Goal: Task Accomplishment & Management: Manage account settings

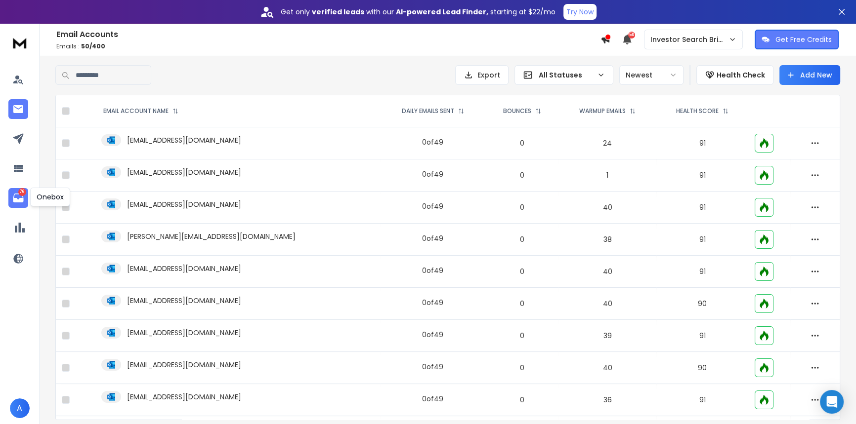
click at [18, 201] on icon at bounding box center [18, 198] width 10 height 9
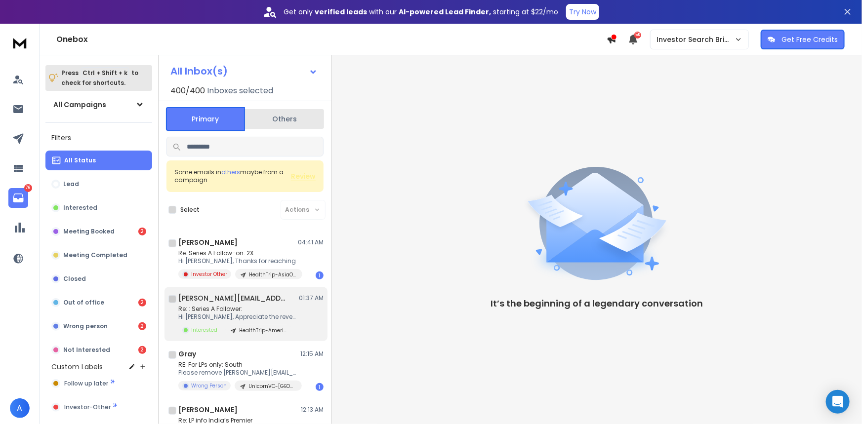
click at [264, 311] on p "Re: : Series A Follower:" at bounding box center [237, 309] width 119 height 8
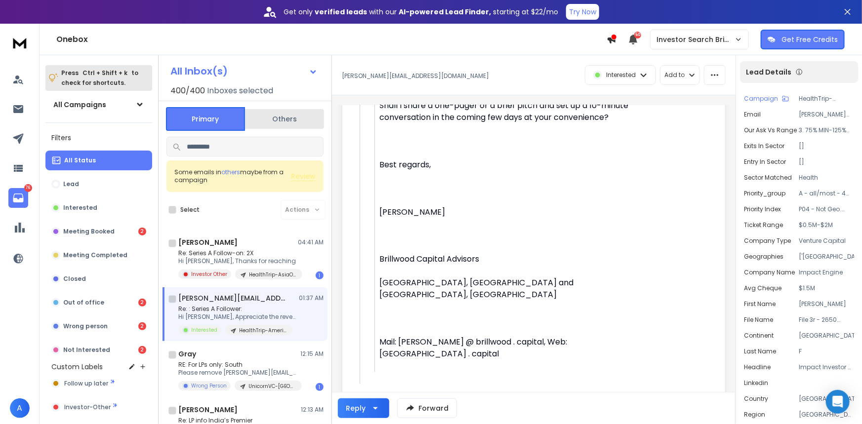
scroll to position [943, 0]
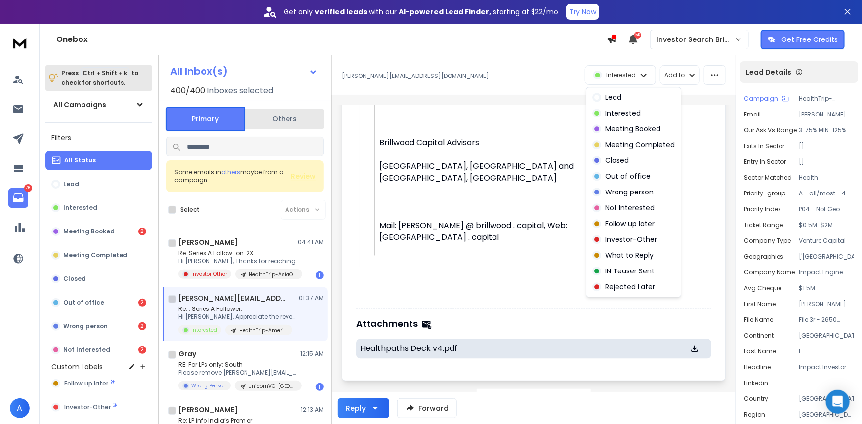
click at [626, 78] on p "Interested" at bounding box center [621, 75] width 30 height 8
click at [628, 267] on p "IN Teaser Sent" at bounding box center [629, 271] width 49 height 10
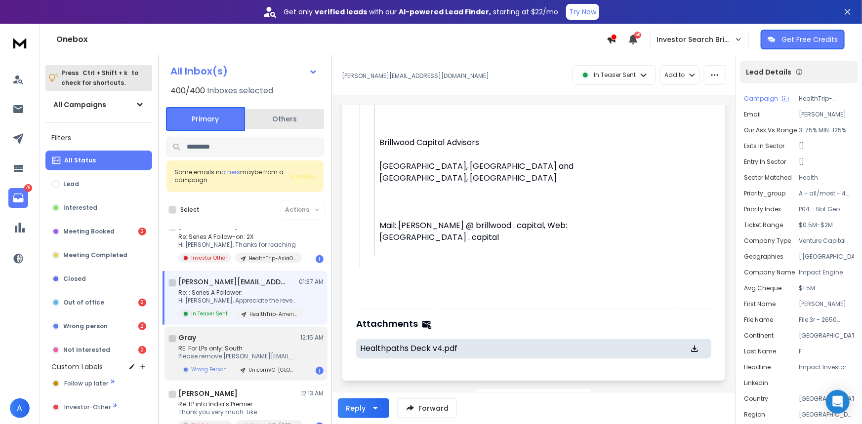
scroll to position [0, 0]
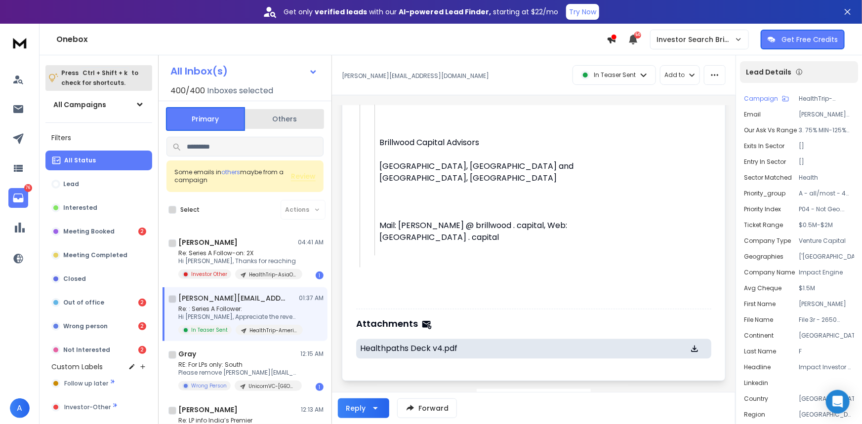
click at [257, 314] on p "Hi [PERSON_NAME], Appreciate the revert. Sure! Please" at bounding box center [237, 317] width 119 height 8
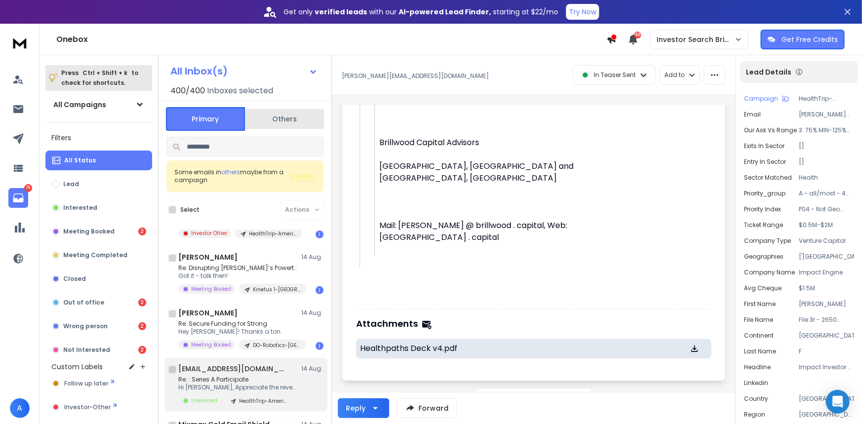
scroll to position [314, 0]
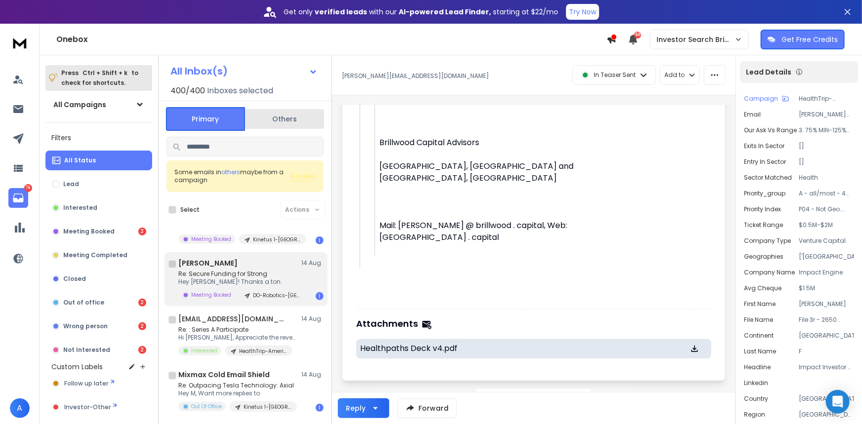
click at [288, 298] on div "Meeting Booked DO-Robotics-[GEOGRAPHIC_DATA]" at bounding box center [242, 295] width 128 height 10
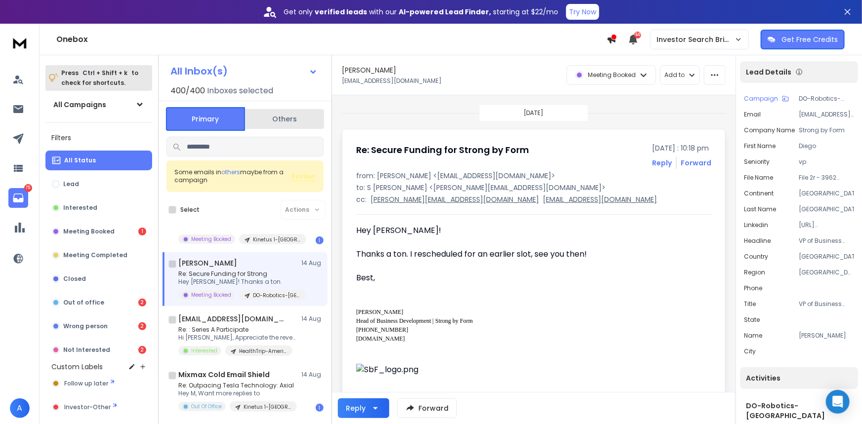
click at [514, 71] on div "[PERSON_NAME] [PERSON_NAME] [EMAIL_ADDRESS][DOMAIN_NAME]" at bounding box center [436, 75] width 189 height 20
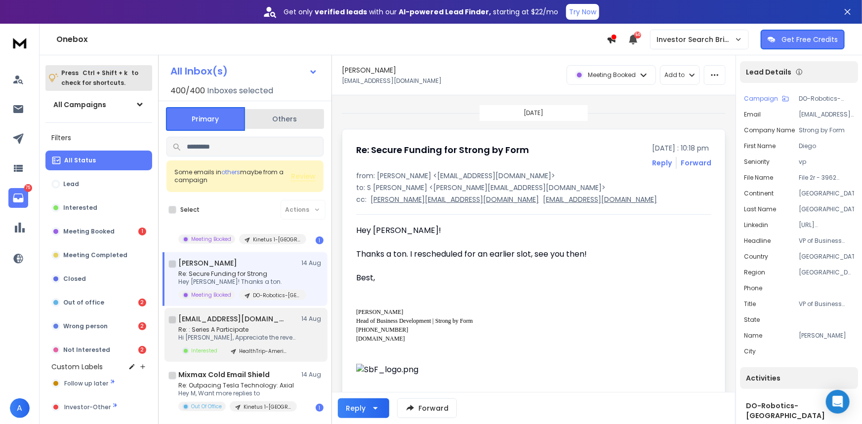
click at [261, 336] on p "Hi [PERSON_NAME], Appreciate the revert. Sure! Please" at bounding box center [237, 338] width 119 height 8
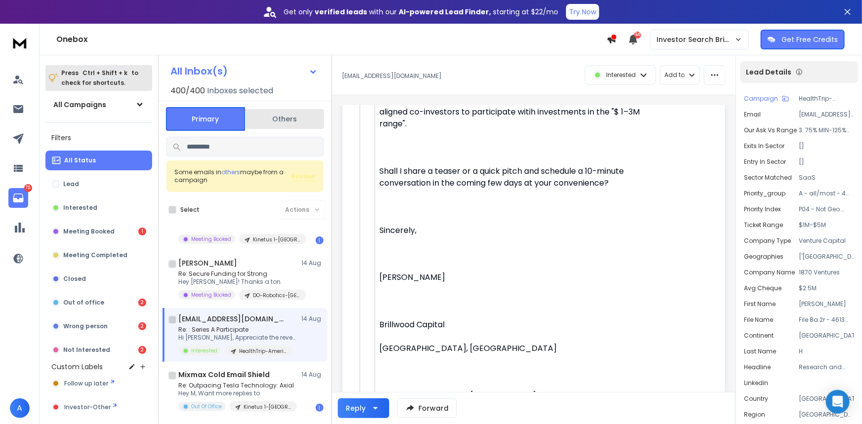
scroll to position [1014, 0]
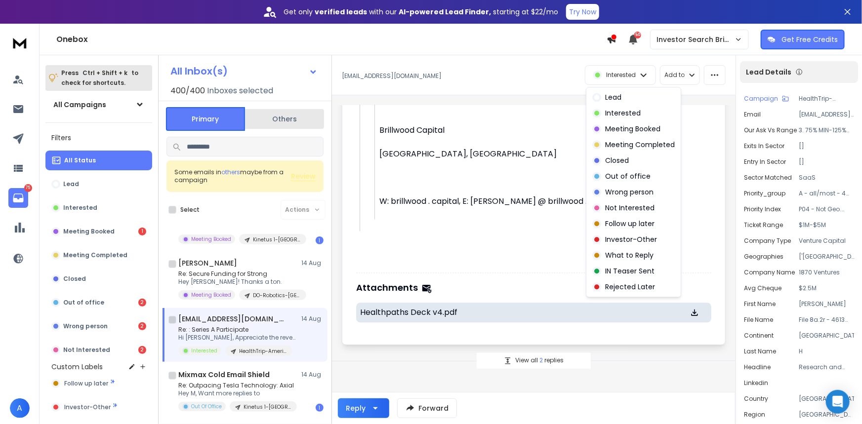
click at [611, 73] on p "Interested" at bounding box center [621, 75] width 30 height 8
click at [636, 273] on p "IN Teaser Sent" at bounding box center [629, 271] width 49 height 10
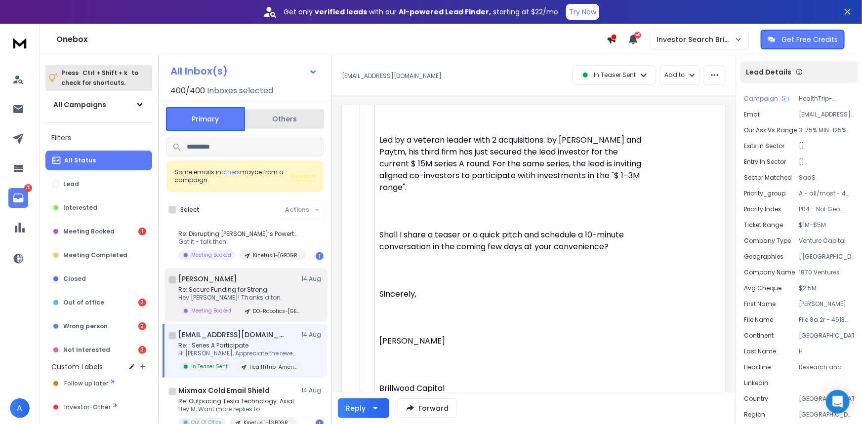
scroll to position [269, 0]
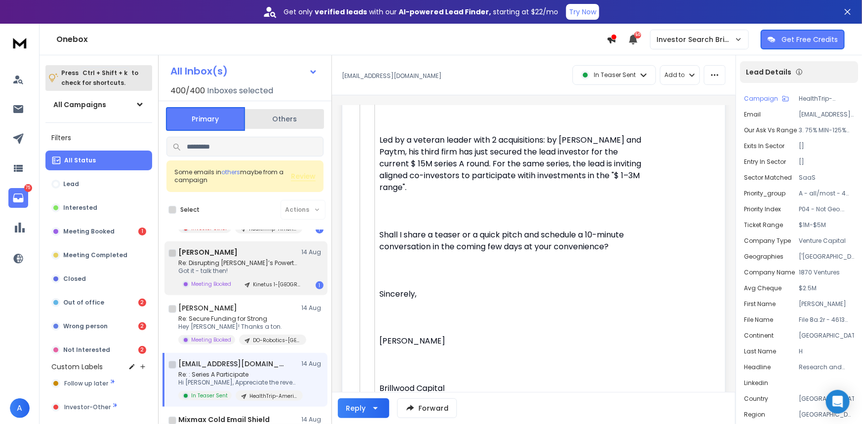
click at [278, 272] on p "Got it - talk then!" at bounding box center [237, 271] width 119 height 8
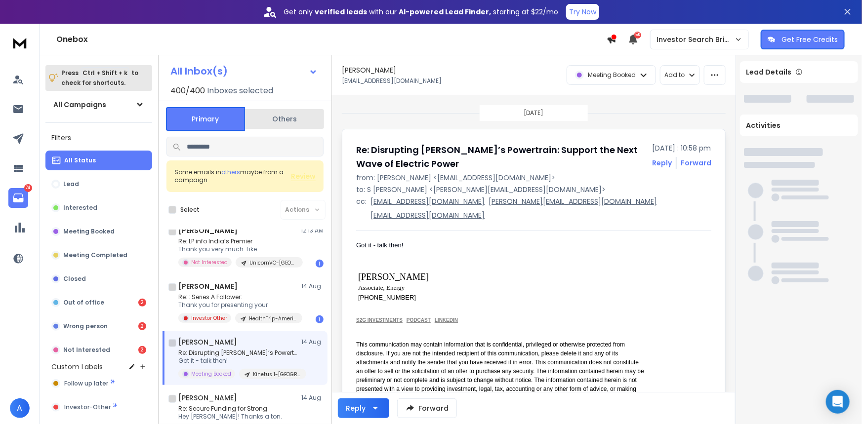
scroll to position [0, 0]
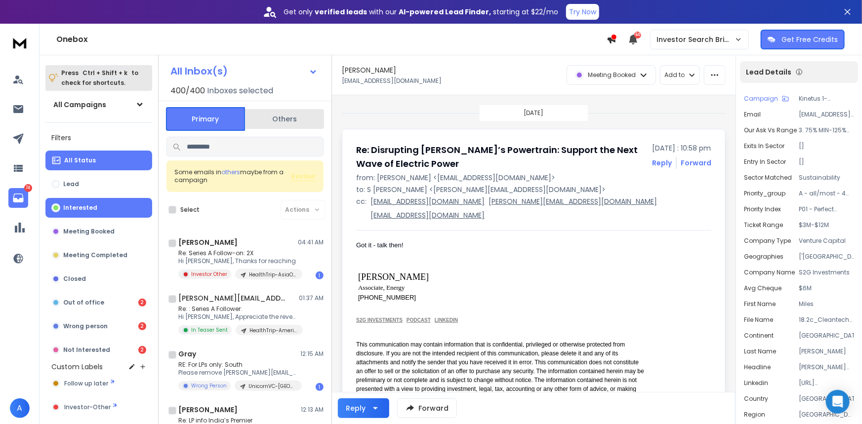
click at [79, 211] on p "Interested" at bounding box center [80, 208] width 34 height 8
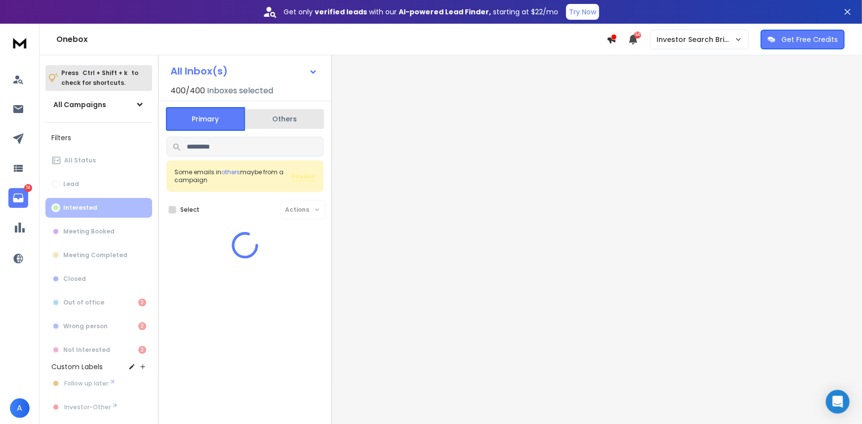
click at [89, 183] on div "All Status Lead Interested Meeting Booked Meeting Completed Closed Out of offic…" at bounding box center [98, 256] width 107 height 210
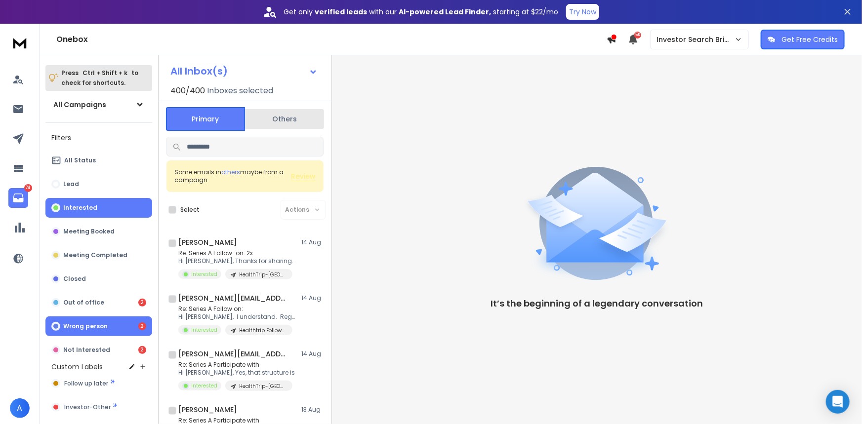
click at [117, 324] on button "Wrong person 2" at bounding box center [98, 327] width 107 height 20
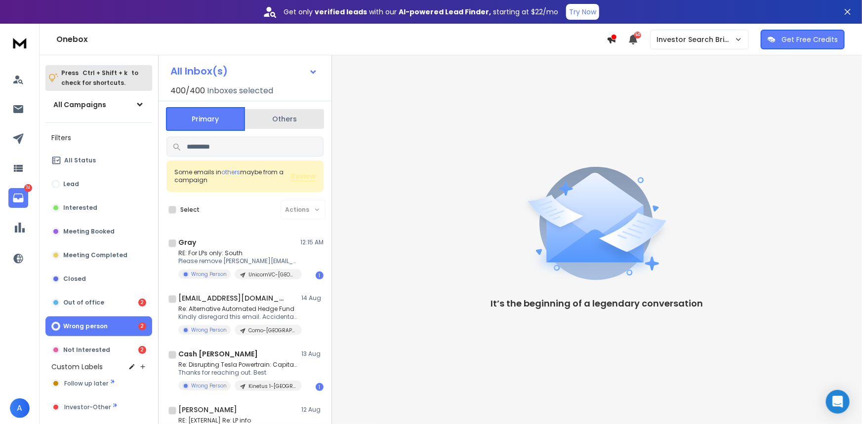
drag, startPoint x: 76, startPoint y: 160, endPoint x: 126, endPoint y: 161, distance: 49.9
click at [78, 160] on p "All Status" at bounding box center [80, 161] width 32 height 8
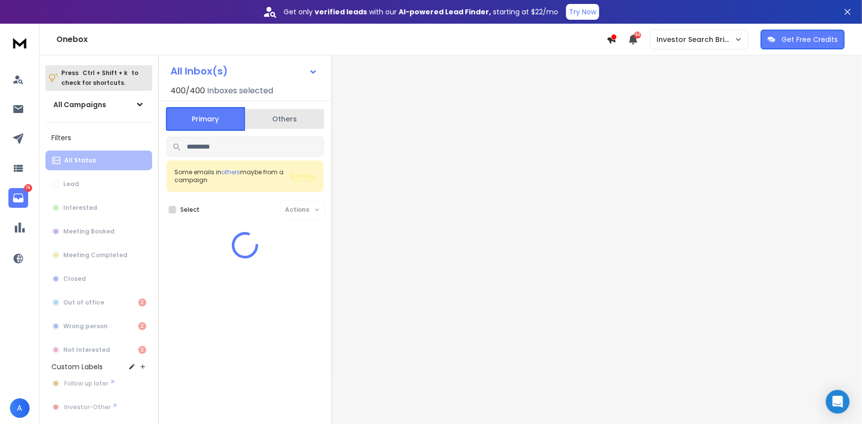
click at [195, 147] on input at bounding box center [245, 147] width 157 height 20
paste input "**********"
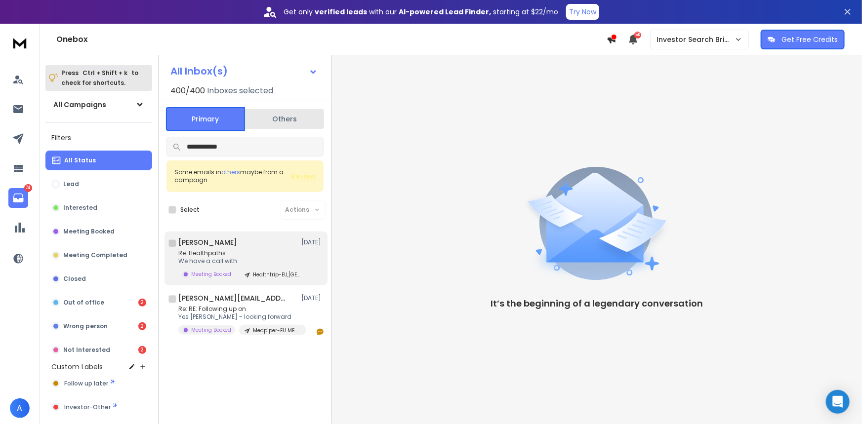
click at [223, 244] on div "[PERSON_NAME] [DATE]" at bounding box center [250, 243] width 145 height 10
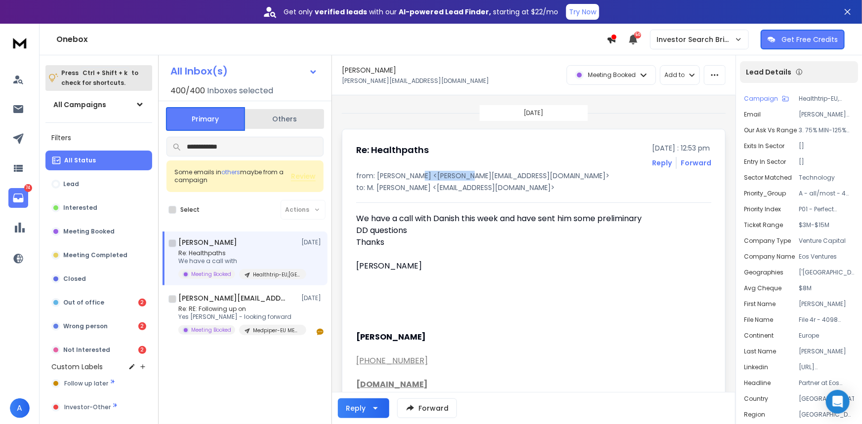
drag, startPoint x: 421, startPoint y: 173, endPoint x: 480, endPoint y: 173, distance: 59.8
click at [480, 173] on p "from: [PERSON_NAME] <[PERSON_NAME][EMAIL_ADDRESS][DOMAIN_NAME]>" at bounding box center [533, 176] width 355 height 10
copy p "[PERSON_NAME][EMAIL_ADDRESS][DOMAIN_NAME]"
click at [234, 148] on input "**********" at bounding box center [245, 147] width 157 height 20
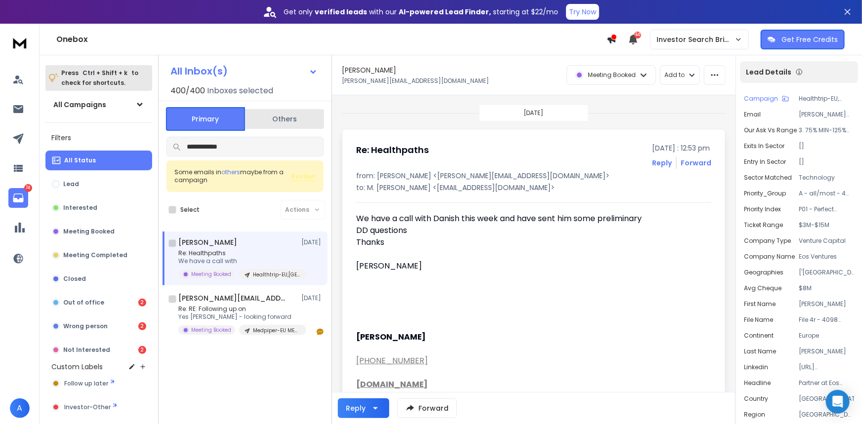
click at [234, 148] on input "**********" at bounding box center [245, 147] width 157 height 20
paste input "*******"
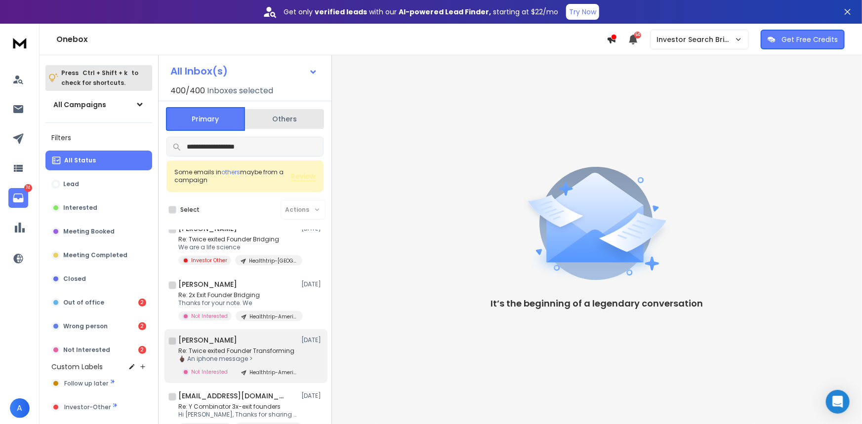
scroll to position [84, 0]
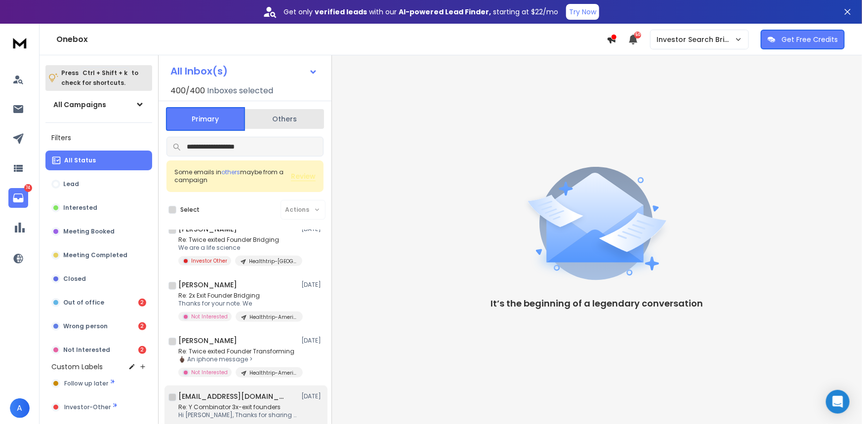
click at [236, 412] on p "Hi [PERSON_NAME], Thanks for sharing your" at bounding box center [237, 416] width 119 height 8
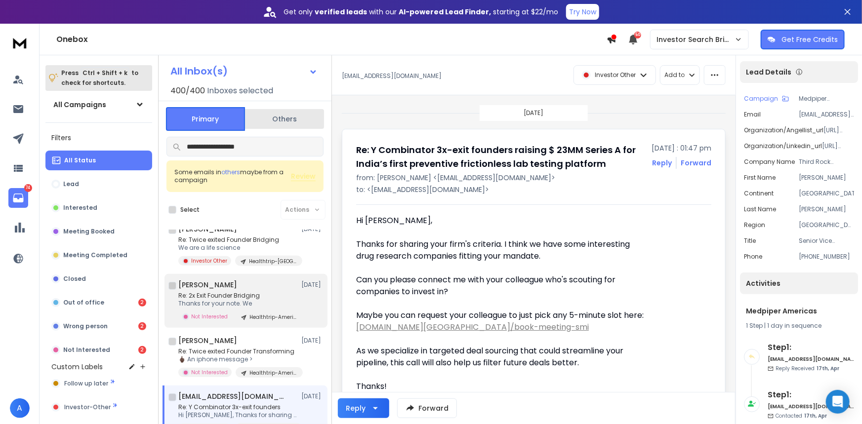
click at [255, 289] on div "[PERSON_NAME] [DATE]" at bounding box center [250, 285] width 145 height 10
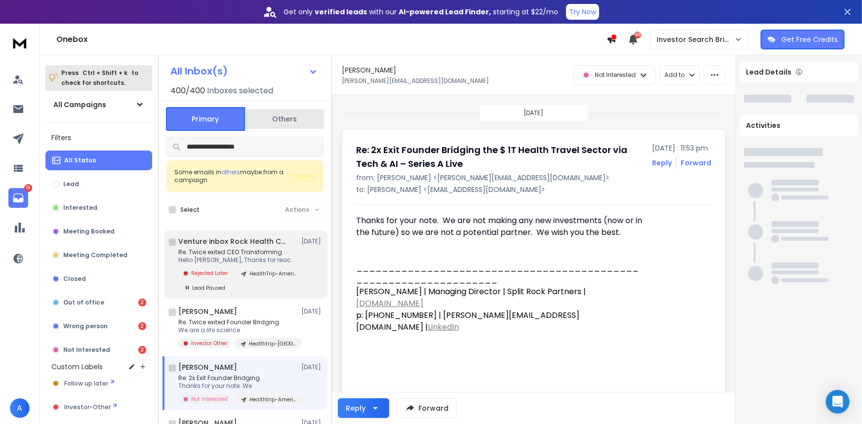
scroll to position [0, 0]
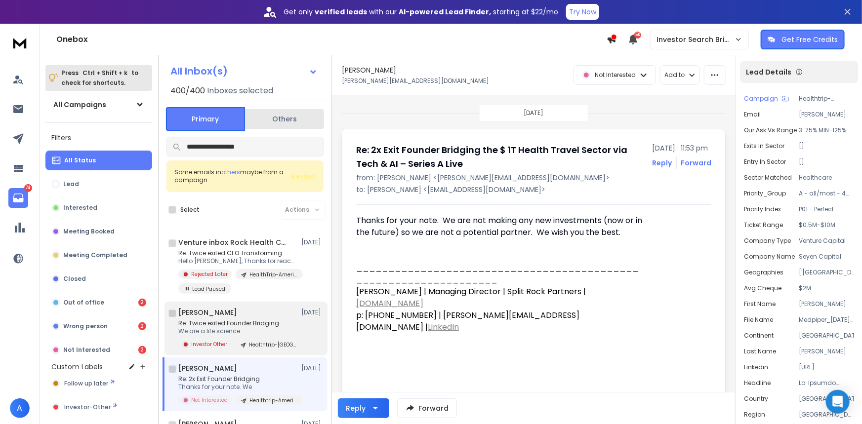
click at [257, 311] on div "[PERSON_NAME] [DATE]" at bounding box center [250, 313] width 145 height 10
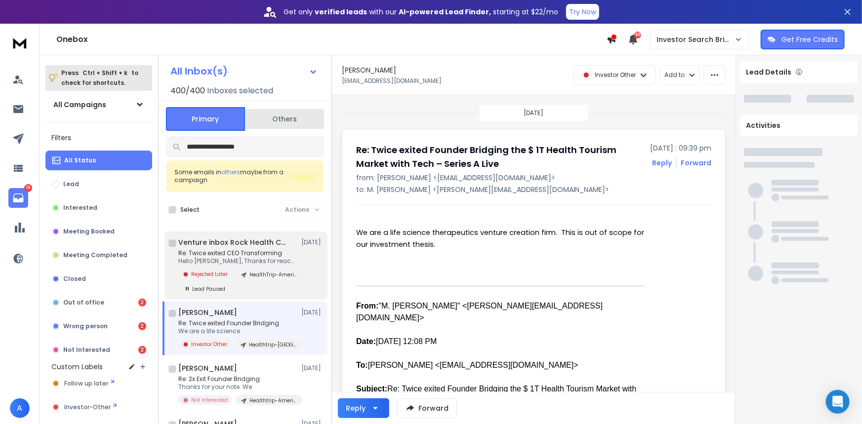
click at [277, 250] on p "Re: Twice exited CEO Transforming" at bounding box center [237, 254] width 119 height 8
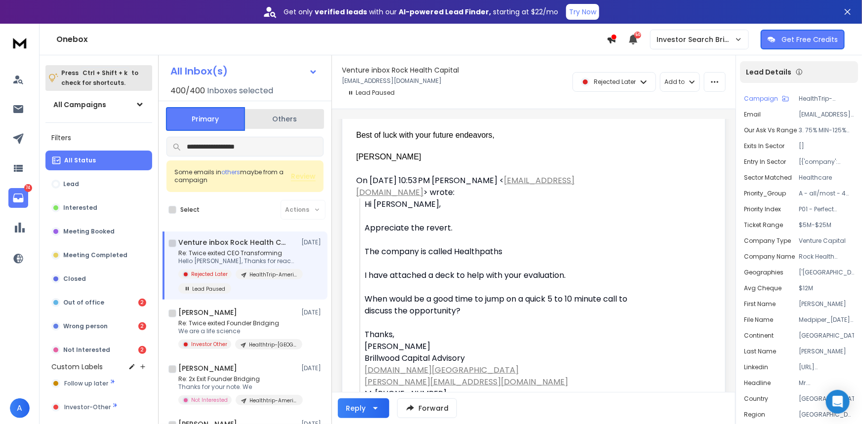
scroll to position [179, 0]
drag, startPoint x: 262, startPoint y: 148, endPoint x: 170, endPoint y: 152, distance: 91.5
click at [170, 152] on input "**********" at bounding box center [245, 147] width 157 height 20
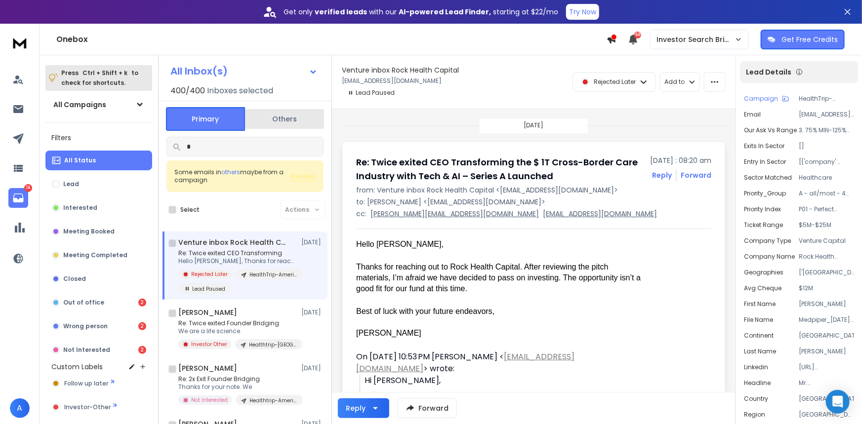
scroll to position [0, 0]
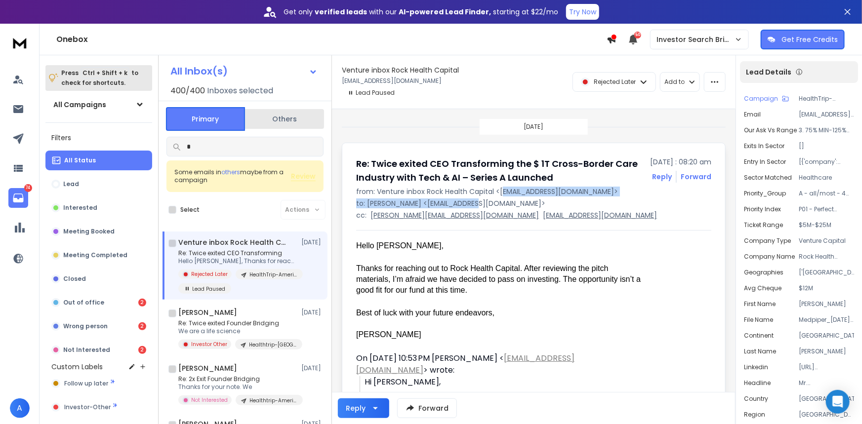
drag, startPoint x: 501, startPoint y: 193, endPoint x: 589, endPoint y: 202, distance: 88.4
click at [608, 201] on div "Re: Twice exited CEO Transforming the $ 1T Cross-Border Care Industry with Tech…" at bounding box center [533, 188] width 355 height 63
drag, startPoint x: 499, startPoint y: 191, endPoint x: 609, endPoint y: 188, distance: 110.7
click at [609, 188] on p "from: Venture inbox Rock Health Capital <[EMAIL_ADDRESS][DOMAIN_NAME]>" at bounding box center [533, 192] width 355 height 10
copy p "[EMAIL_ADDRESS][DOMAIN_NAME]"
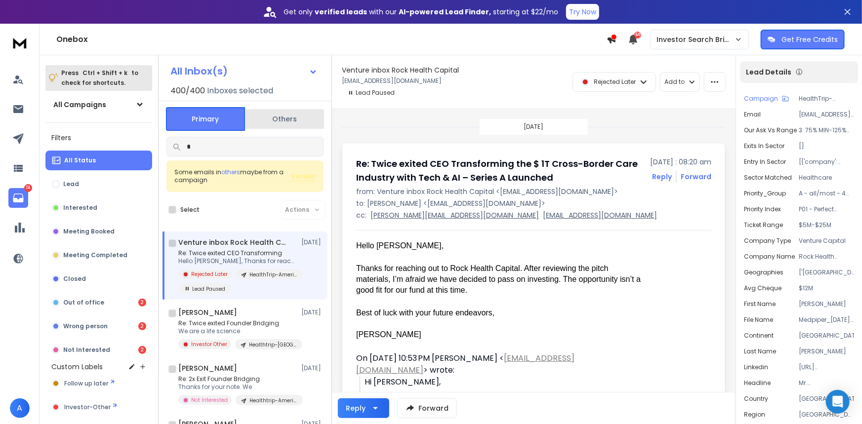
click at [247, 148] on input "*" at bounding box center [245, 147] width 157 height 20
paste input "**********"
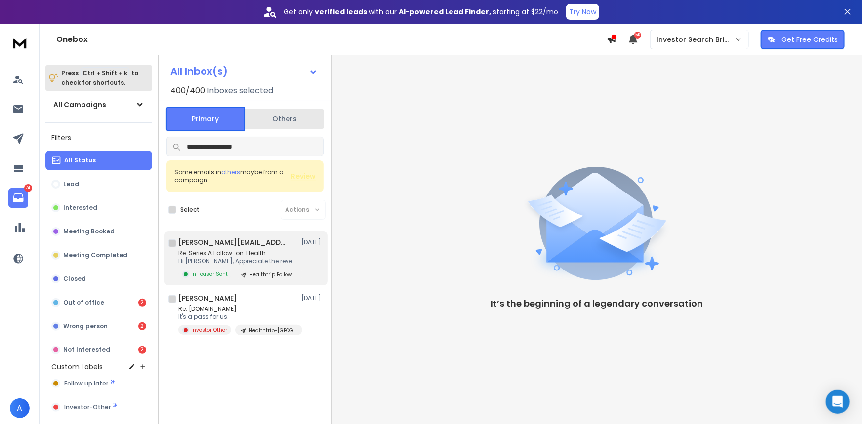
click at [277, 246] on div "[PERSON_NAME][EMAIL_ADDRESS][DOMAIN_NAME] [DATE]" at bounding box center [250, 243] width 145 height 10
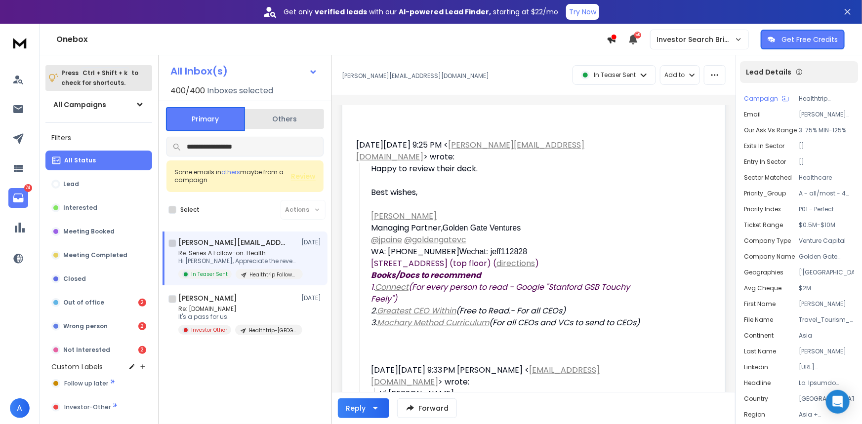
scroll to position [314, 0]
click at [235, 150] on input "**********" at bounding box center [245, 147] width 157 height 20
paste input "*******"
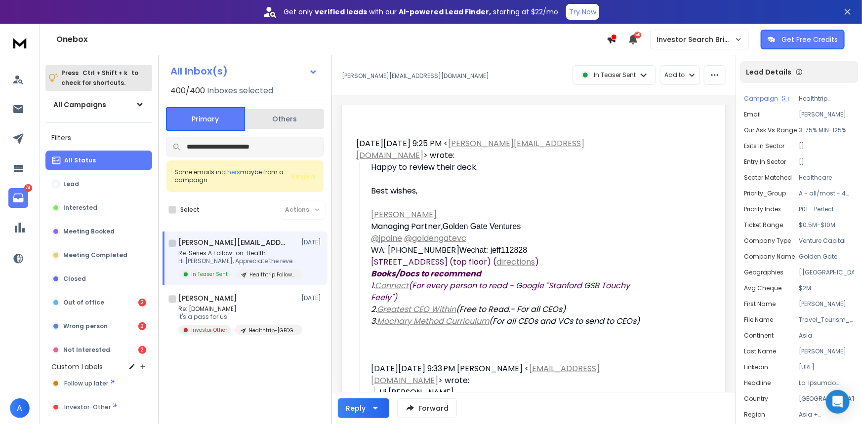
scroll to position [0, 0]
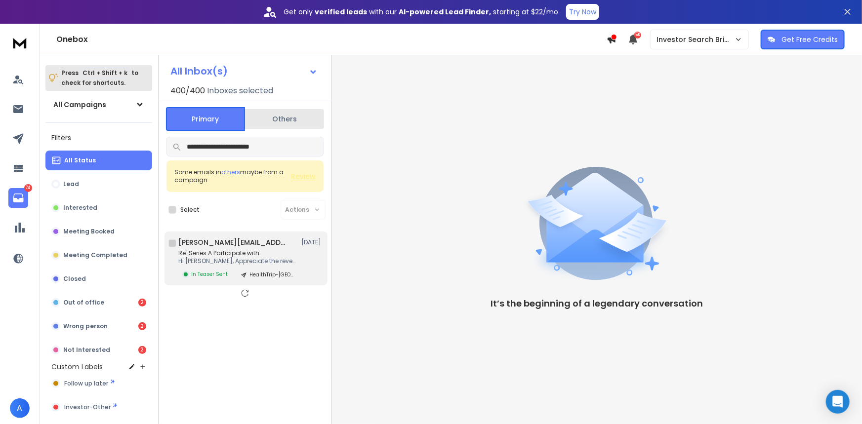
click at [255, 250] on p "Re: Series A Participate with" at bounding box center [237, 254] width 119 height 8
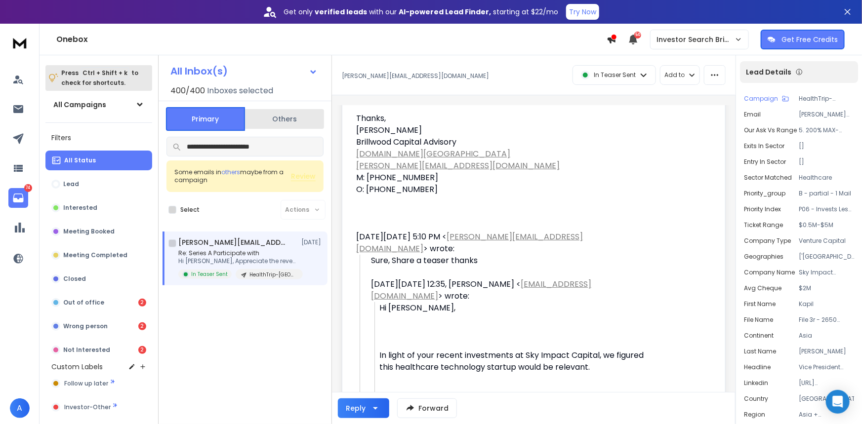
scroll to position [224, 0]
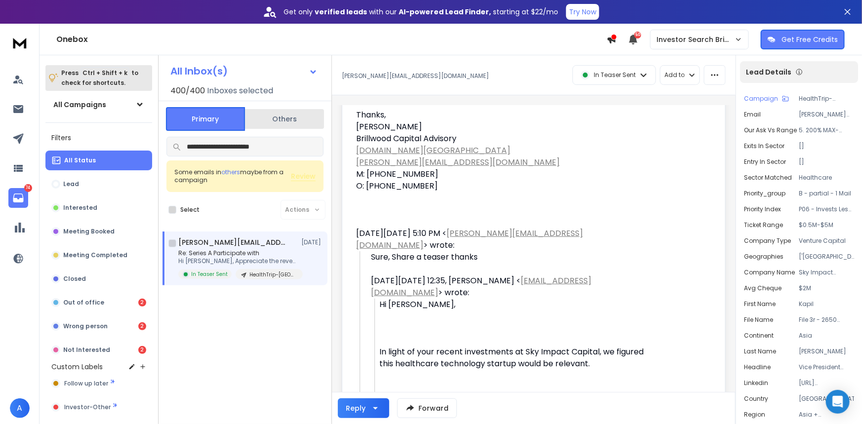
click at [222, 143] on input "**********" at bounding box center [245, 147] width 157 height 20
paste input
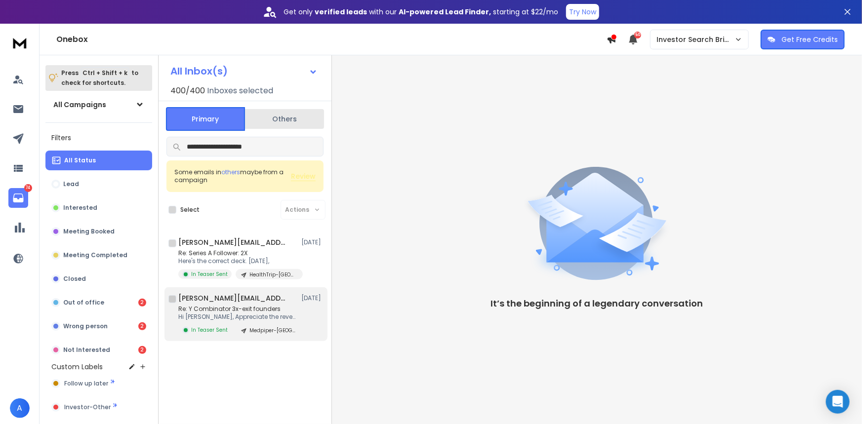
click at [263, 302] on h1 "[PERSON_NAME][EMAIL_ADDRESS][DOMAIN_NAME]" at bounding box center [232, 299] width 109 height 10
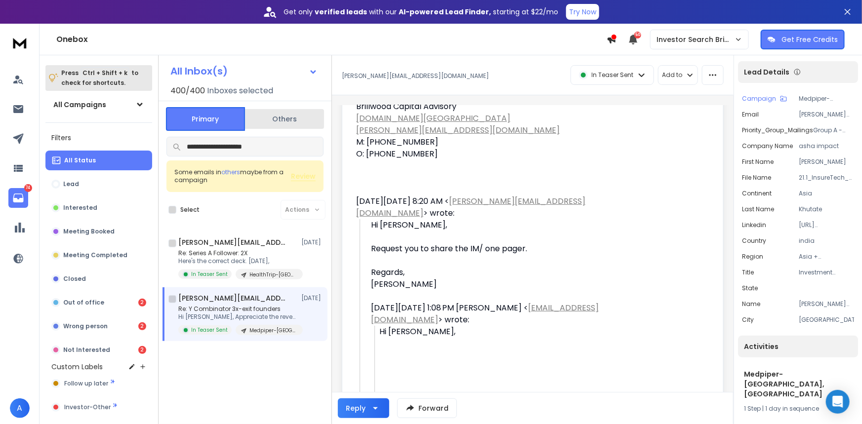
scroll to position [269, 0]
click at [238, 148] on input "**********" at bounding box center [245, 147] width 157 height 20
paste input
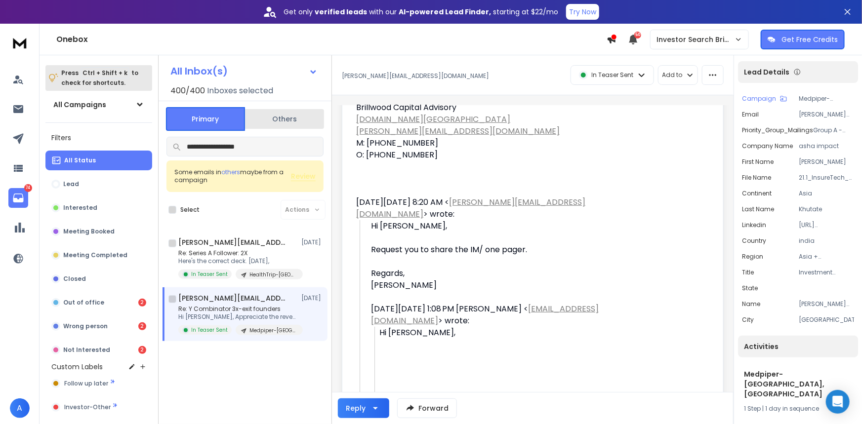
scroll to position [0, 0]
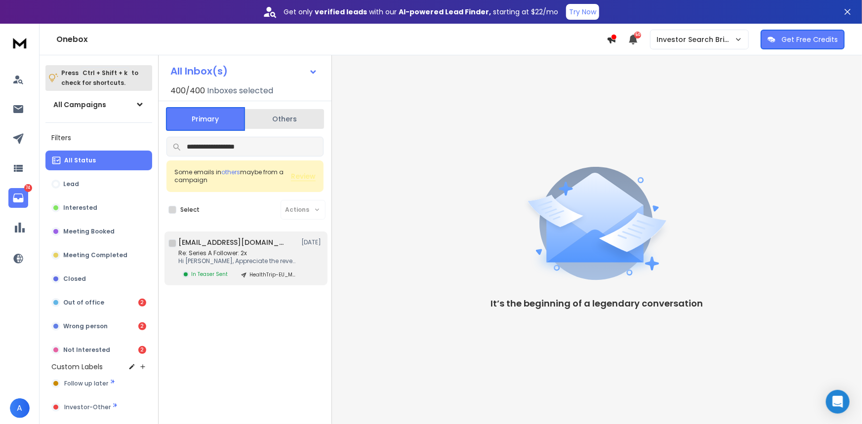
click at [245, 257] on p "Hi [PERSON_NAME], Appreciate the revert. Sure! Please" at bounding box center [237, 261] width 119 height 8
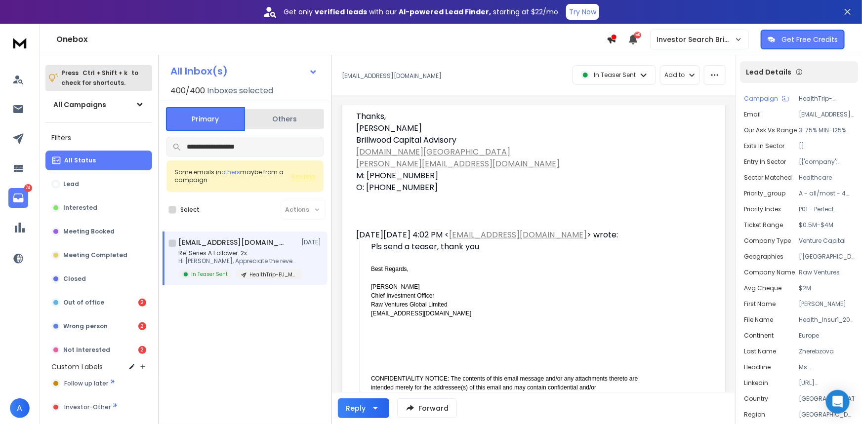
scroll to position [224, 0]
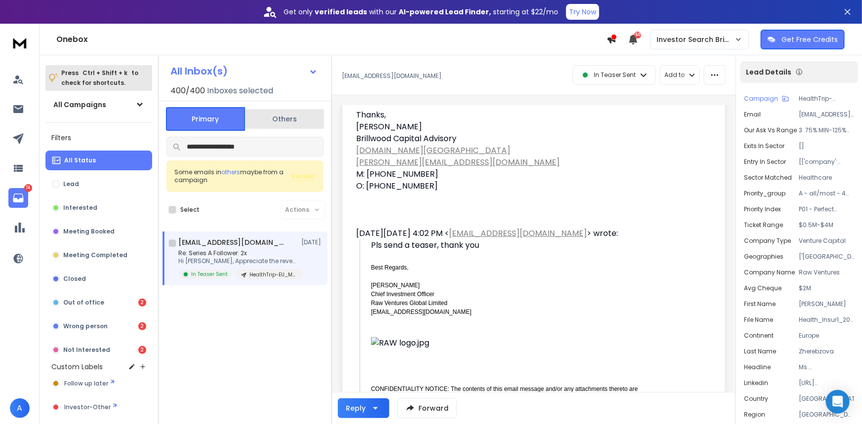
click at [228, 149] on input "**********" at bounding box center [245, 147] width 157 height 20
paste input
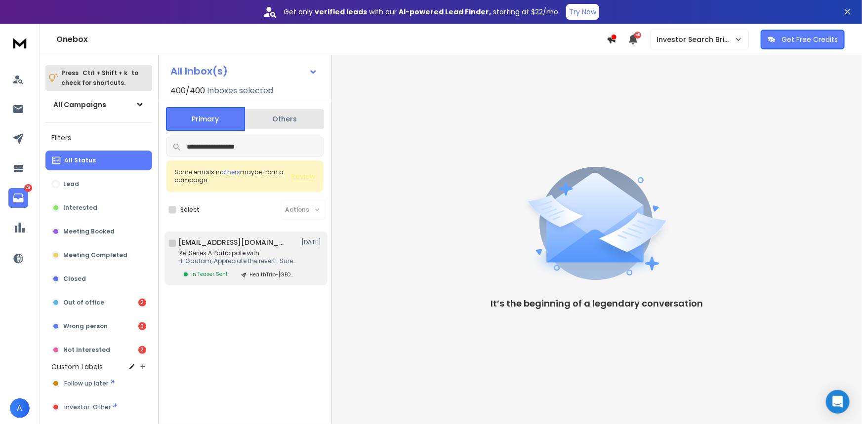
click at [220, 246] on h1 "[EMAIL_ADDRESS][DOMAIN_NAME]" at bounding box center [232, 243] width 109 height 10
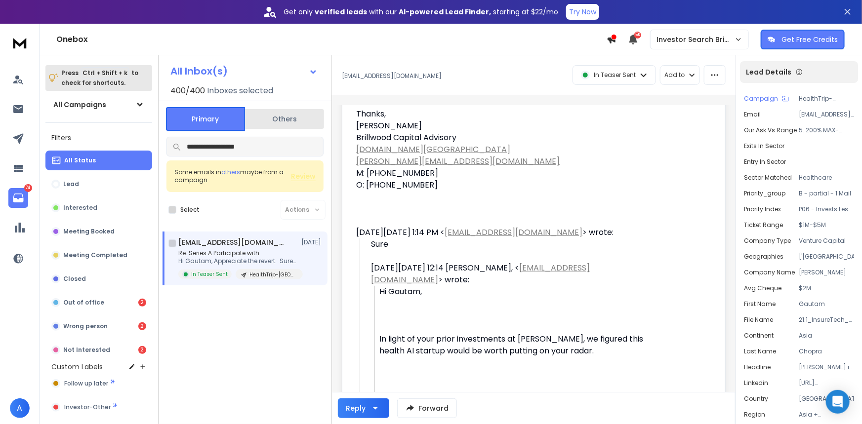
scroll to position [224, 0]
click at [233, 155] on input "**********" at bounding box center [245, 147] width 157 height 20
click at [233, 149] on input "**********" at bounding box center [245, 147] width 157 height 20
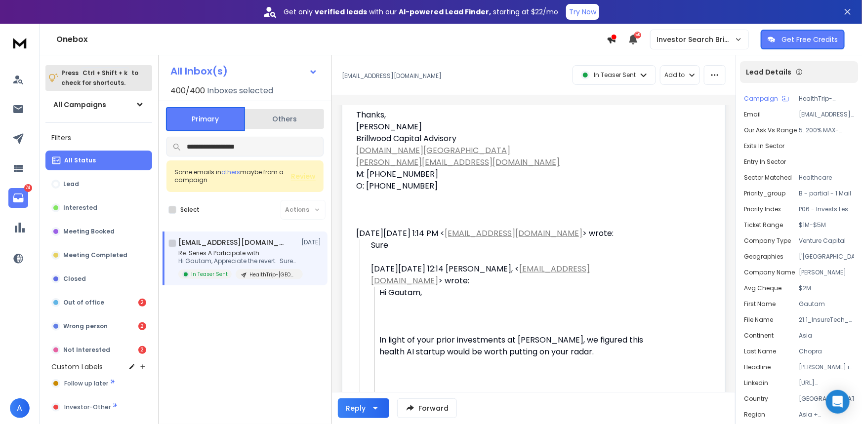
paste input "******"
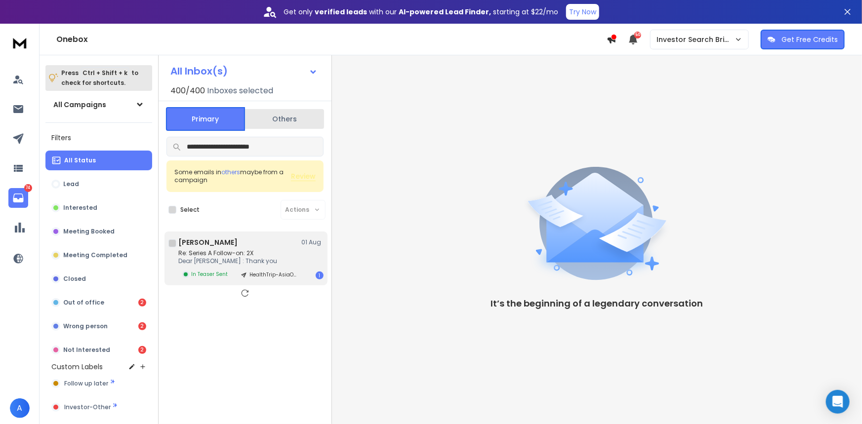
type input "**********"
click at [232, 247] on h1 "[PERSON_NAME]" at bounding box center [207, 243] width 59 height 10
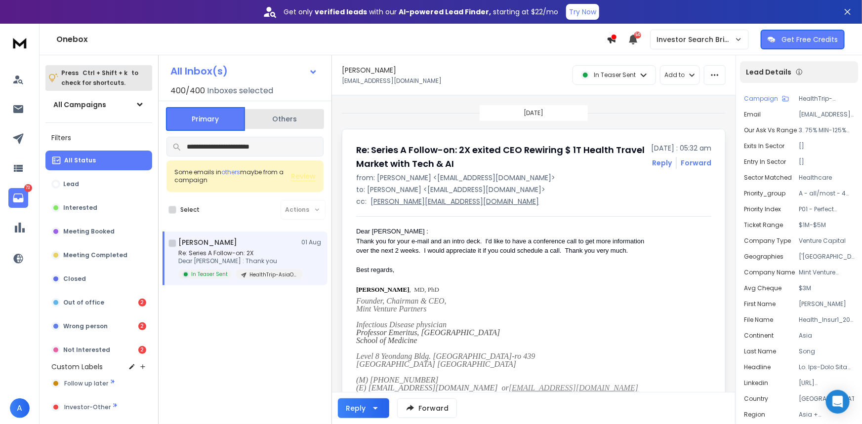
click at [658, 159] on button "Reply" at bounding box center [662, 163] width 20 height 10
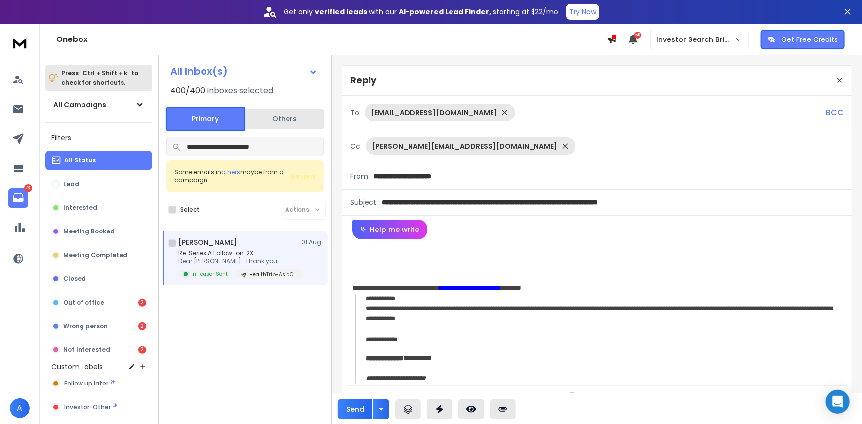
click at [838, 79] on icon at bounding box center [840, 80] width 4 height 4
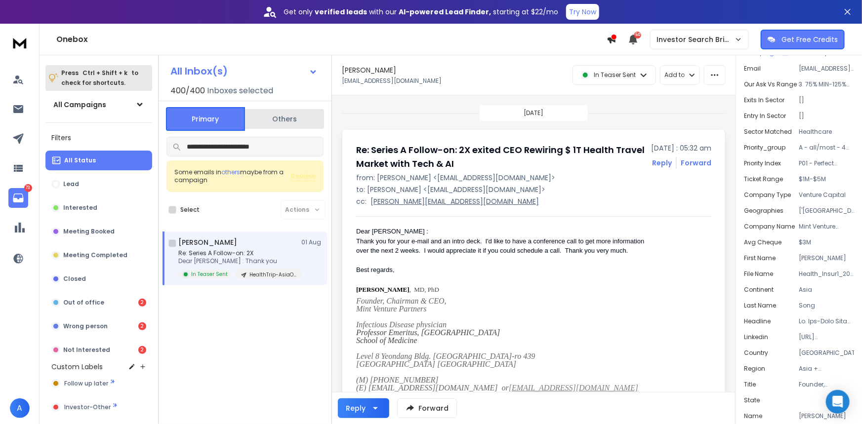
scroll to position [44, 0]
click at [820, 228] on p "Mint Venture Partners" at bounding box center [826, 228] width 55 height 8
drag, startPoint x: 437, startPoint y: 178, endPoint x: 535, endPoint y: 180, distance: 97.9
click at [535, 180] on p "from: [PERSON_NAME] <[EMAIL_ADDRESS][DOMAIN_NAME]>" at bounding box center [533, 178] width 355 height 10
copy p "[EMAIL_ADDRESS][DOMAIN_NAME]"
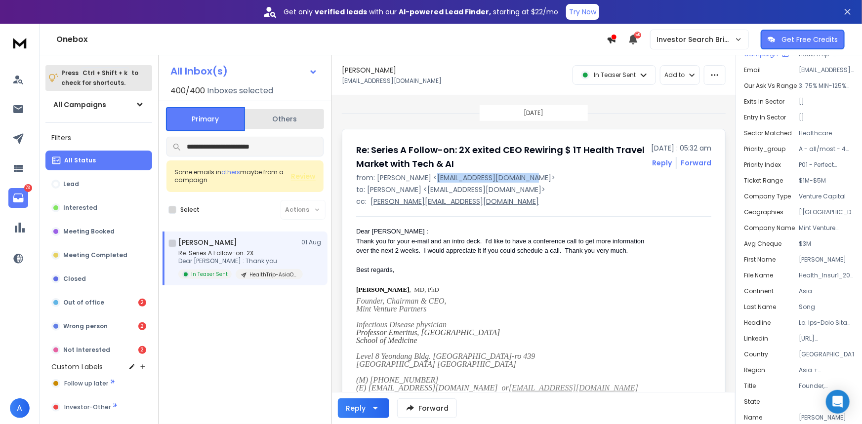
click at [656, 160] on button "Reply" at bounding box center [662, 163] width 20 height 10
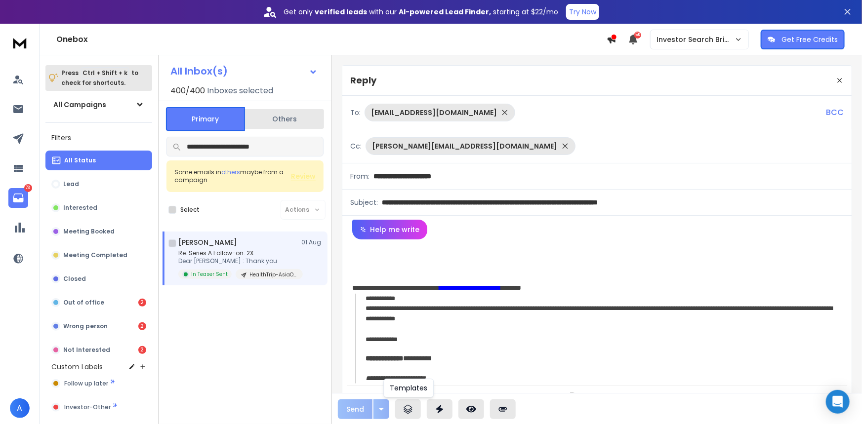
click at [409, 409] on icon at bounding box center [408, 410] width 10 height 10
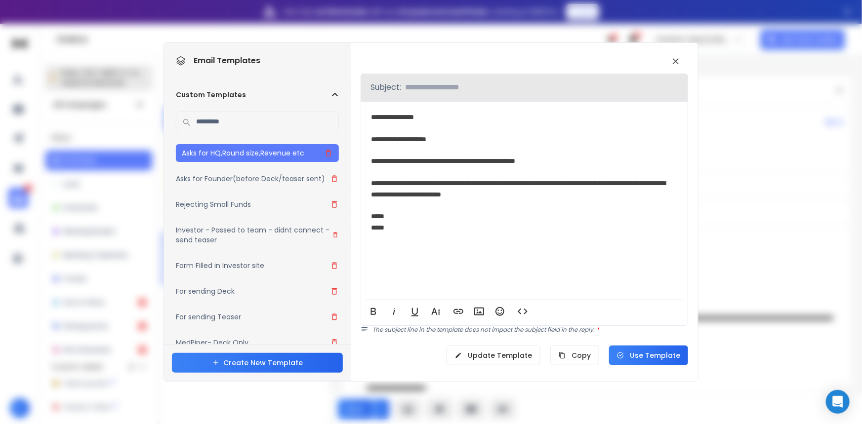
scroll to position [0, 0]
click at [213, 121] on input at bounding box center [257, 123] width 162 height 20
type input "******"
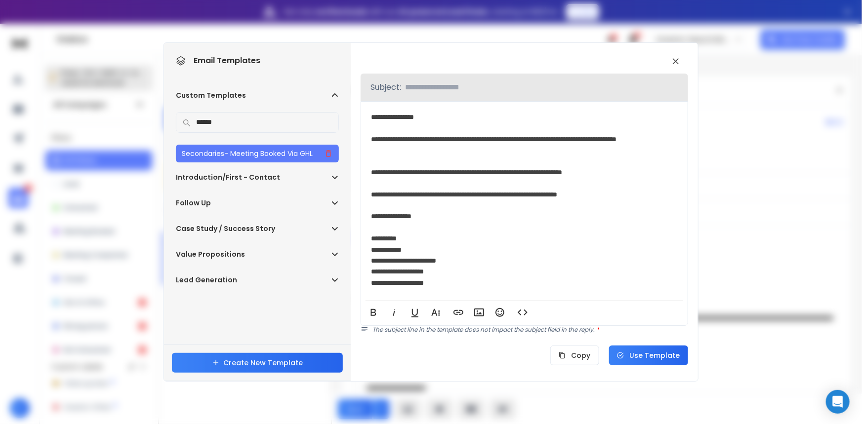
click at [645, 364] on button "Use Template" at bounding box center [648, 356] width 79 height 20
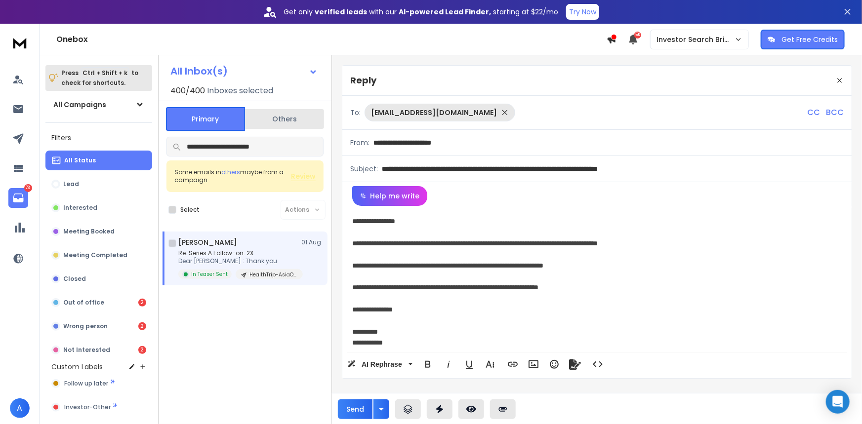
click at [490, 275] on div "**********" at bounding box center [596, 278] width 509 height 144
drag, startPoint x: 474, startPoint y: 244, endPoint x: 491, endPoint y: 244, distance: 17.3
click at [491, 244] on div "**********" at bounding box center [592, 243] width 481 height 11
drag, startPoint x: 505, startPoint y: 244, endPoint x: 523, endPoint y: 245, distance: 18.8
click at [523, 244] on div "**********" at bounding box center [592, 243] width 481 height 11
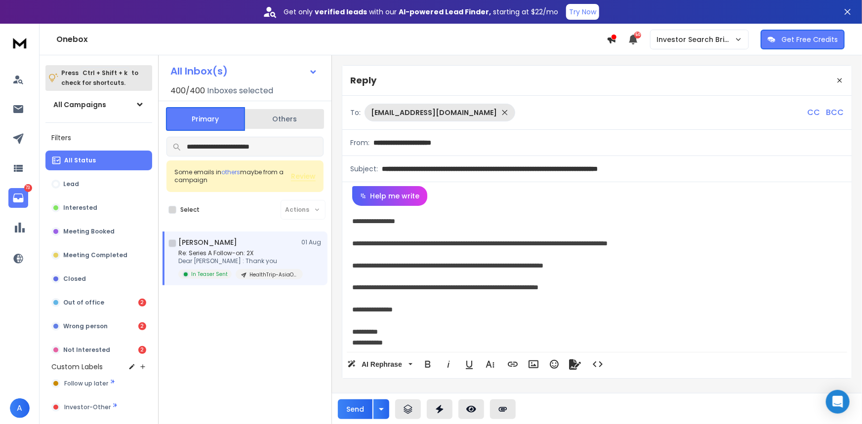
click at [539, 244] on div "**********" at bounding box center [592, 243] width 481 height 11
drag, startPoint x: 543, startPoint y: 245, endPoint x: 674, endPoint y: 244, distance: 131.4
click at [674, 244] on div "**********" at bounding box center [592, 243] width 481 height 11
click at [813, 119] on div "To: [EMAIL_ADDRESS][DOMAIN_NAME] CC BCC" at bounding box center [596, 113] width 509 height 34
click at [813, 116] on p "CC" at bounding box center [813, 113] width 13 height 12
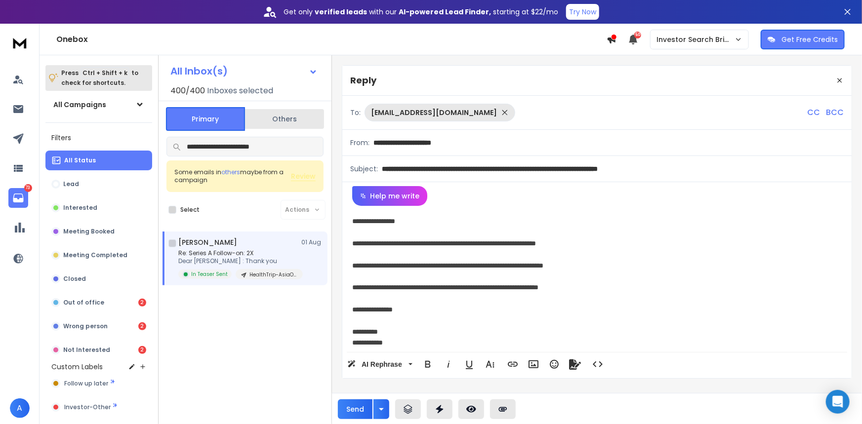
click at [370, 276] on div "**********" at bounding box center [596, 278] width 509 height 144
click at [372, 247] on div "**********" at bounding box center [592, 243] width 481 height 11
click at [371, 243] on div "**********" at bounding box center [592, 243] width 481 height 11
drag, startPoint x: 371, startPoint y: 243, endPoint x: 349, endPoint y: 242, distance: 21.8
click at [349, 242] on div "**********" at bounding box center [596, 278] width 509 height 144
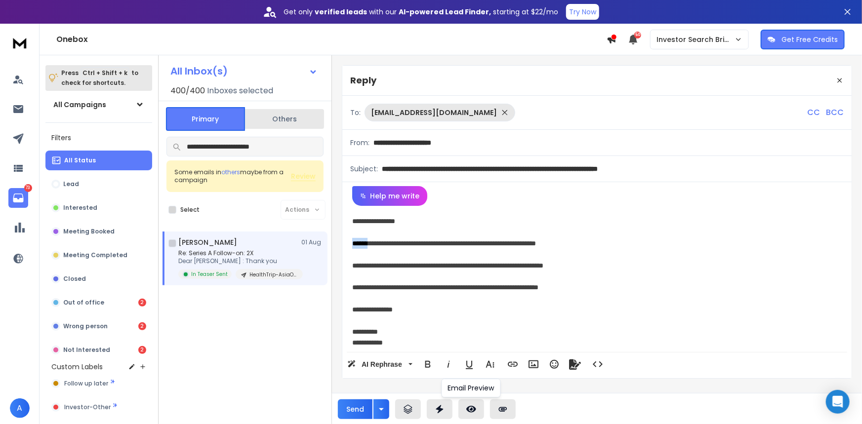
click at [473, 416] on button at bounding box center [472, 410] width 26 height 20
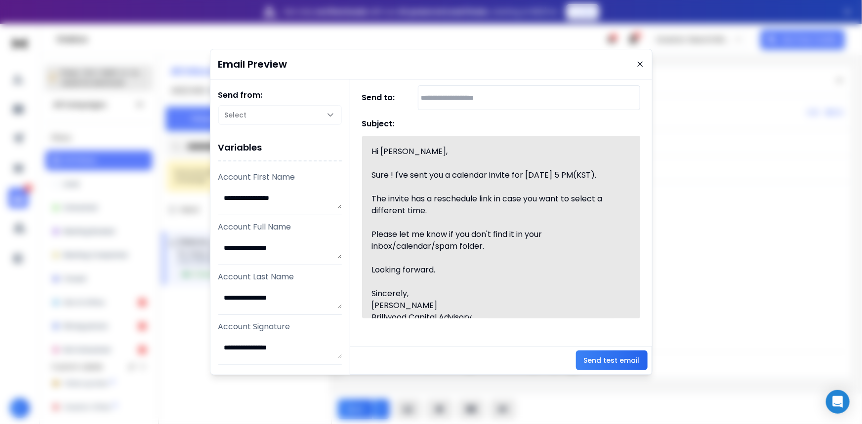
type textarea "******"
type textarea "**********"
type textarea "*****"
type textarea "******"
click at [637, 65] on icon at bounding box center [640, 64] width 8 height 8
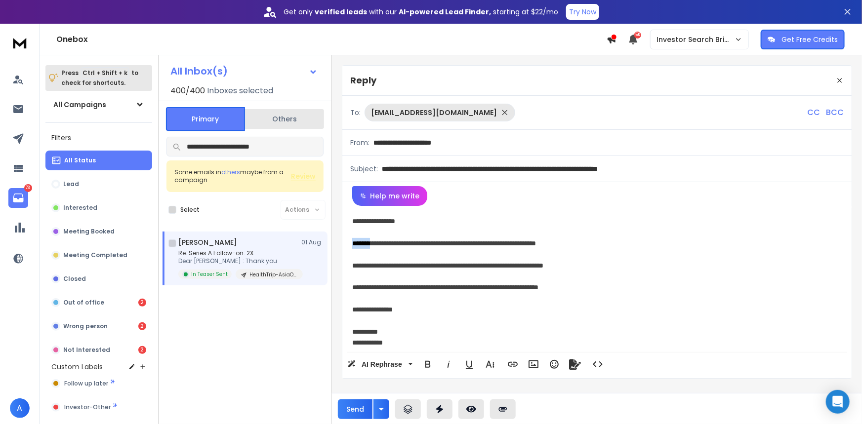
drag, startPoint x: 372, startPoint y: 240, endPoint x: 351, endPoint y: 239, distance: 20.8
click at [351, 239] on div "**********" at bounding box center [596, 278] width 509 height 144
click at [362, 407] on button "Send" at bounding box center [355, 410] width 35 height 20
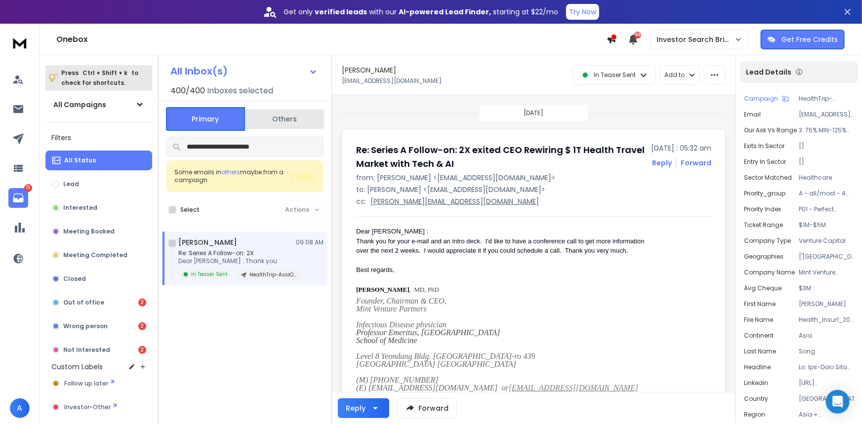
click at [639, 77] on div "In Teaser Sent" at bounding box center [614, 75] width 83 height 19
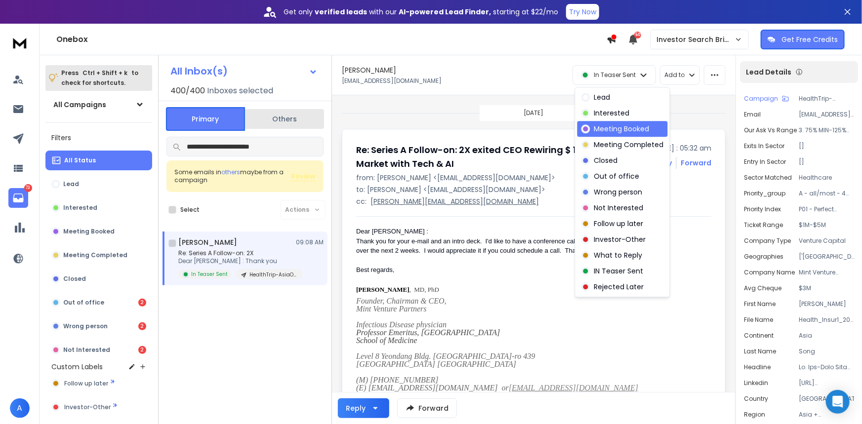
click at [628, 130] on p "Meeting Booked" at bounding box center [621, 129] width 55 height 10
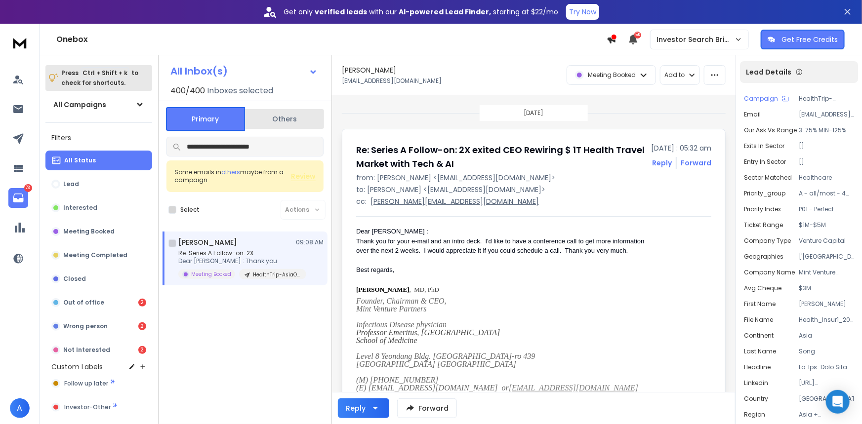
click at [232, 147] on input "**********" at bounding box center [245, 147] width 157 height 20
paste input "****"
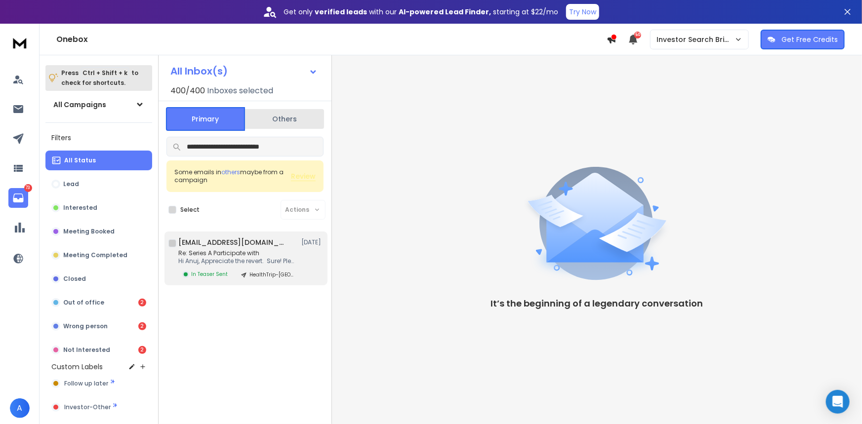
click at [247, 246] on h1 "[EMAIL_ADDRESS][DOMAIN_NAME]" at bounding box center [232, 243] width 109 height 10
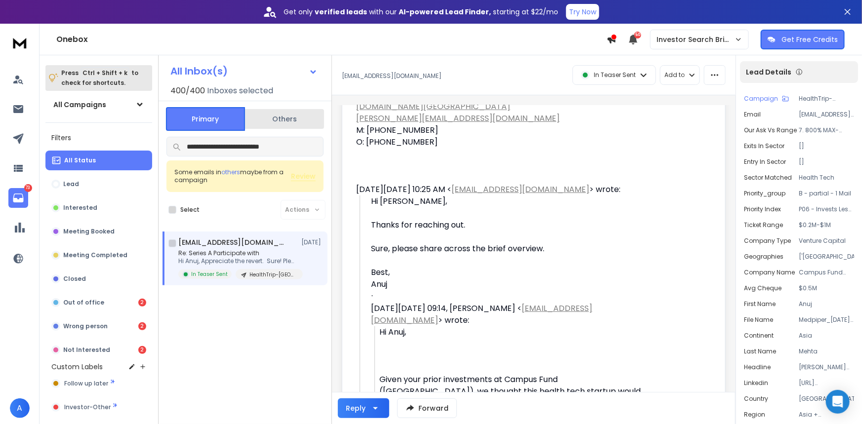
scroll to position [269, 0]
click at [232, 142] on input "**********" at bounding box center [245, 147] width 157 height 20
click at [231, 142] on input "**********" at bounding box center [245, 147] width 157 height 20
click at [230, 143] on input "**********" at bounding box center [245, 147] width 157 height 20
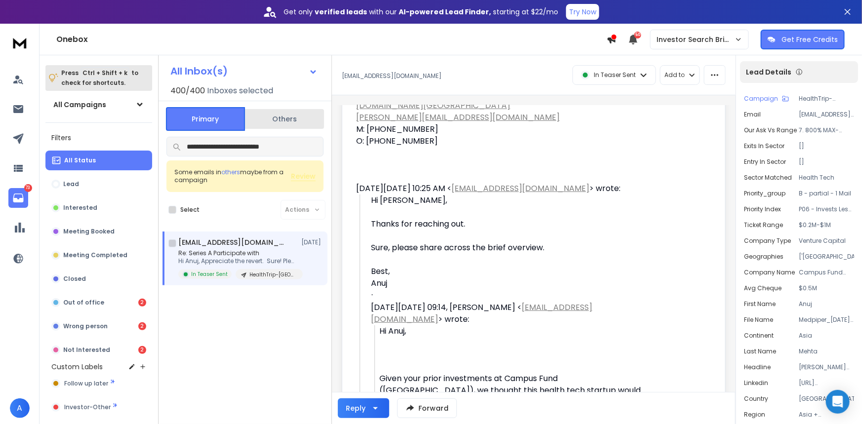
paste input
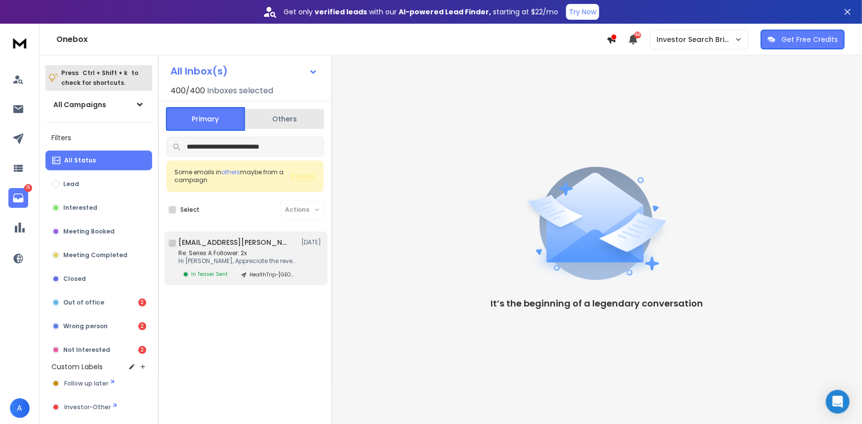
click at [233, 239] on h1 "[EMAIL_ADDRESS][PERSON_NAME][DOMAIN_NAME]" at bounding box center [232, 243] width 109 height 10
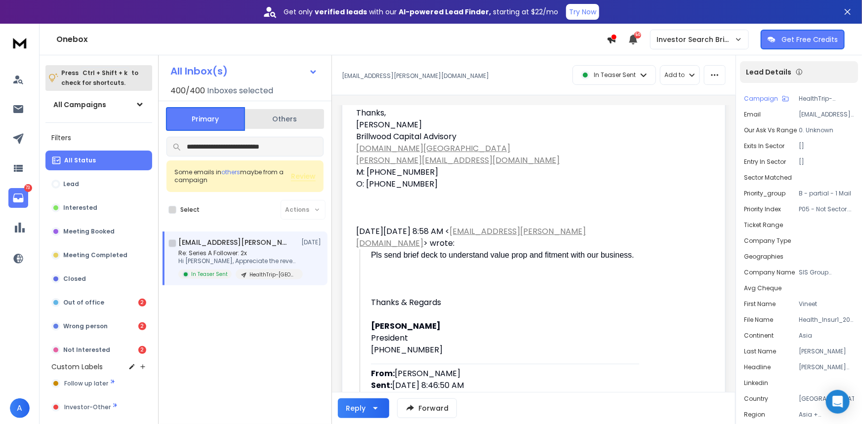
scroll to position [269, 0]
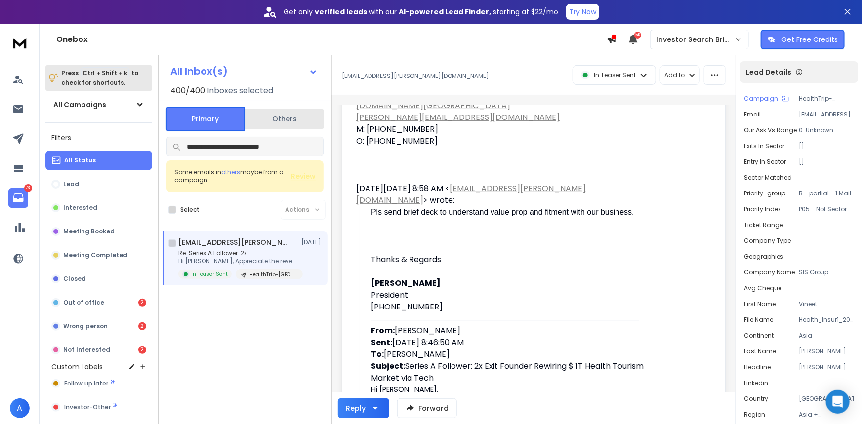
click at [199, 144] on input "**********" at bounding box center [245, 147] width 157 height 20
paste input
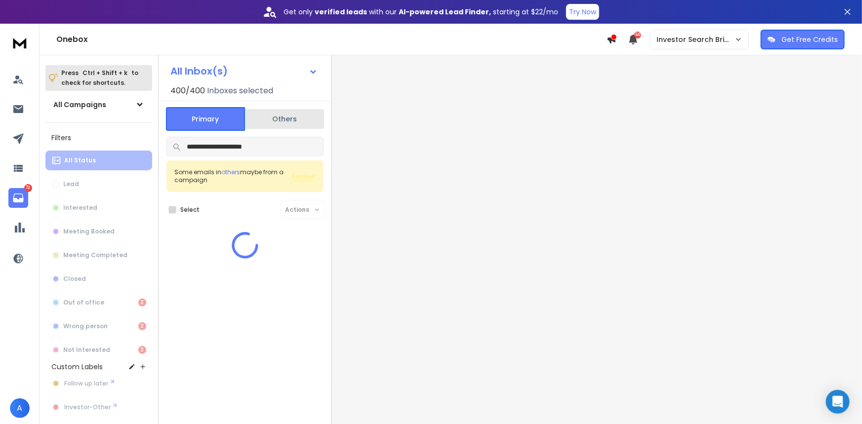
scroll to position [0, 0]
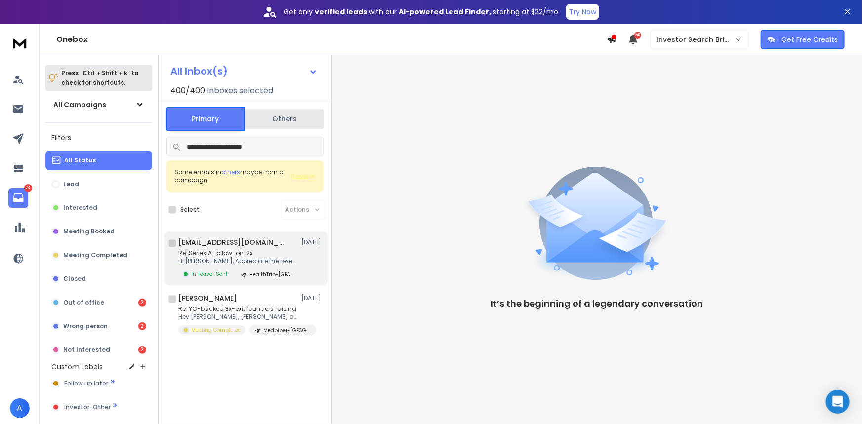
click at [246, 252] on p "Re: Series A Follow-on: 2x" at bounding box center [237, 254] width 119 height 8
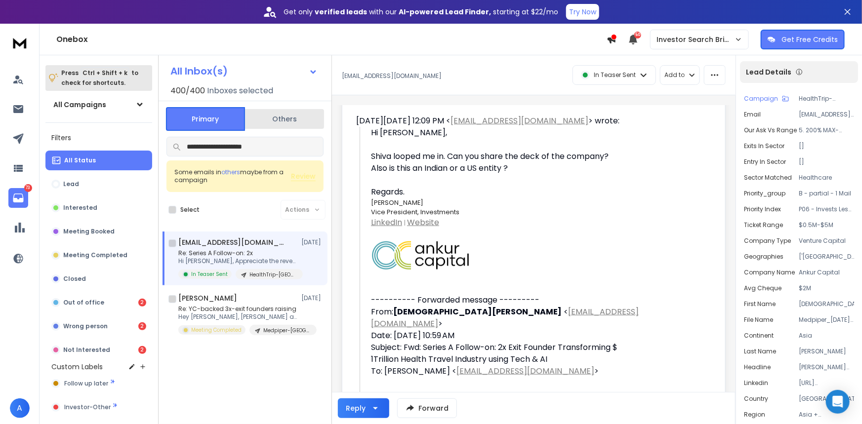
scroll to position [359, 0]
click at [231, 149] on input "**********" at bounding box center [245, 147] width 157 height 20
paste input
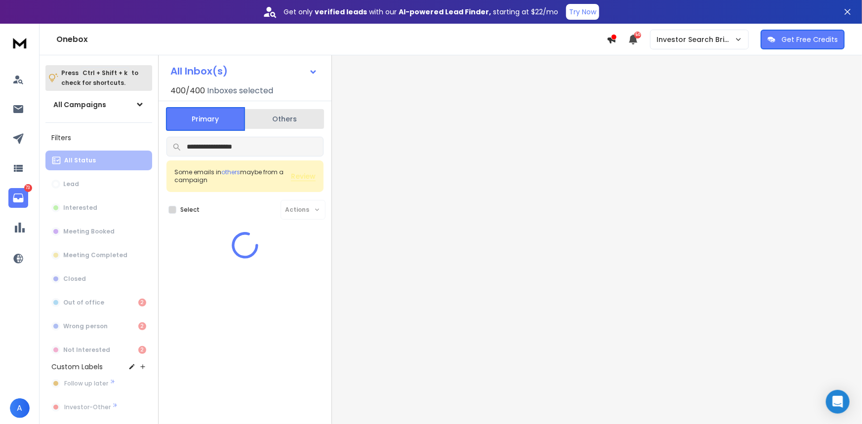
scroll to position [0, 0]
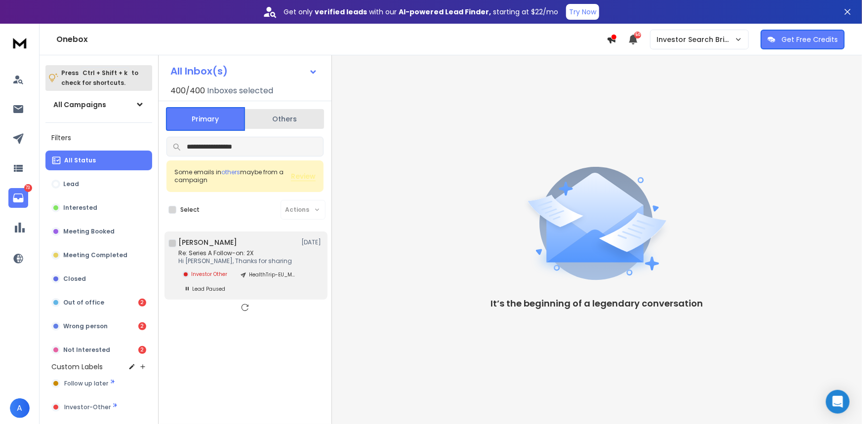
click at [223, 241] on h1 "[PERSON_NAME]" at bounding box center [207, 243] width 59 height 10
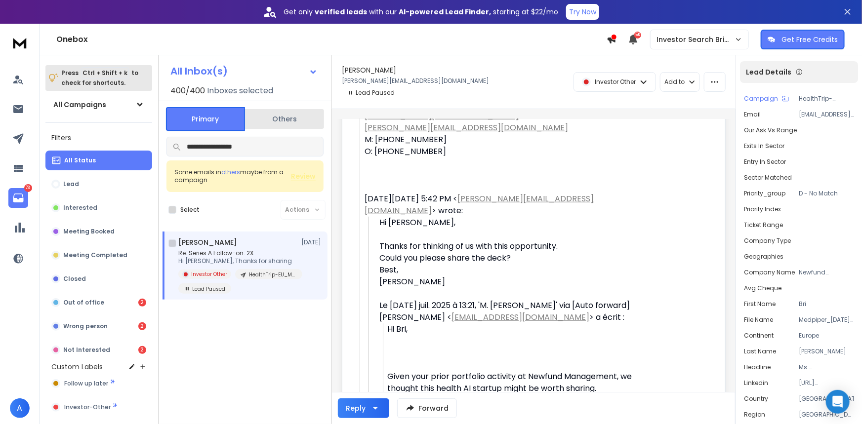
scroll to position [404, 0]
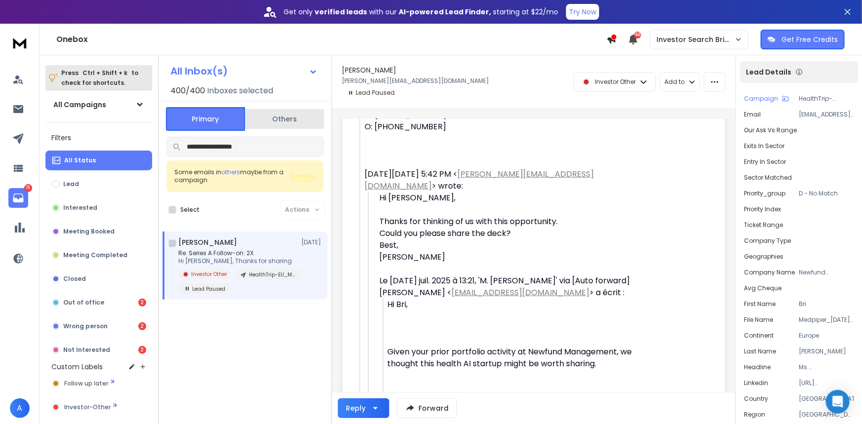
click at [270, 147] on input "**********" at bounding box center [245, 147] width 157 height 20
paste input
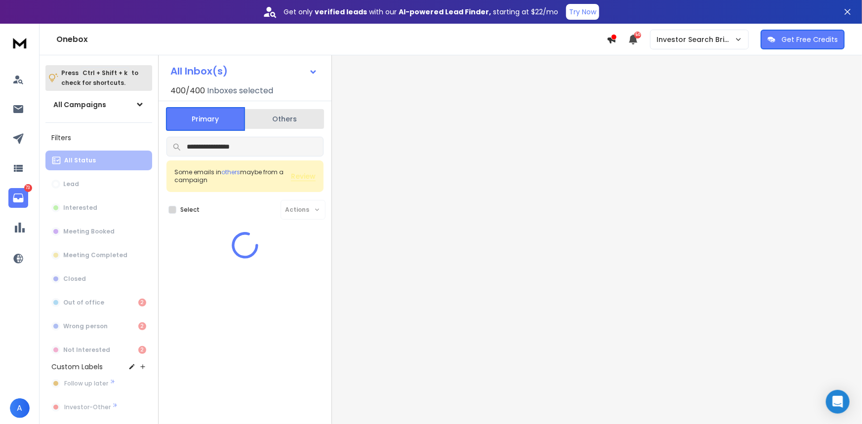
scroll to position [0, 0]
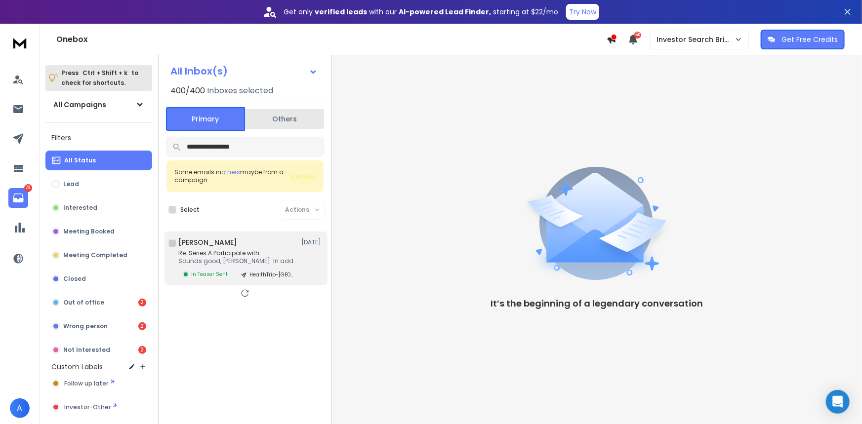
click at [260, 242] on div "[PERSON_NAME] [DATE]" at bounding box center [250, 243] width 145 height 10
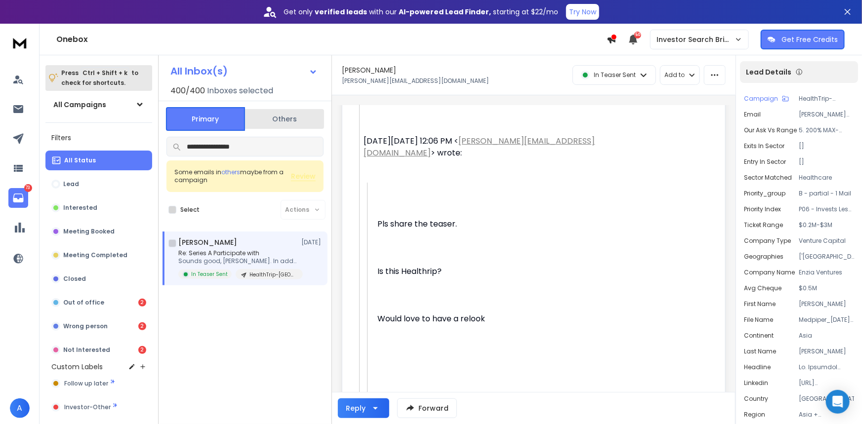
scroll to position [1977, 0]
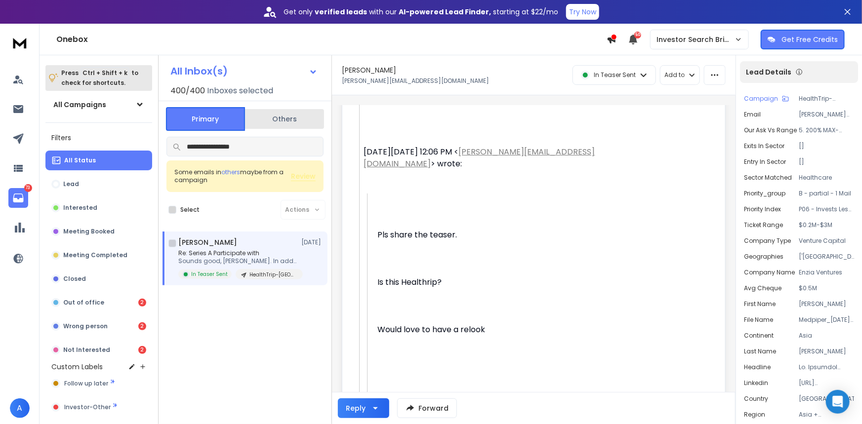
click at [246, 148] on input "**********" at bounding box center [245, 147] width 157 height 20
paste input "**********"
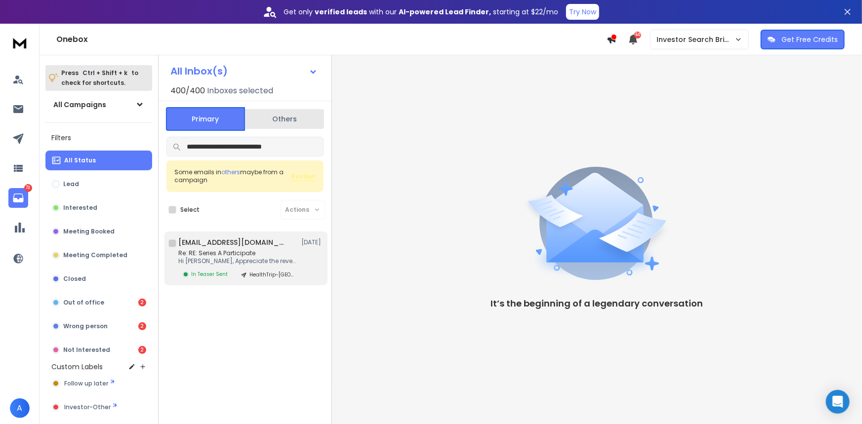
click at [248, 232] on div "[EMAIL_ADDRESS][DOMAIN_NAME] [DATE] Re: RE: Series A Participate Hi [PERSON_NAM…" at bounding box center [246, 259] width 163 height 54
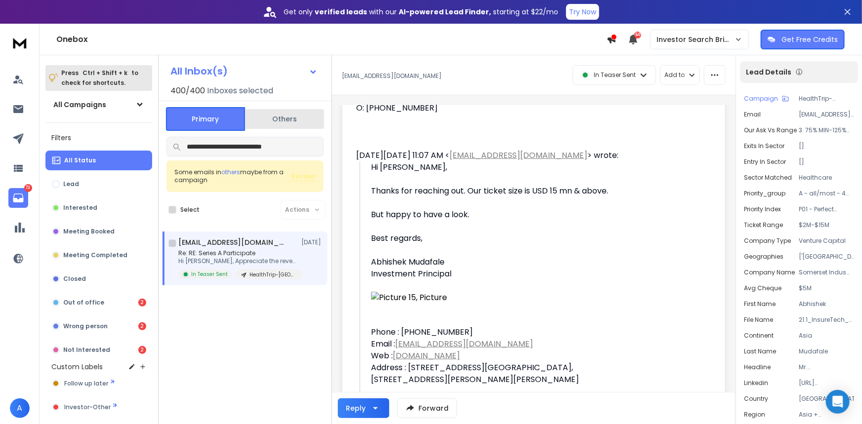
scroll to position [269, 0]
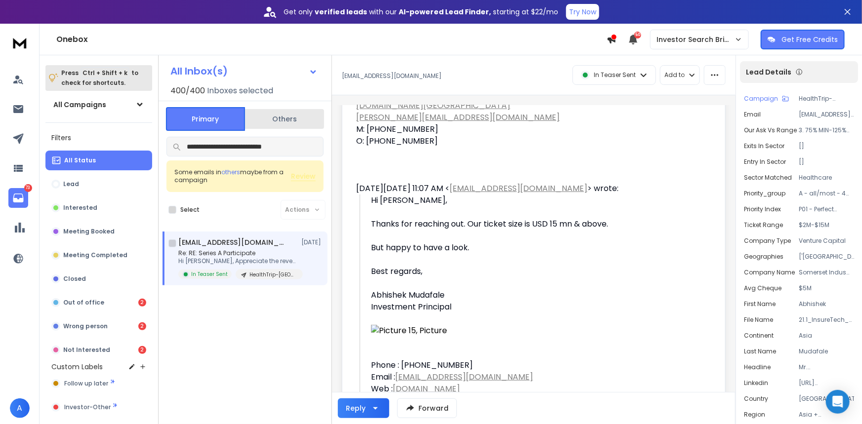
click at [250, 151] on input "**********" at bounding box center [245, 147] width 157 height 20
paste input
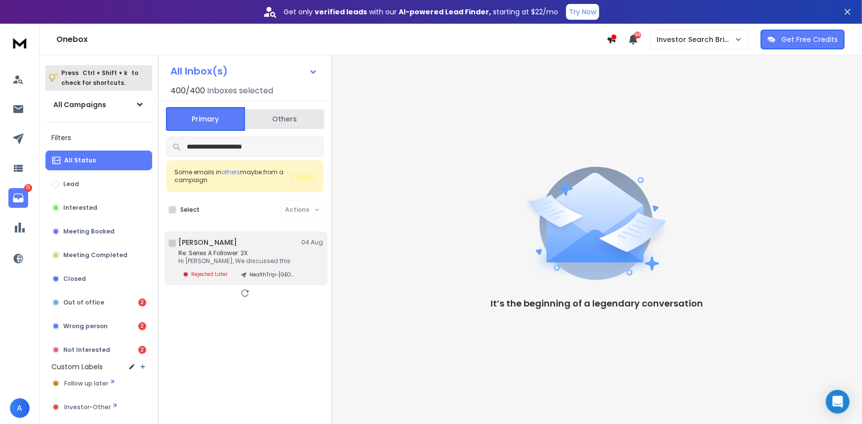
click at [256, 272] on p "HealthTrip-[GEOGRAPHIC_DATA]" at bounding box center [273, 274] width 47 height 7
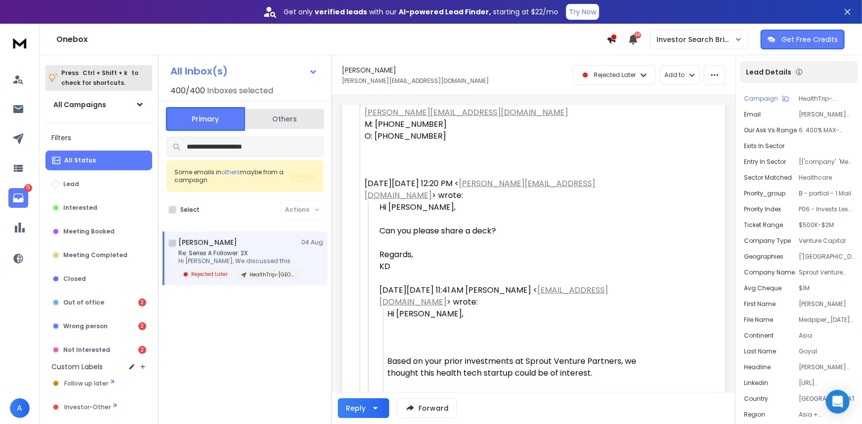
scroll to position [404, 0]
click at [249, 150] on input "**********" at bounding box center [245, 147] width 157 height 20
paste input
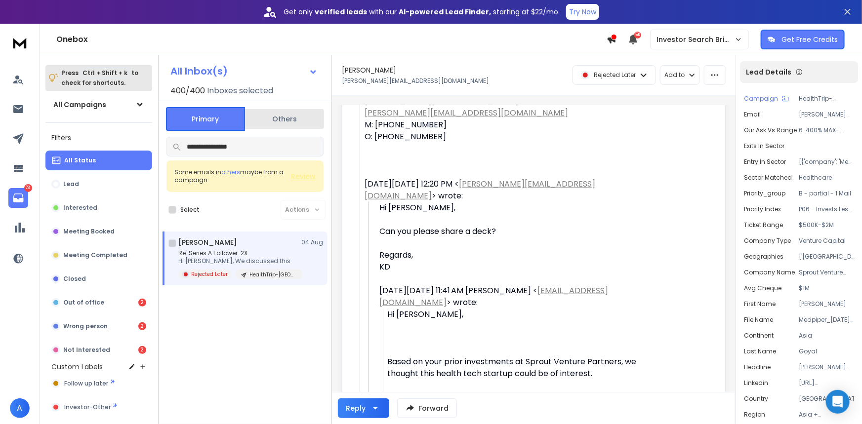
scroll to position [0, 0]
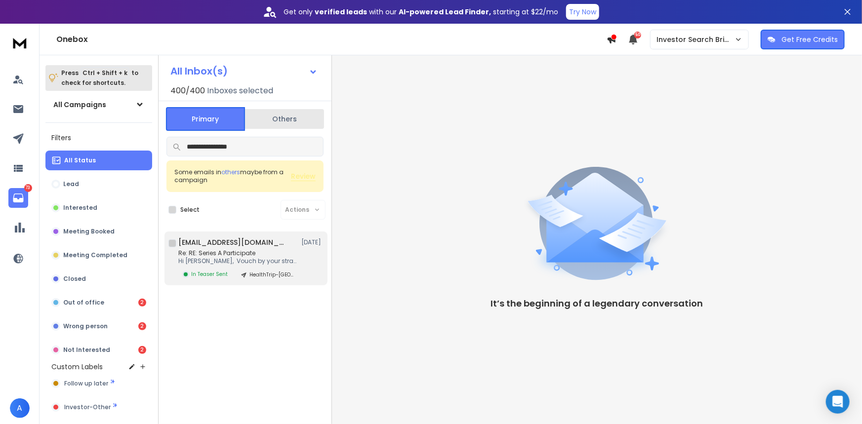
click at [232, 242] on h1 "[EMAIL_ADDRESS][DOMAIN_NAME]" at bounding box center [232, 243] width 109 height 10
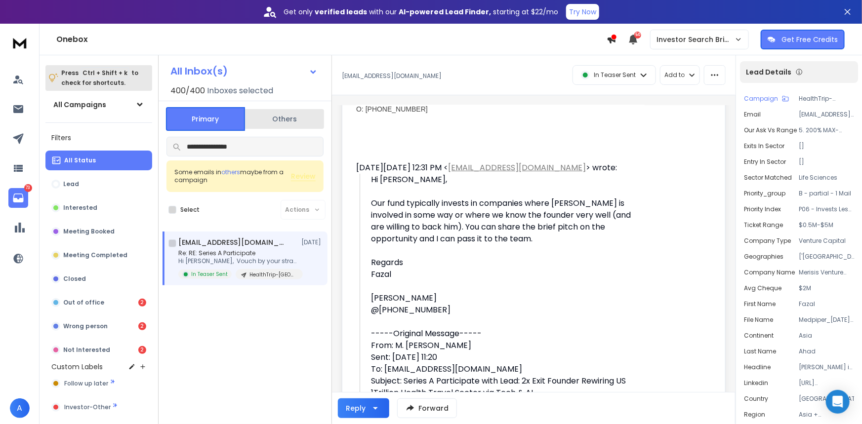
scroll to position [269, 0]
click at [204, 145] on input "**********" at bounding box center [245, 147] width 157 height 20
paste input "*******"
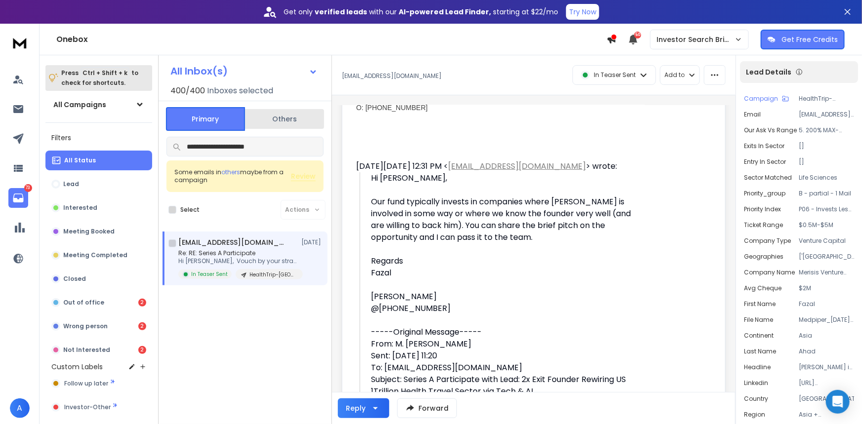
scroll to position [0, 0]
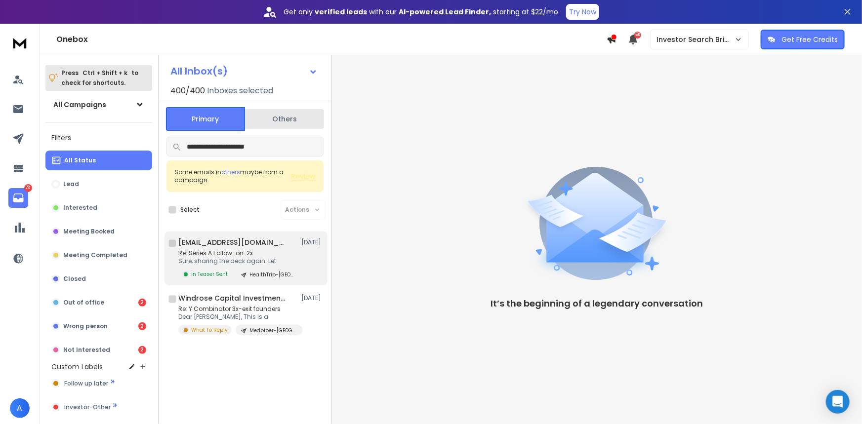
click at [257, 251] on p "Re: Series A Follow-on: 2x" at bounding box center [237, 254] width 119 height 8
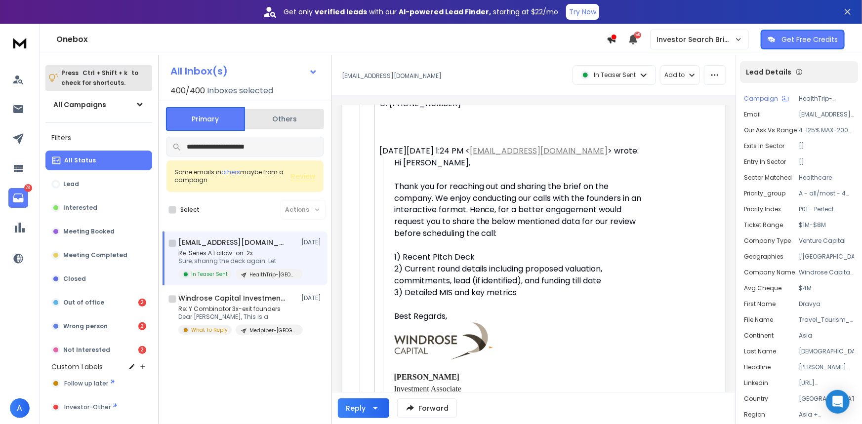
scroll to position [853, 0]
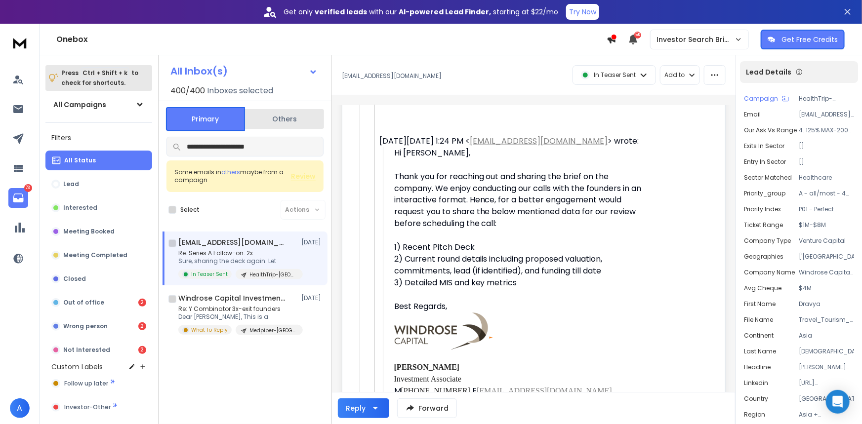
click at [251, 150] on input "**********" at bounding box center [245, 147] width 157 height 20
paste input "*"
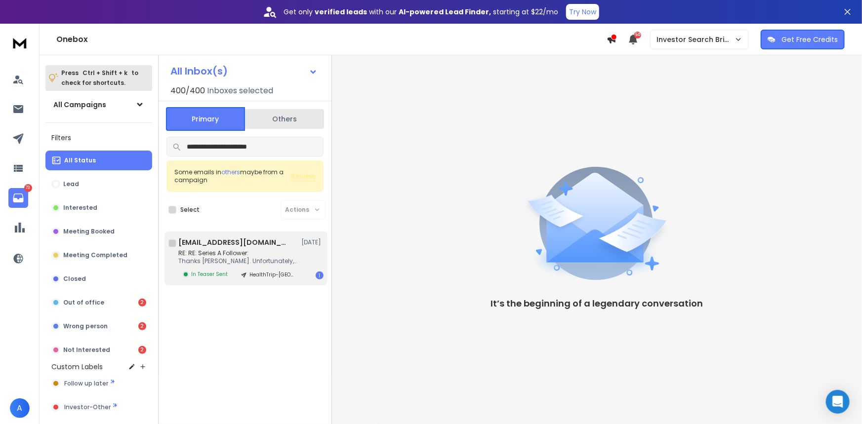
click at [207, 246] on h1 "[EMAIL_ADDRESS][DOMAIN_NAME]" at bounding box center [232, 243] width 109 height 10
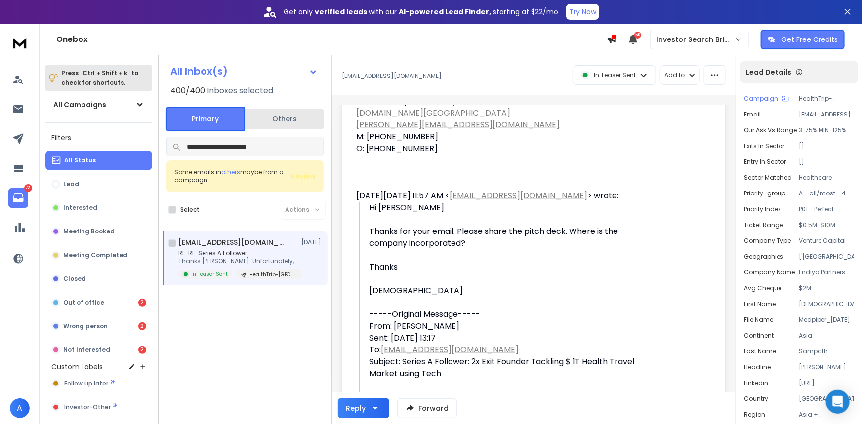
scroll to position [404, 0]
click at [227, 143] on input "**********" at bounding box center [245, 147] width 157 height 20
paste input
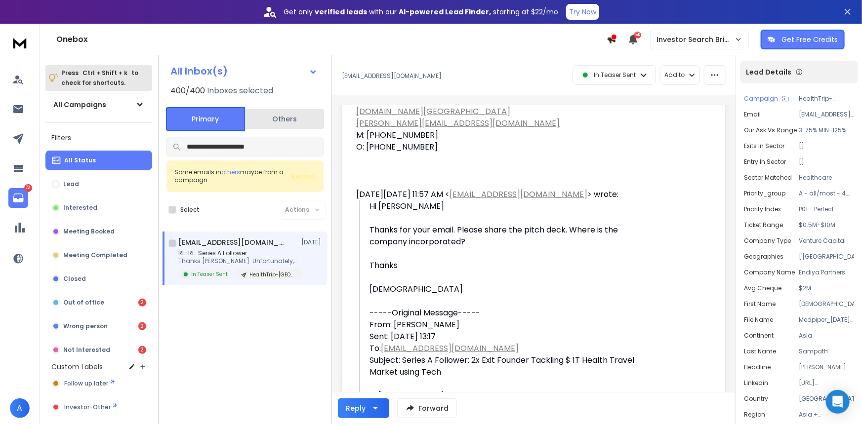
scroll to position [0, 0]
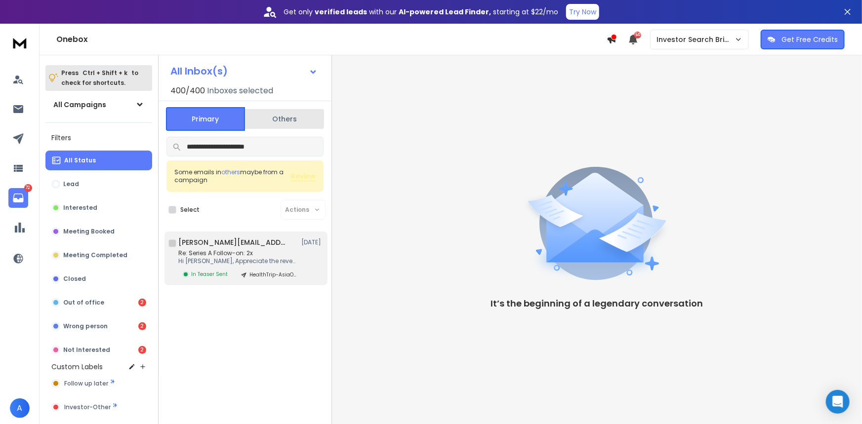
click at [223, 257] on p "Hi [PERSON_NAME], Appreciate the revert. Sure! I" at bounding box center [237, 261] width 119 height 8
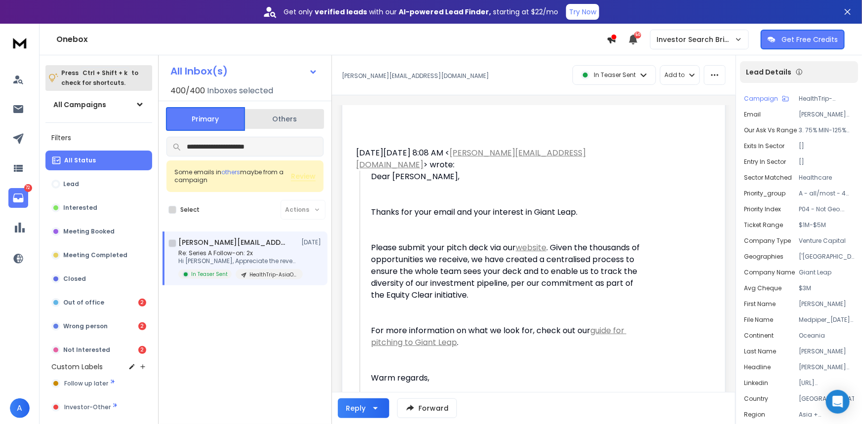
scroll to position [269, 0]
click at [211, 147] on input "**********" at bounding box center [245, 147] width 157 height 20
paste input
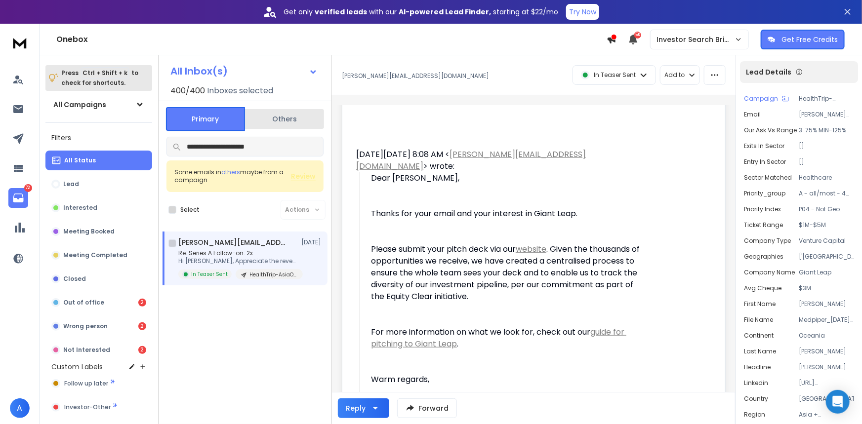
scroll to position [0, 0]
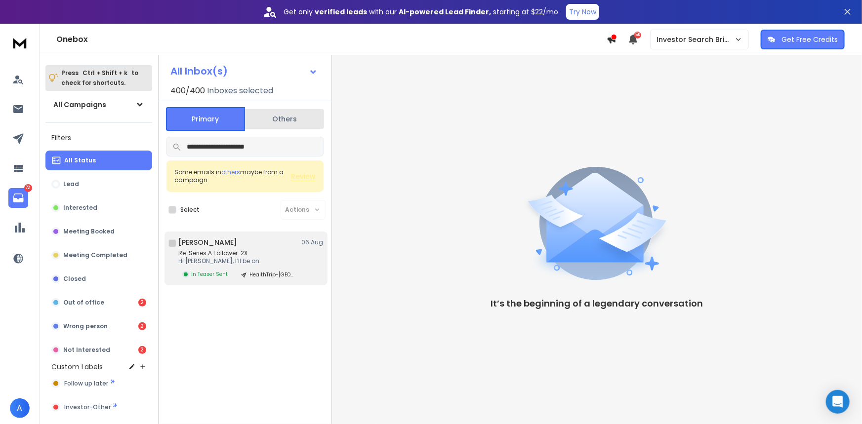
click at [232, 252] on p "Re: Series A Follower: 2X" at bounding box center [237, 254] width 119 height 8
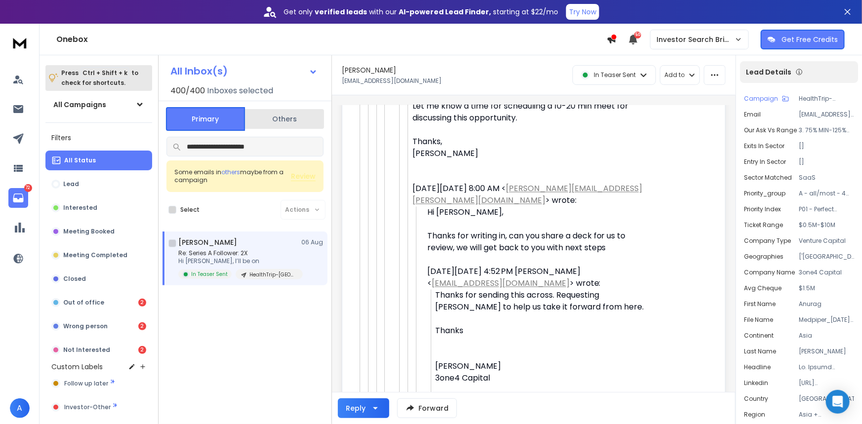
scroll to position [898, 0]
click at [237, 143] on input "**********" at bounding box center [245, 147] width 157 height 20
paste input
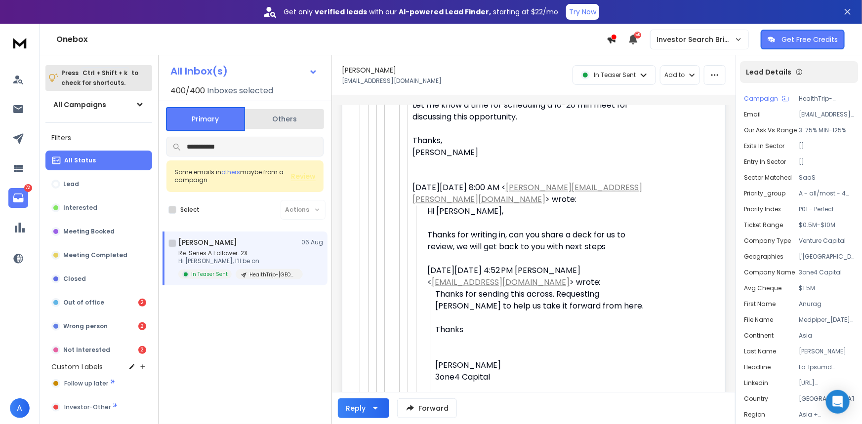
scroll to position [0, 0]
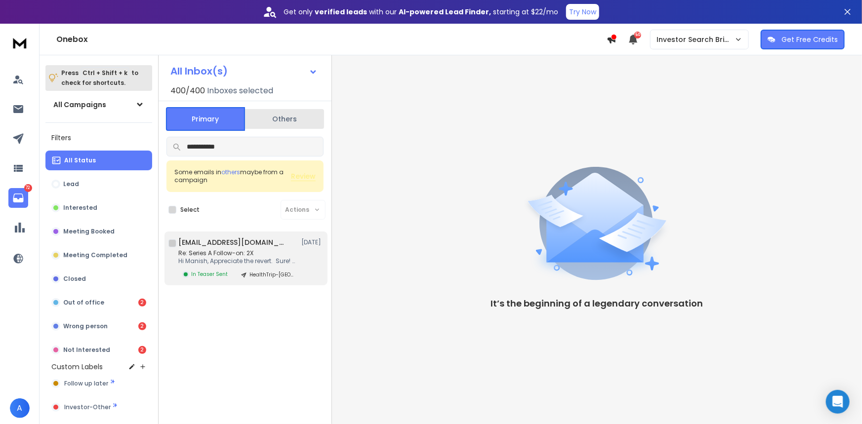
click at [212, 245] on h1 "[EMAIL_ADDRESS][DOMAIN_NAME]" at bounding box center [232, 243] width 109 height 10
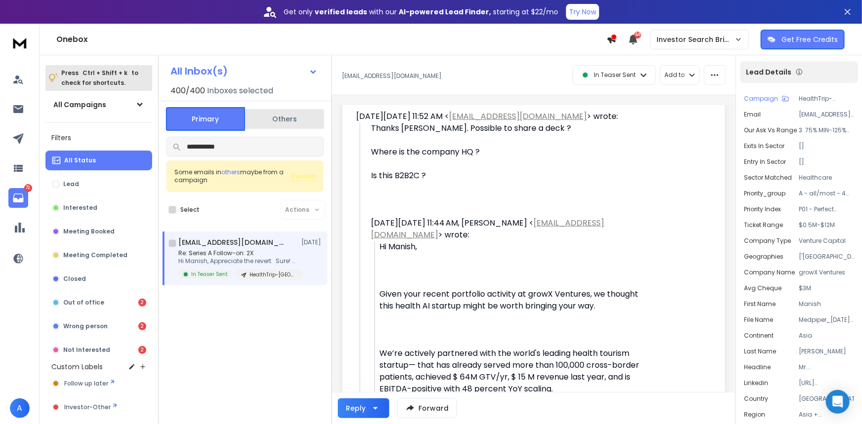
scroll to position [359, 0]
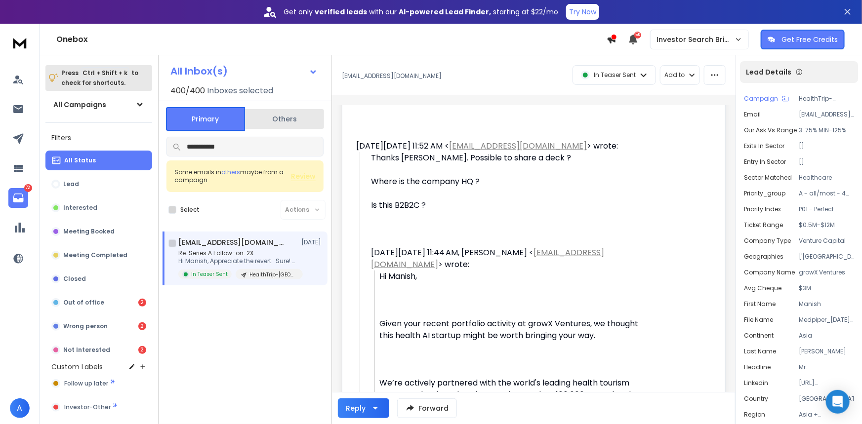
click at [227, 153] on input "**********" at bounding box center [245, 147] width 157 height 20
paste input "**********"
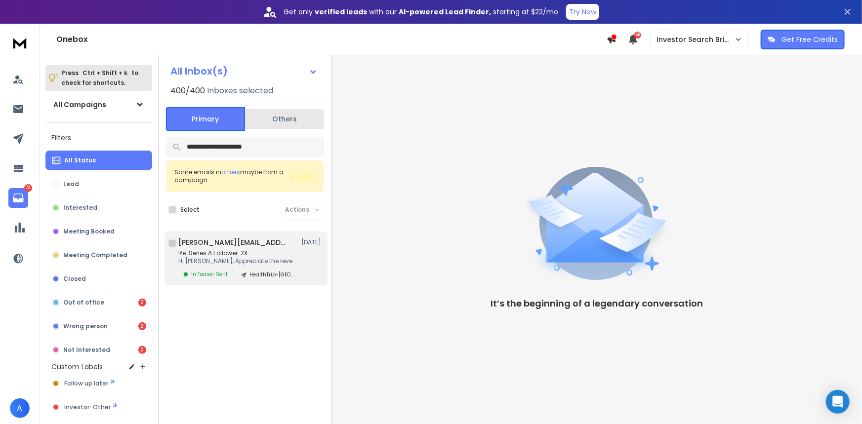
click at [244, 243] on h1 "[PERSON_NAME][EMAIL_ADDRESS][DOMAIN_NAME]" at bounding box center [232, 243] width 109 height 10
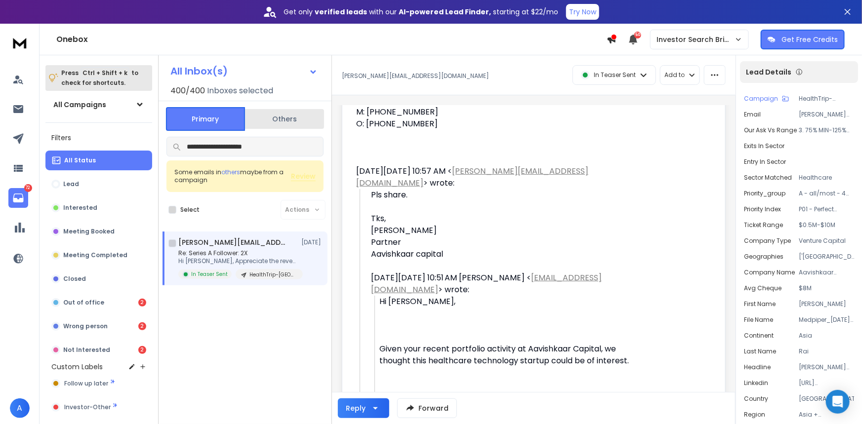
scroll to position [314, 0]
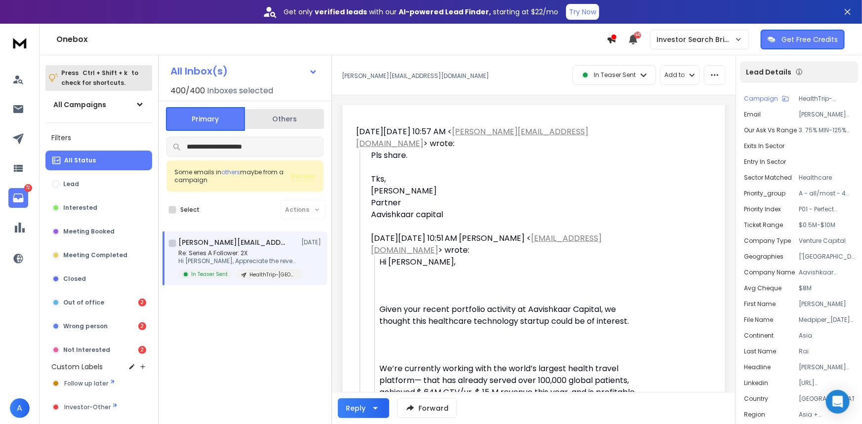
click at [230, 154] on input "**********" at bounding box center [245, 147] width 157 height 20
paste input
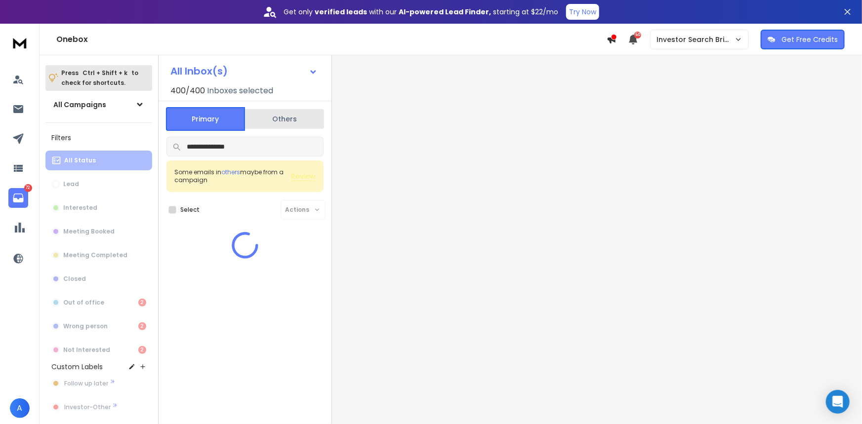
scroll to position [0, 0]
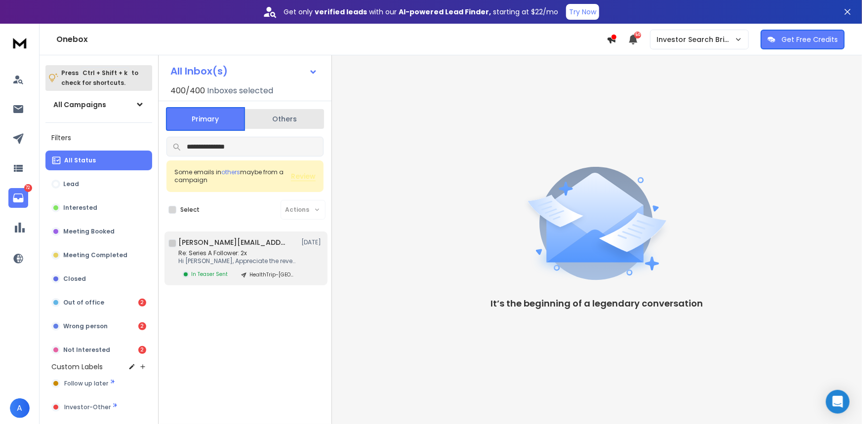
click at [246, 256] on p "Re: Series A Follower: 2x" at bounding box center [237, 254] width 119 height 8
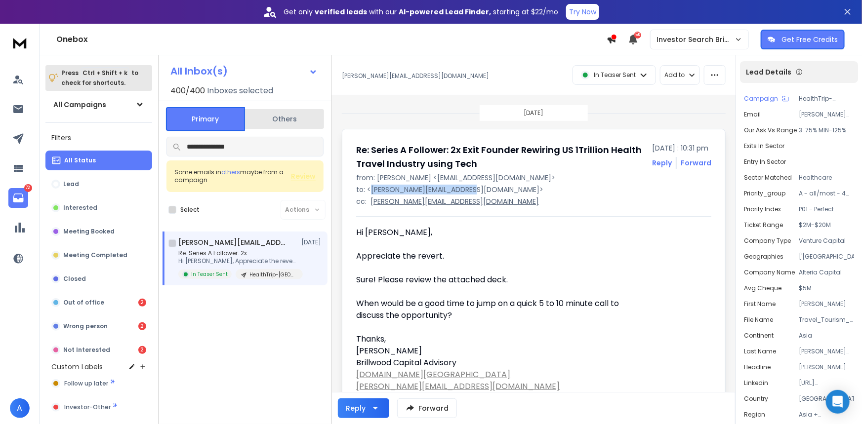
drag, startPoint x: 371, startPoint y: 188, endPoint x: 468, endPoint y: 192, distance: 97.9
click at [468, 192] on p "to: <[PERSON_NAME][EMAIL_ADDRESS][DOMAIN_NAME]>" at bounding box center [533, 190] width 355 height 10
copy p "[PERSON_NAME][EMAIL_ADDRESS][DOMAIN_NAME]"
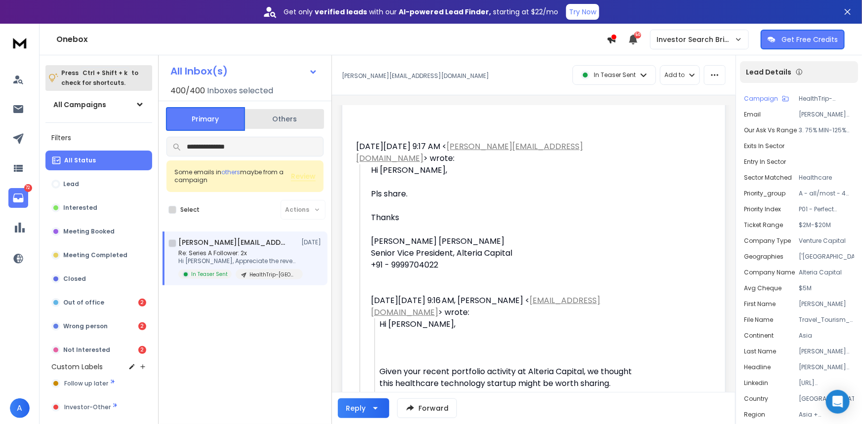
scroll to position [314, 0]
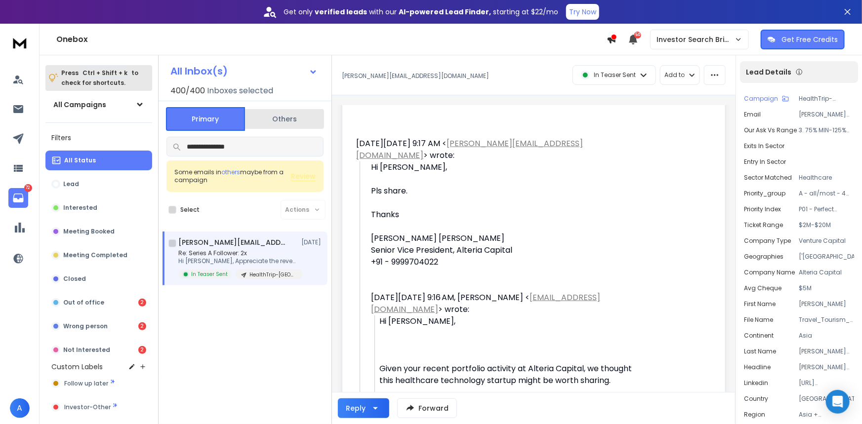
click at [217, 147] on input "**********" at bounding box center [245, 147] width 157 height 20
paste input "**********"
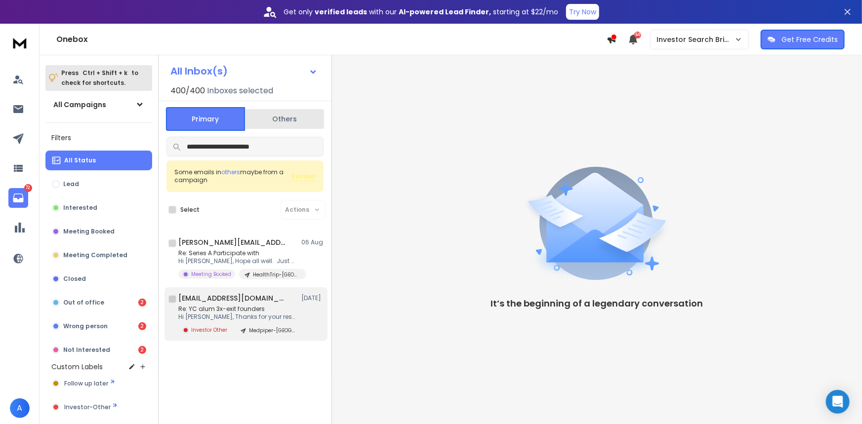
click at [257, 300] on h1 "[EMAIL_ADDRESS][DOMAIN_NAME]" at bounding box center [232, 299] width 109 height 10
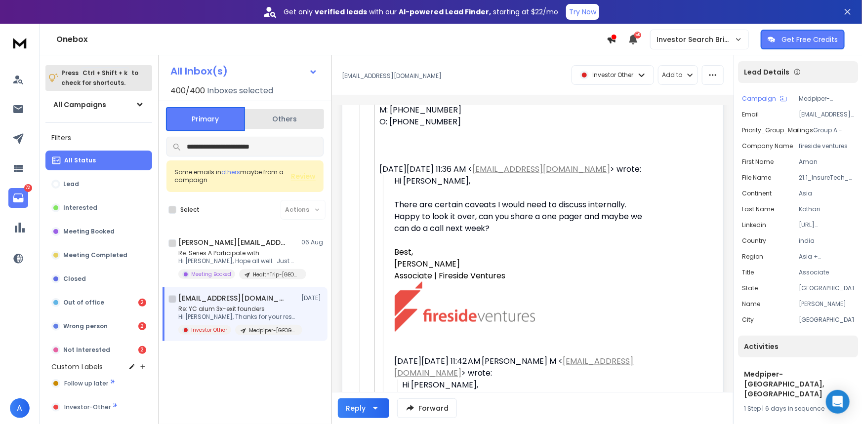
scroll to position [763, 0]
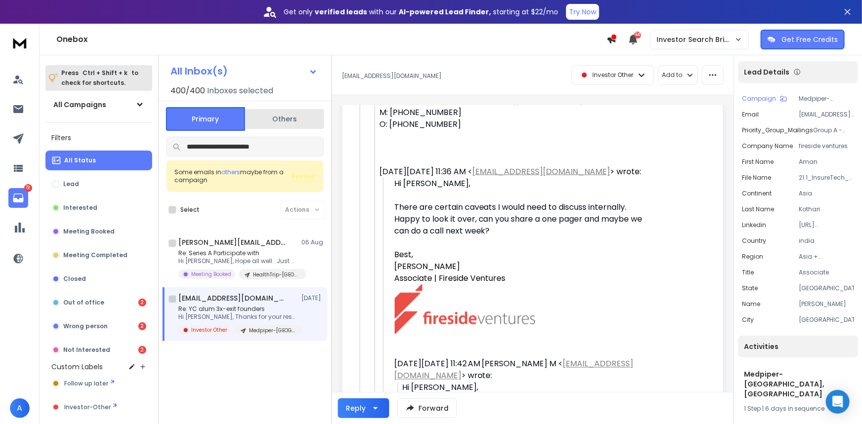
click at [222, 151] on input "**********" at bounding box center [245, 147] width 157 height 20
paste input
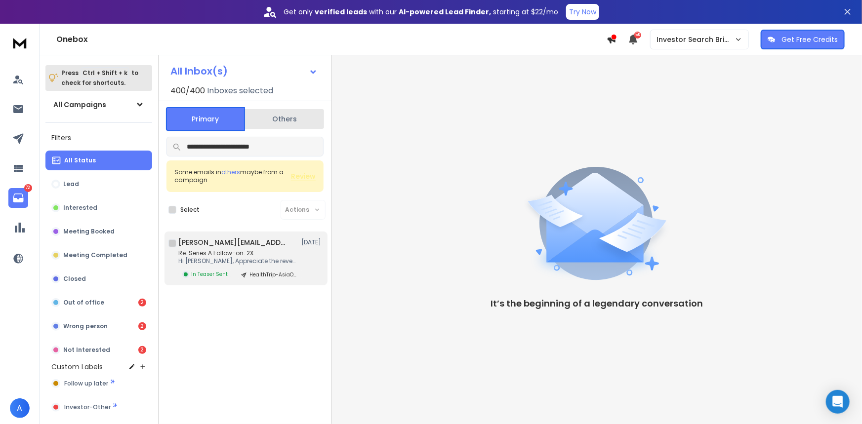
click at [232, 246] on h1 "[PERSON_NAME][EMAIL_ADDRESS][DOMAIN_NAME]" at bounding box center [232, 243] width 109 height 10
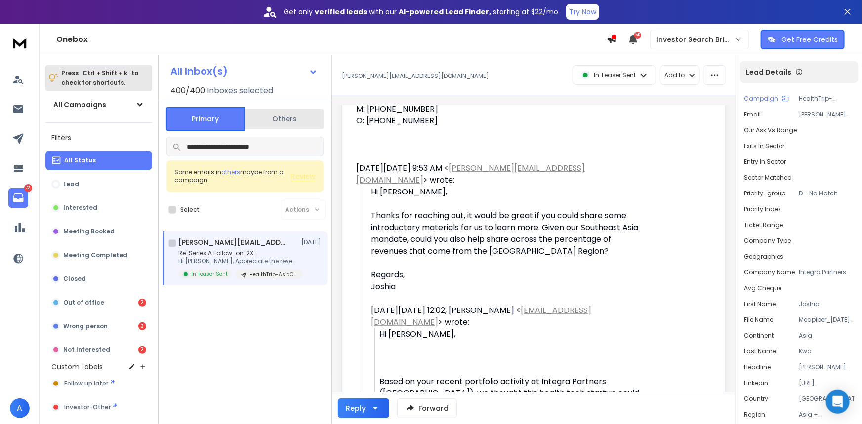
scroll to position [359, 0]
click at [203, 148] on input "**********" at bounding box center [245, 147] width 157 height 20
paste input
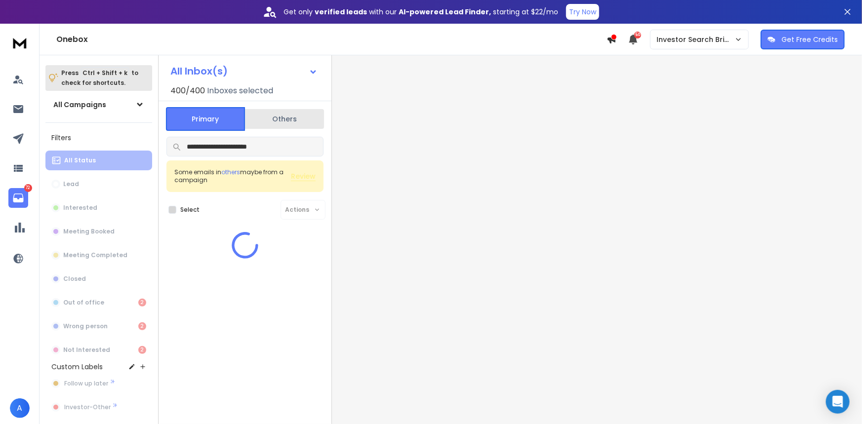
scroll to position [0, 0]
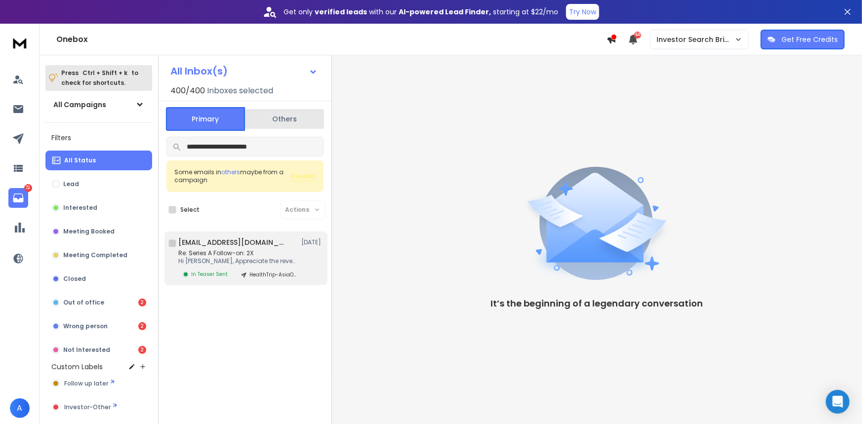
type input "**********"
click at [264, 253] on p "Re: Series A Follow-on: 2X" at bounding box center [237, 254] width 119 height 8
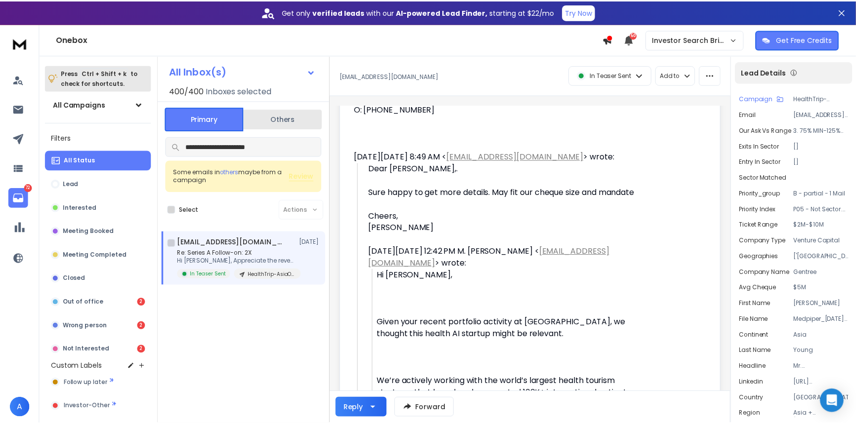
scroll to position [269, 0]
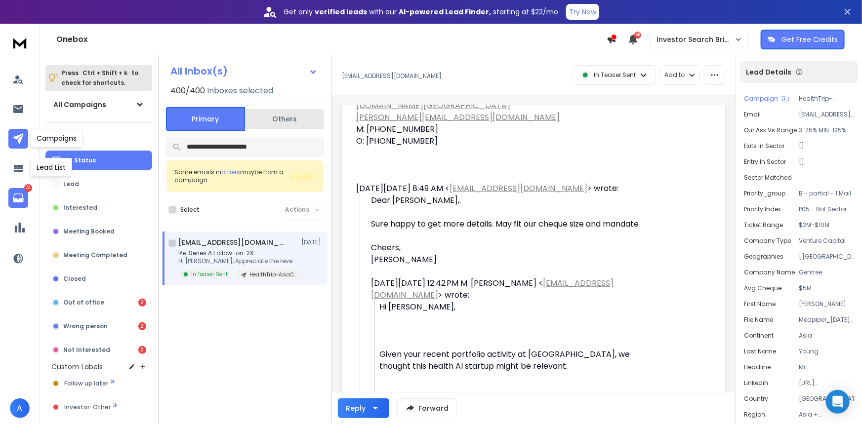
click at [18, 138] on icon at bounding box center [18, 139] width 12 height 12
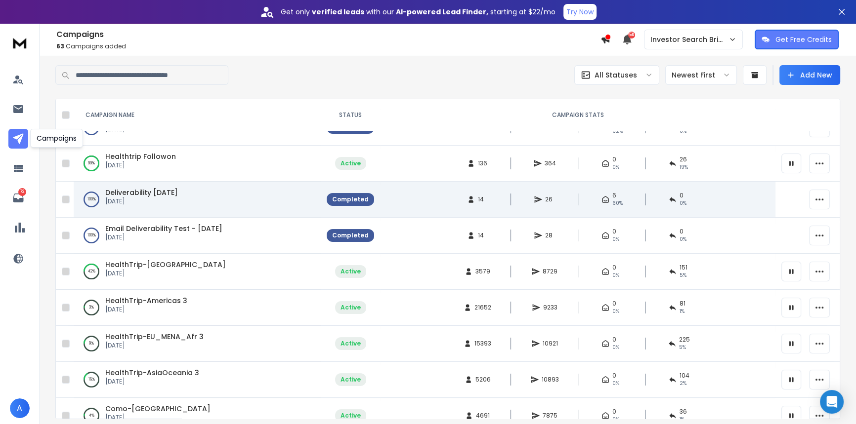
scroll to position [134, 0]
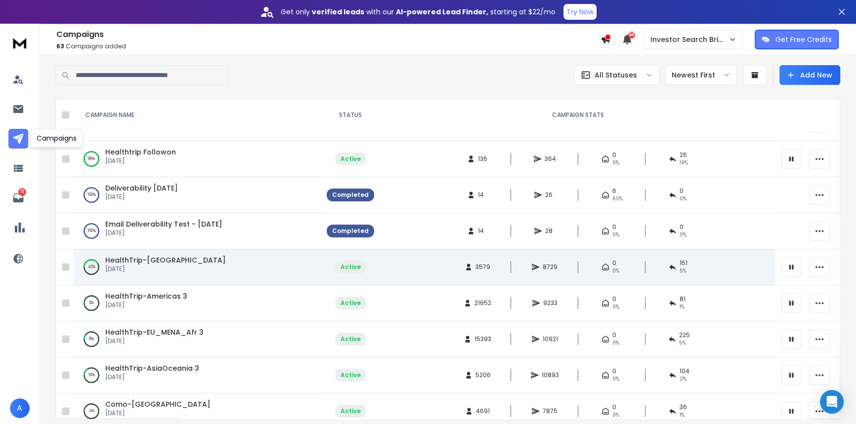
click at [179, 268] on div "42 % HealthTrip-[GEOGRAPHIC_DATA] [DATE]" at bounding box center [197, 267] width 227 height 24
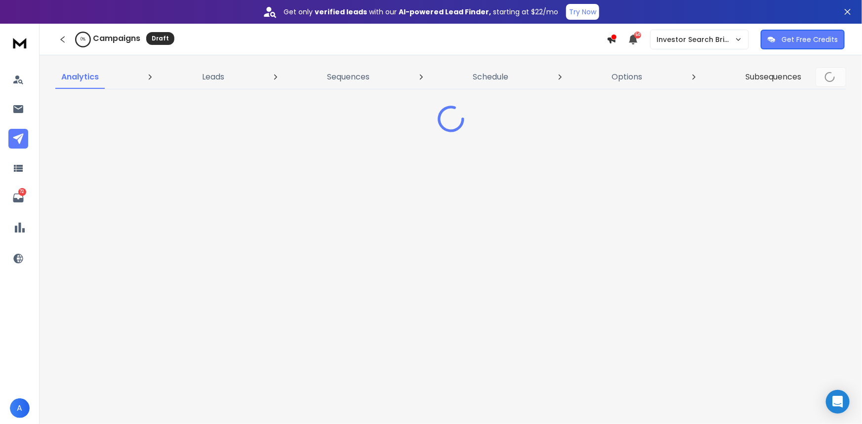
click at [756, 79] on p "Subsequences" at bounding box center [774, 77] width 56 height 12
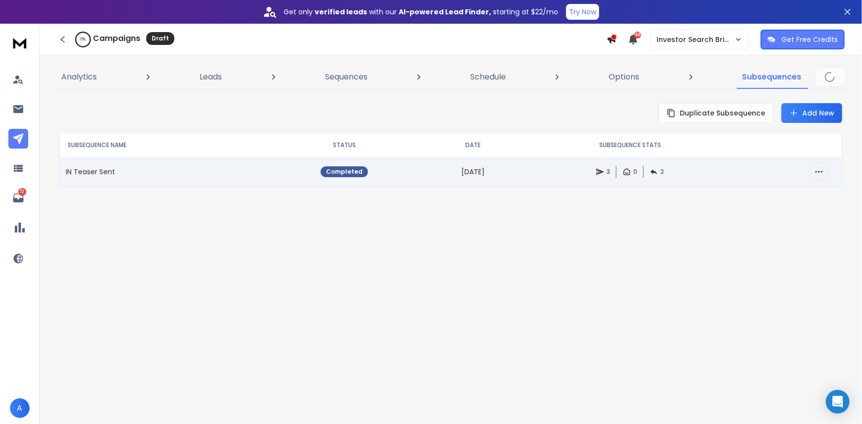
click at [495, 177] on td "[DATE]" at bounding box center [473, 172] width 96 height 30
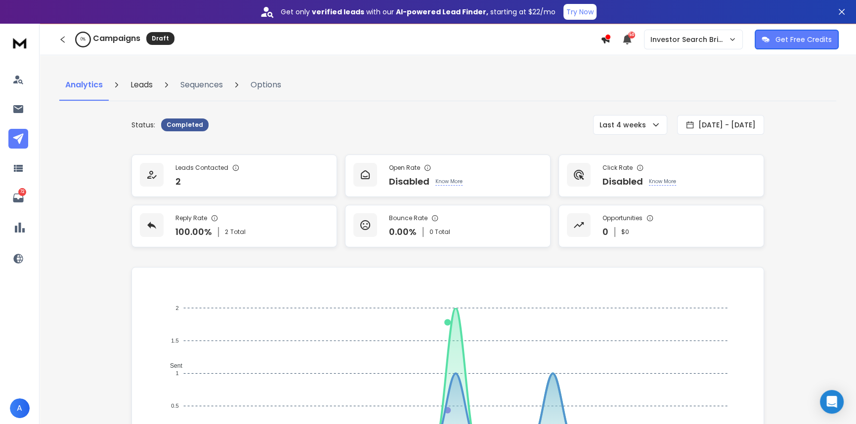
click at [150, 88] on p "Leads" at bounding box center [141, 85] width 22 height 12
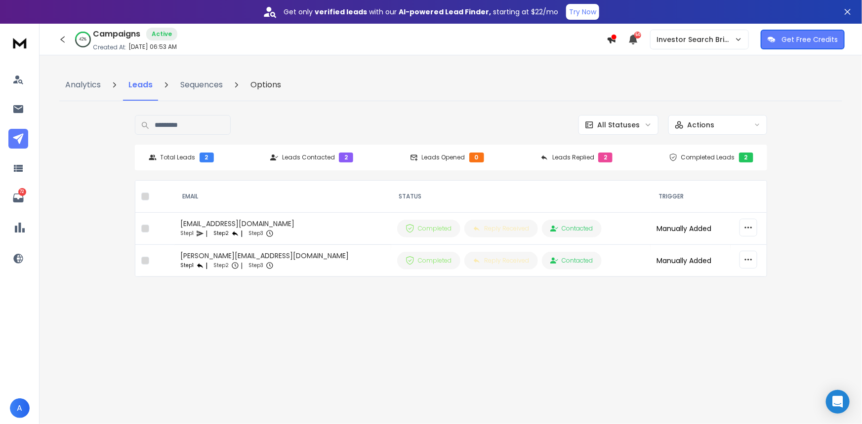
click at [248, 82] on link "Options" at bounding box center [266, 85] width 42 height 32
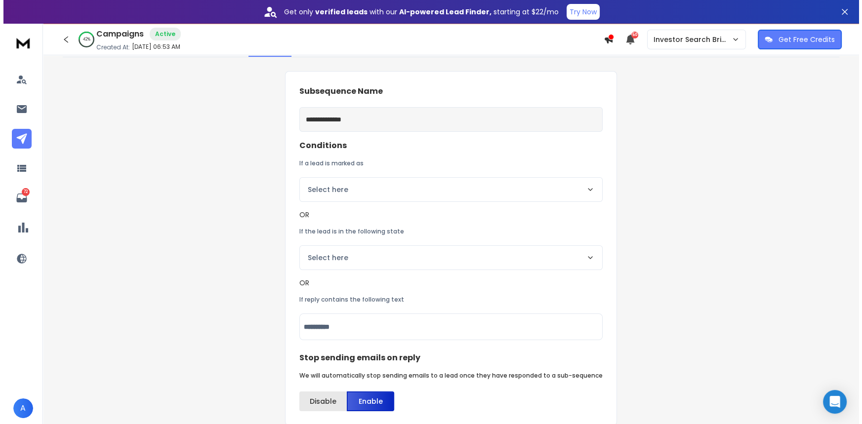
scroll to position [44, 0]
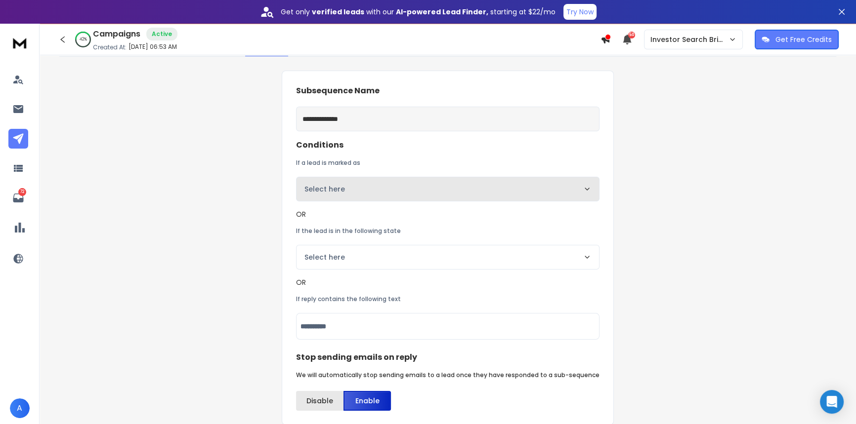
click at [560, 190] on button "Select here" at bounding box center [447, 189] width 303 height 25
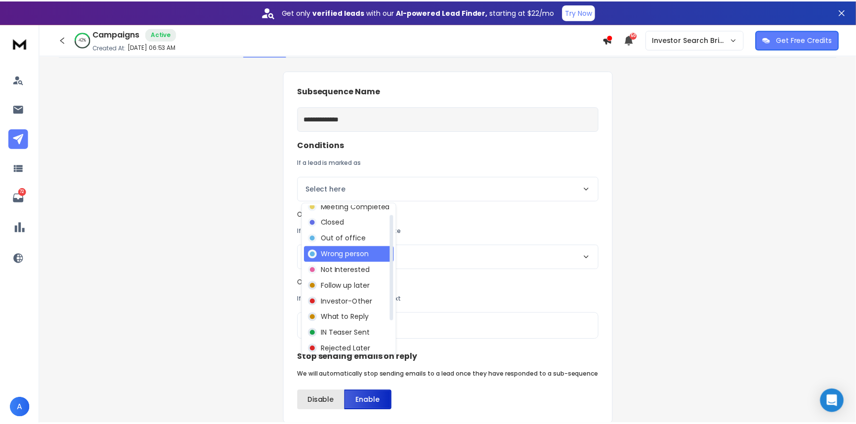
scroll to position [57, 0]
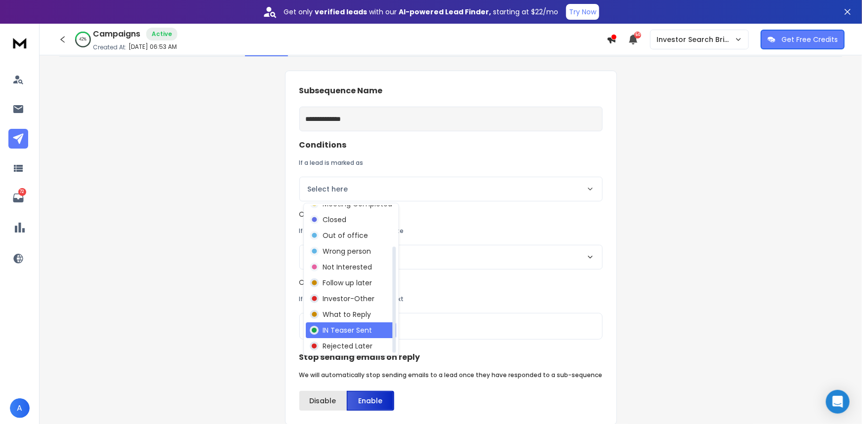
click at [366, 325] on div "IN Teaser Sent" at bounding box center [351, 331] width 90 height 16
click at [366, 324] on div "IN Teaser Sent" at bounding box center [351, 331] width 90 height 16
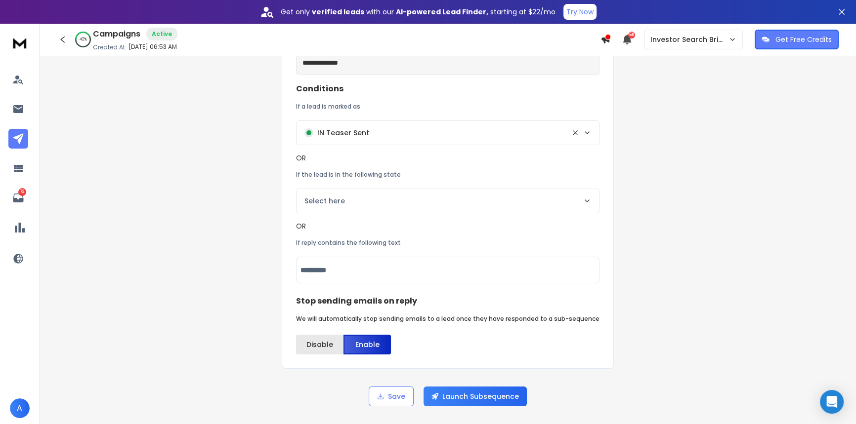
scroll to position [107, 0]
click at [451, 391] on button "Launch Subsequence" at bounding box center [474, 397] width 103 height 20
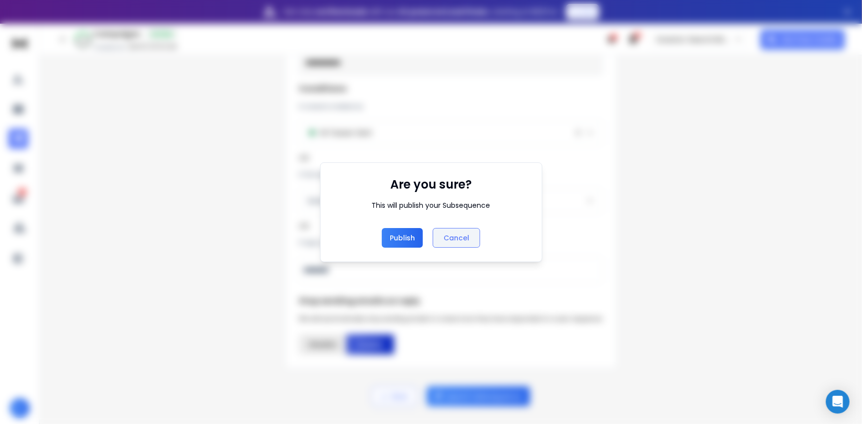
click at [403, 247] on button "Publish" at bounding box center [402, 238] width 41 height 20
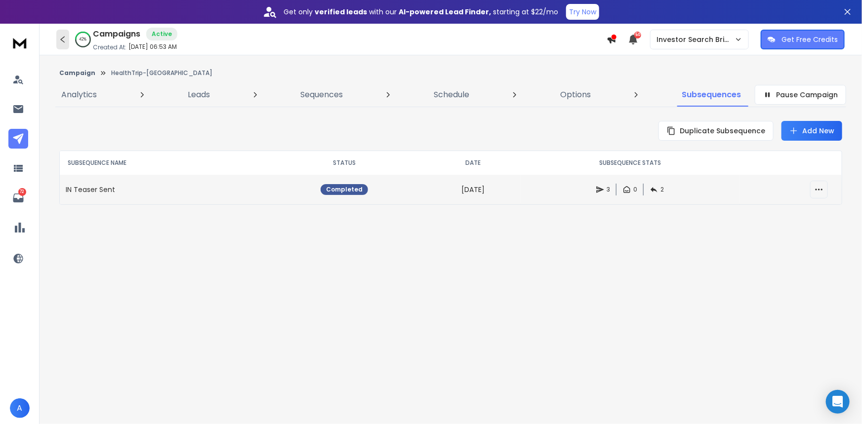
click at [62, 41] on icon at bounding box center [62, 39] width 9 height 9
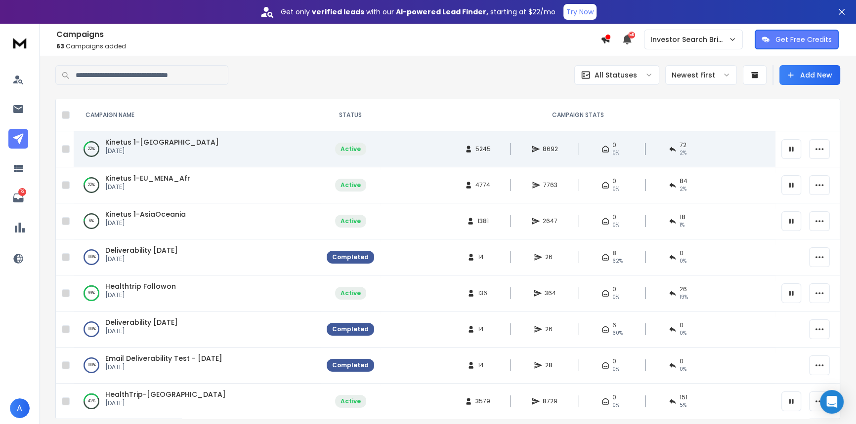
click at [178, 152] on div "22 % Kinetus 1-[GEOGRAPHIC_DATA] [DATE]" at bounding box center [197, 149] width 227 height 24
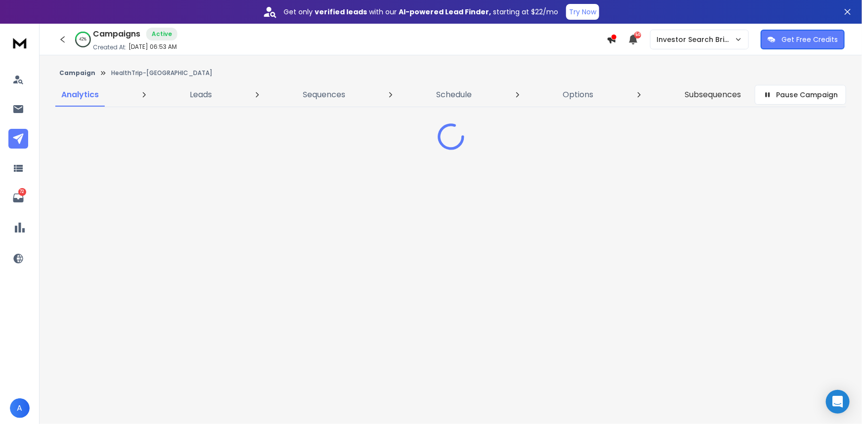
click at [710, 99] on p "Subsequences" at bounding box center [713, 95] width 56 height 12
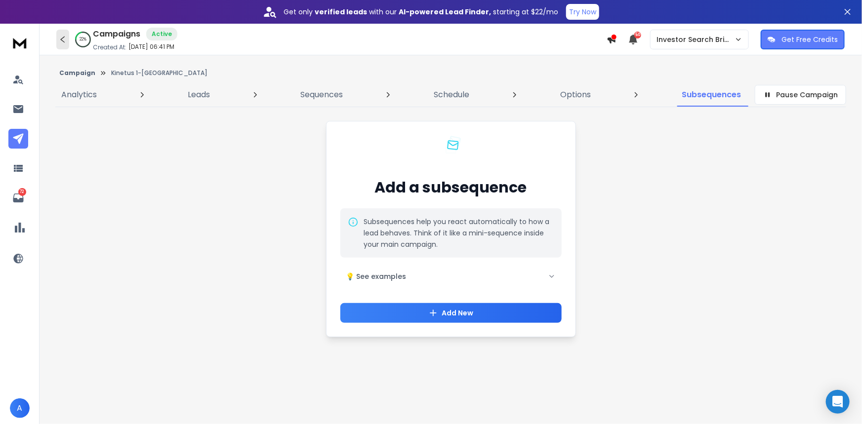
click at [59, 39] on icon at bounding box center [62, 39] width 9 height 9
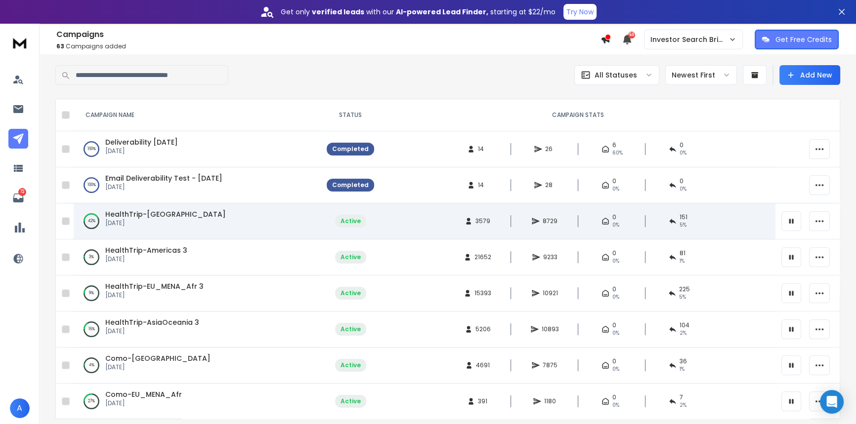
scroll to position [179, 0]
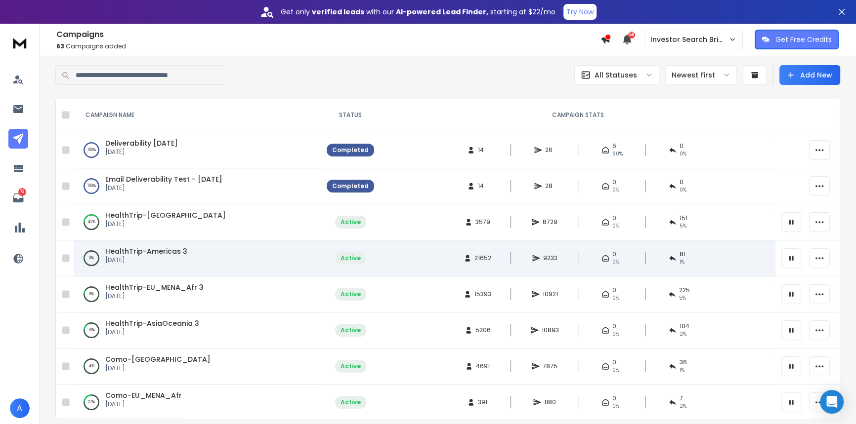
click at [173, 257] on p "[DATE]" at bounding box center [146, 260] width 82 height 8
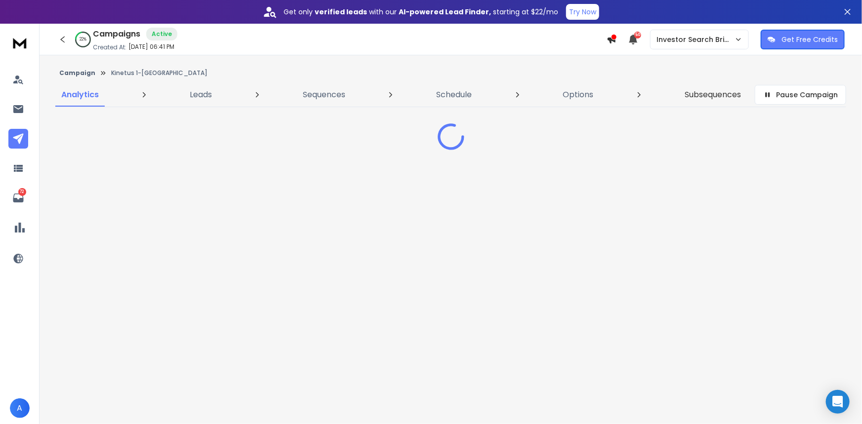
click at [709, 99] on p "Subsequences" at bounding box center [713, 95] width 56 height 12
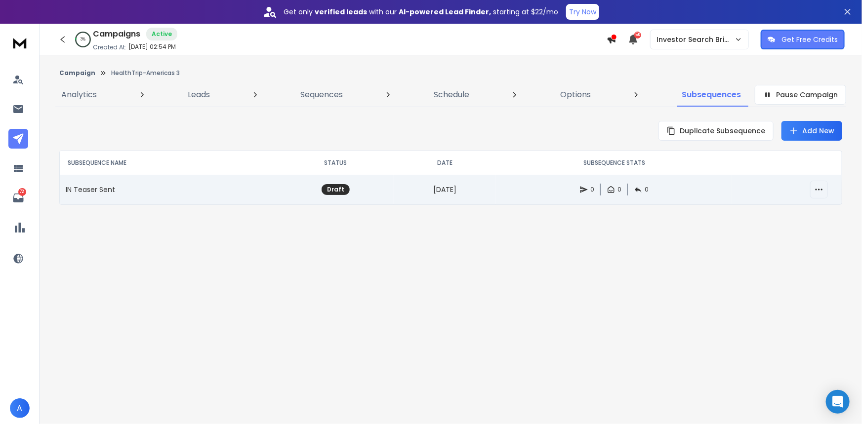
click at [400, 191] on td "[DATE]" at bounding box center [445, 190] width 102 height 30
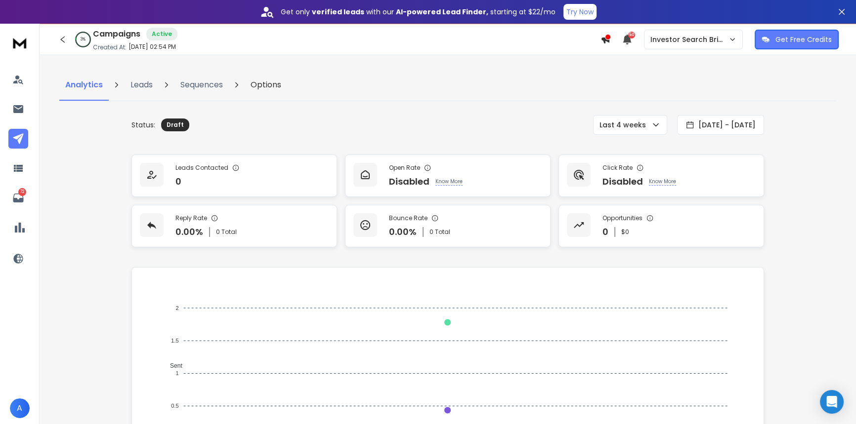
click at [257, 86] on p "Options" at bounding box center [266, 85] width 31 height 12
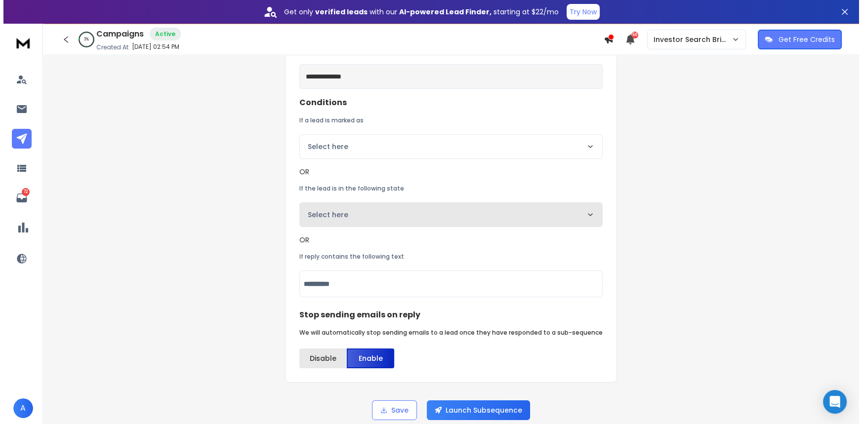
scroll to position [62, 0]
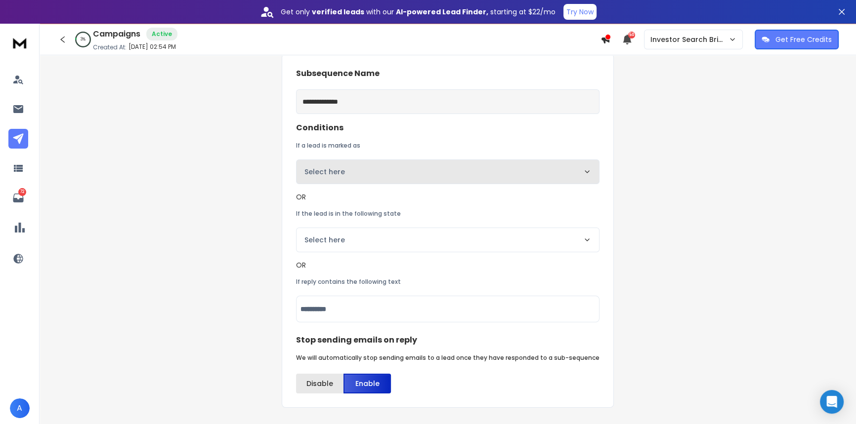
click at [410, 169] on button "Select here" at bounding box center [447, 172] width 303 height 25
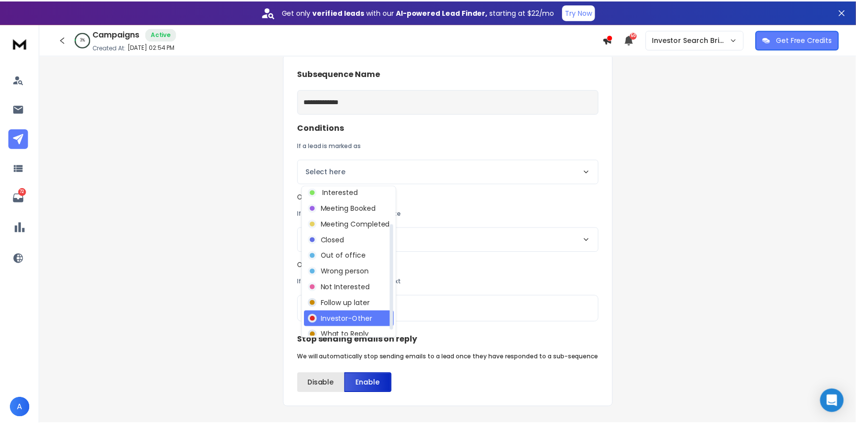
scroll to position [57, 0]
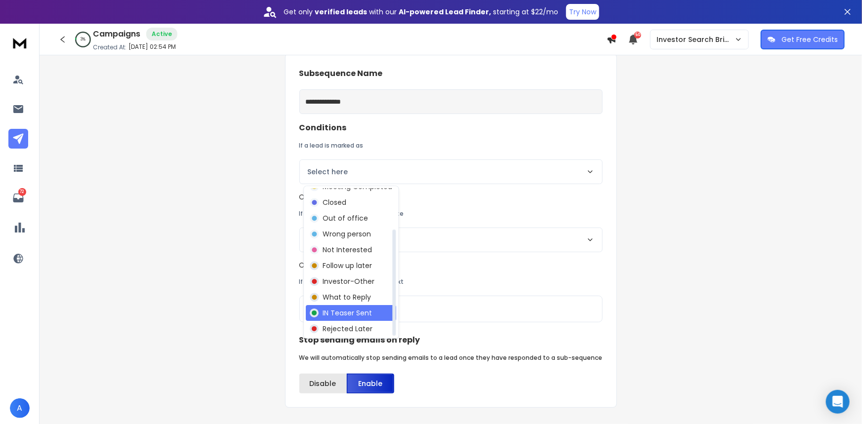
click at [347, 307] on div "IN Teaser Sent" at bounding box center [351, 313] width 90 height 16
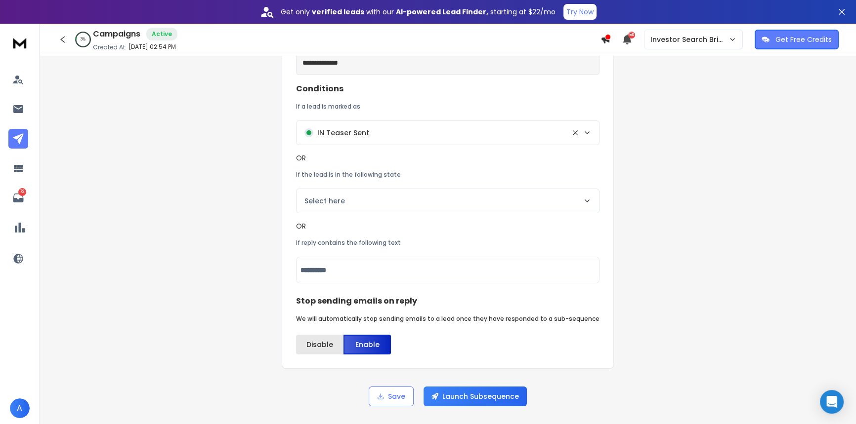
scroll to position [107, 0]
click at [446, 396] on button "Launch Subsequence" at bounding box center [474, 397] width 103 height 20
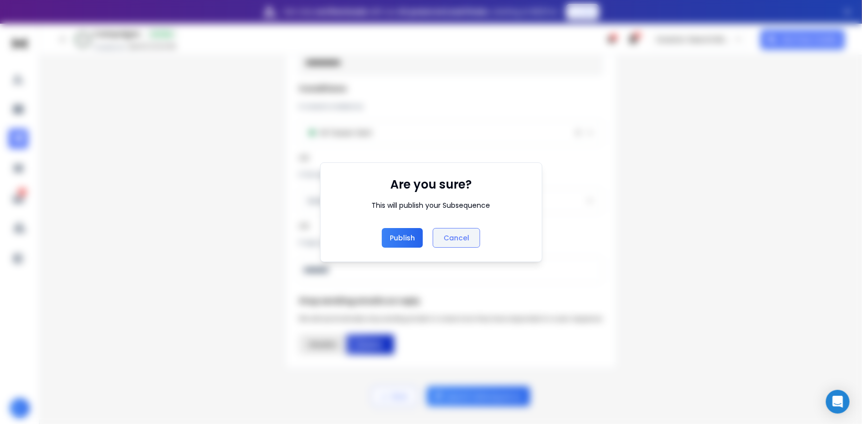
click at [400, 243] on button "Publish" at bounding box center [402, 238] width 41 height 20
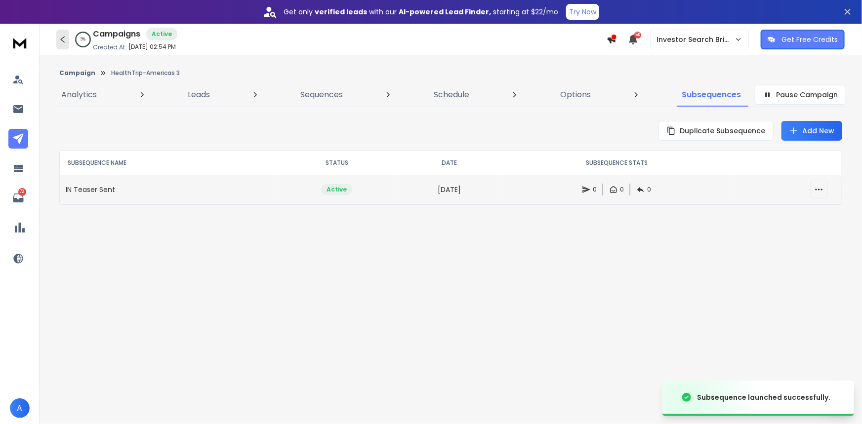
click at [63, 40] on icon at bounding box center [62, 39] width 9 height 9
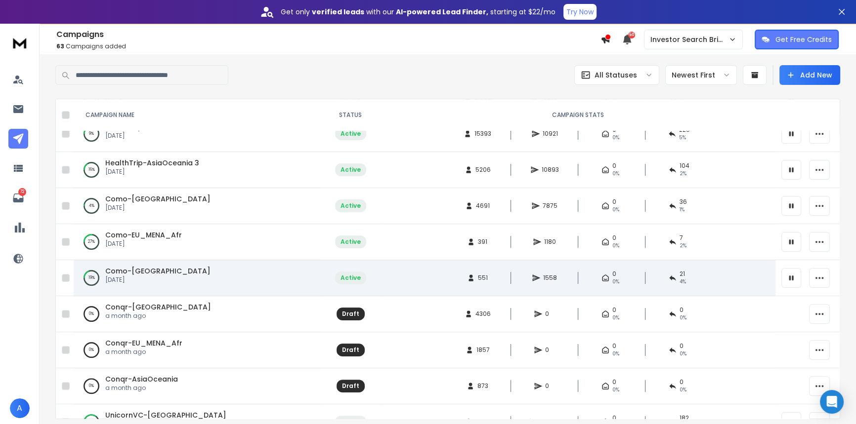
scroll to position [314, 0]
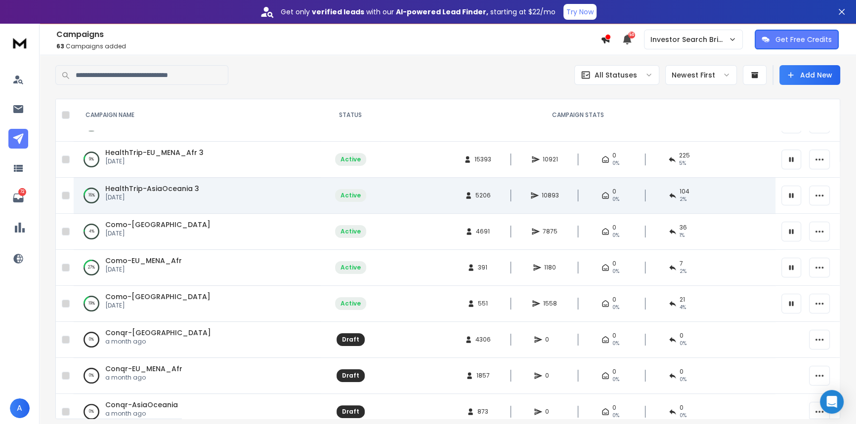
click at [193, 197] on p "[DATE]" at bounding box center [152, 198] width 94 height 8
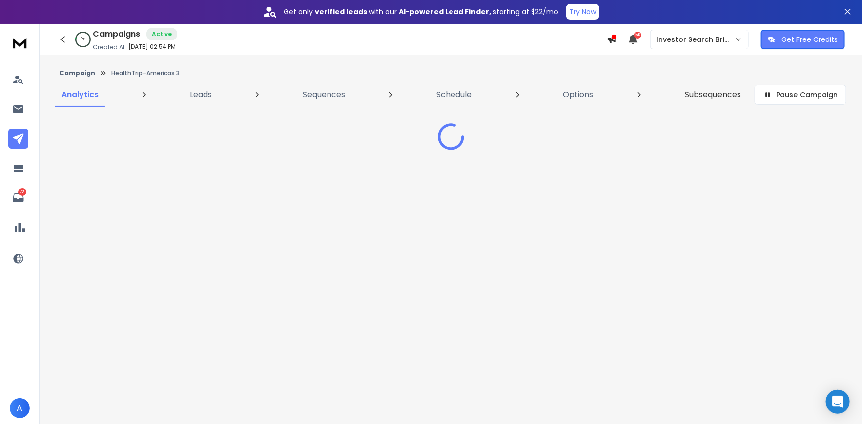
click at [698, 98] on p "Subsequences" at bounding box center [713, 95] width 56 height 12
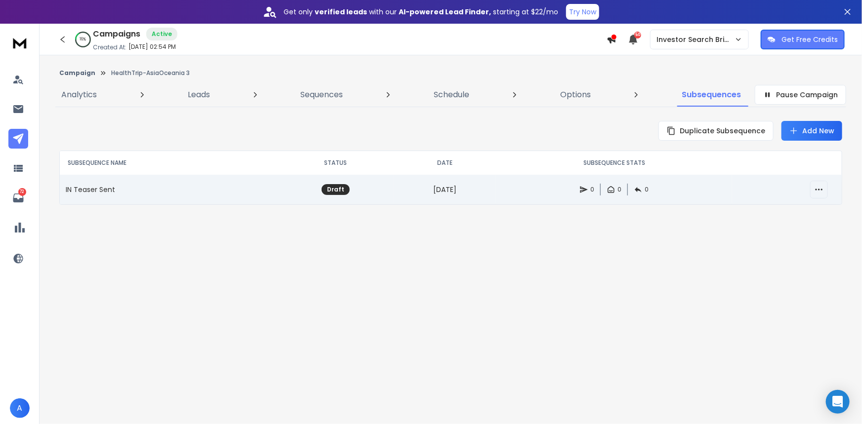
click at [394, 189] on td "[DATE]" at bounding box center [445, 190] width 102 height 30
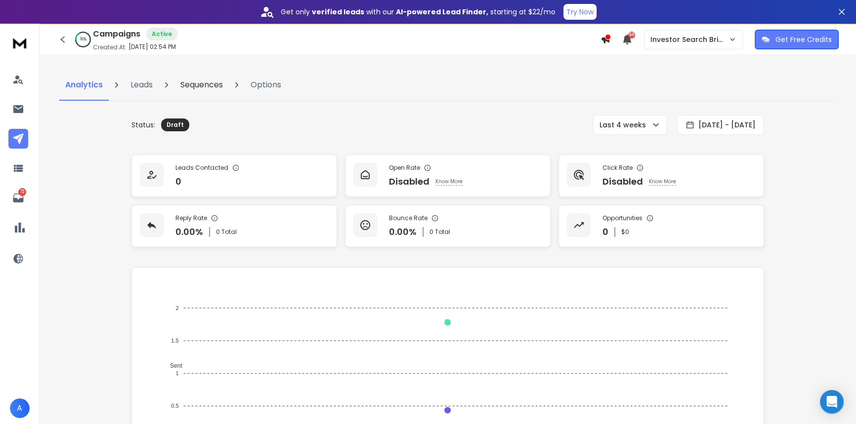
click at [190, 85] on p "Sequences" at bounding box center [201, 85] width 42 height 12
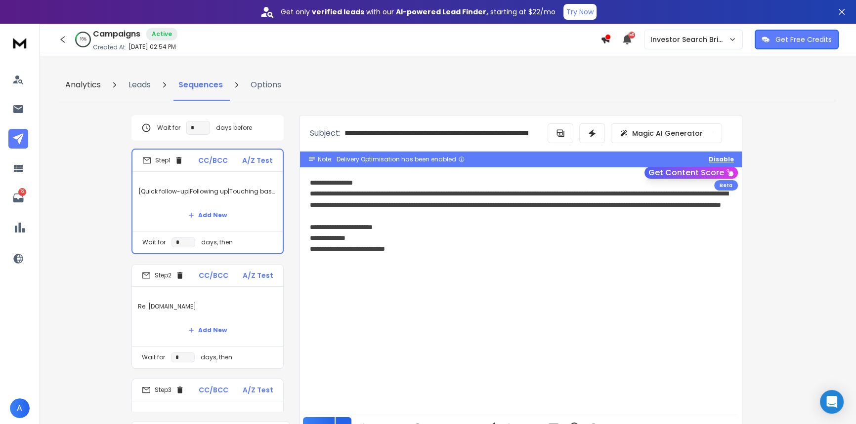
click at [82, 83] on p "Analytics" at bounding box center [83, 85] width 36 height 12
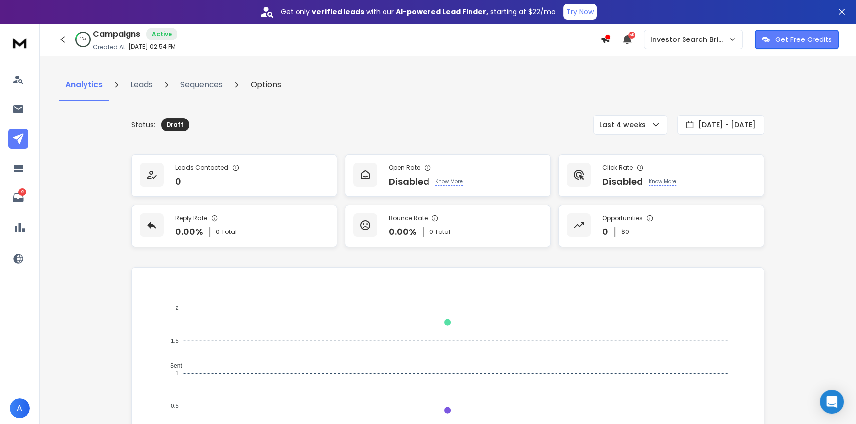
click at [264, 89] on p "Options" at bounding box center [266, 85] width 31 height 12
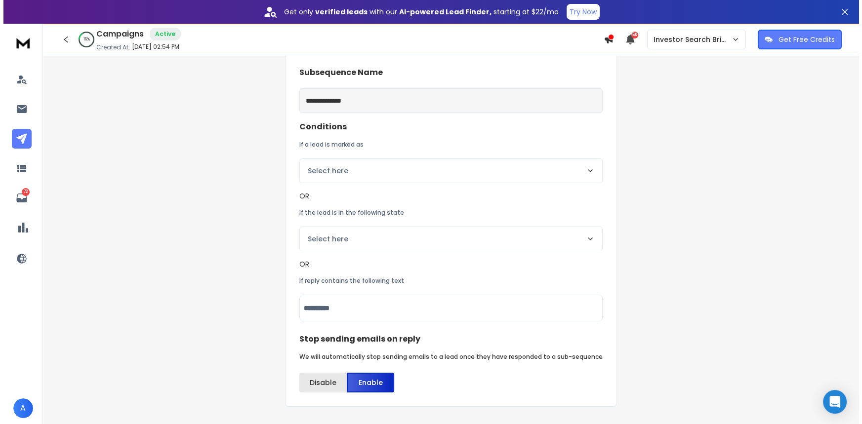
scroll to position [62, 0]
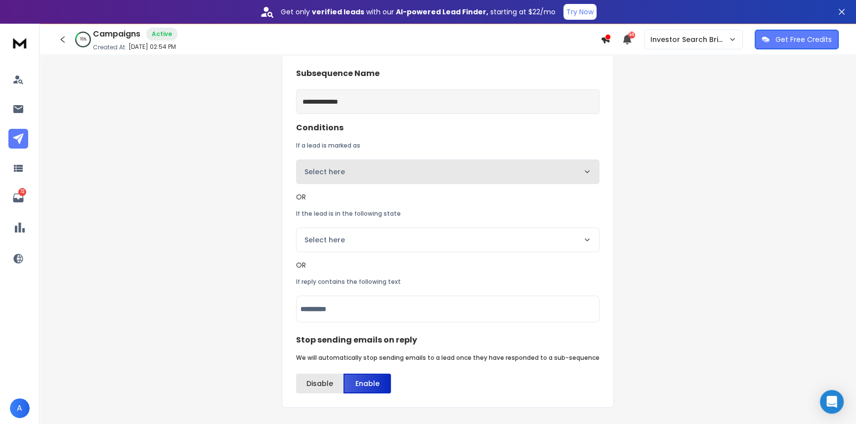
click at [373, 168] on button "Select here" at bounding box center [447, 172] width 303 height 25
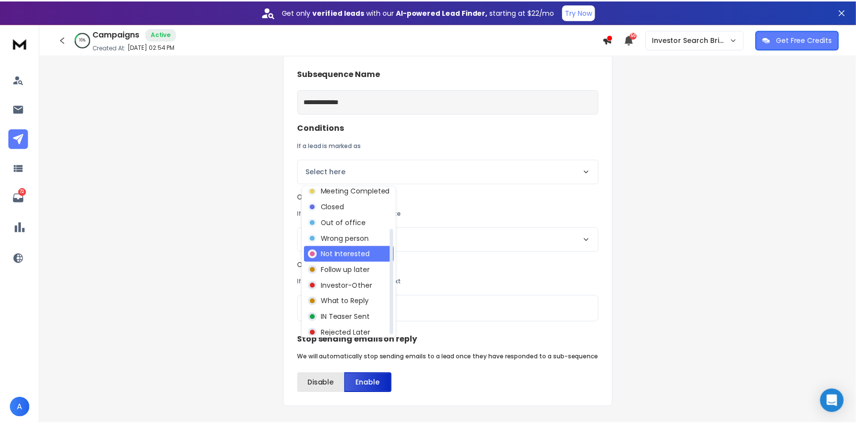
scroll to position [57, 0]
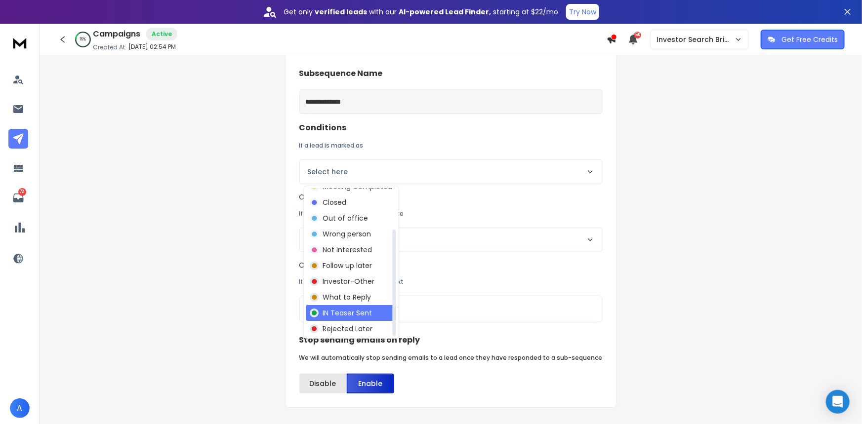
click at [351, 311] on p "IN Teaser Sent" at bounding box center [347, 313] width 49 height 10
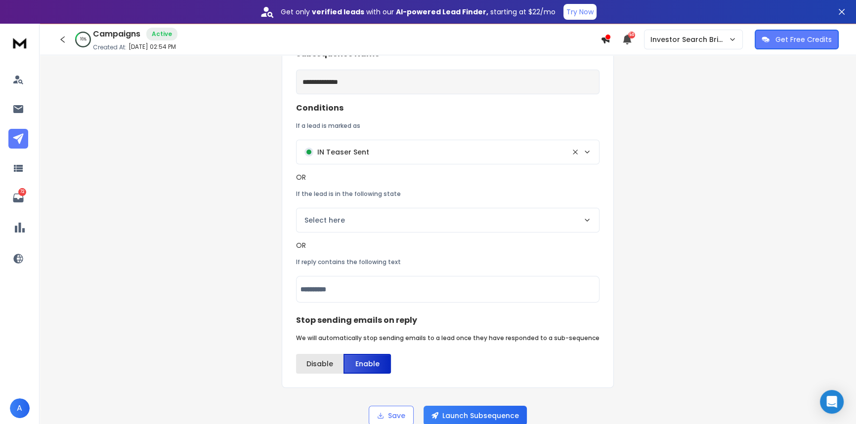
scroll to position [107, 0]
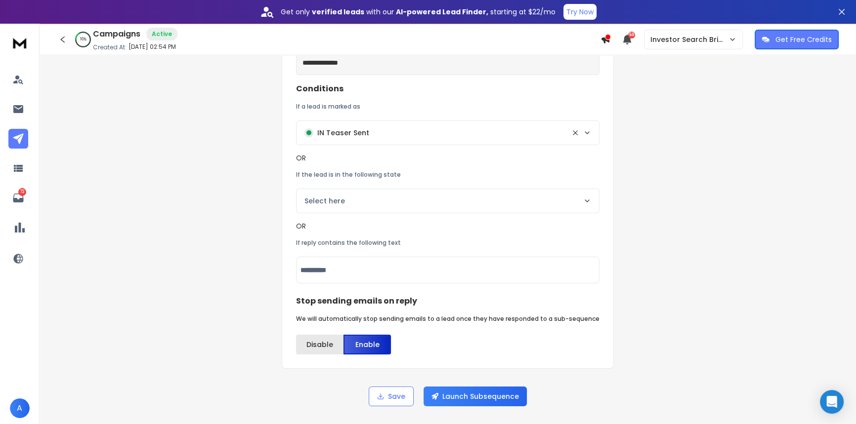
click at [462, 398] on button "Launch Subsequence" at bounding box center [474, 397] width 103 height 20
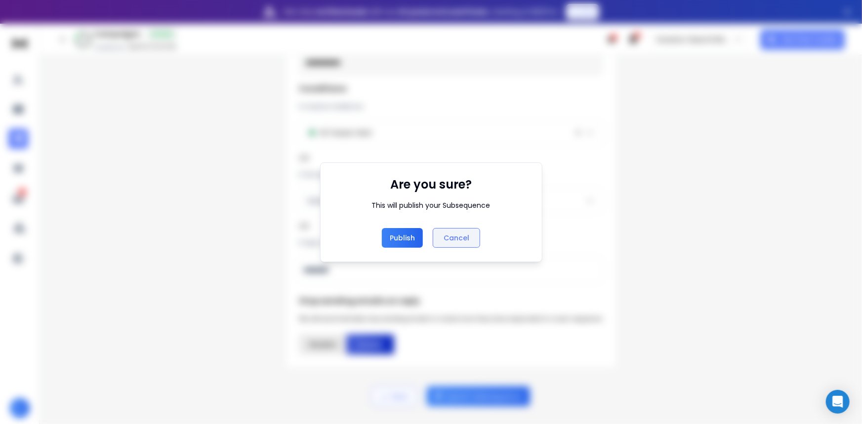
click at [398, 238] on button "Publish" at bounding box center [402, 238] width 41 height 20
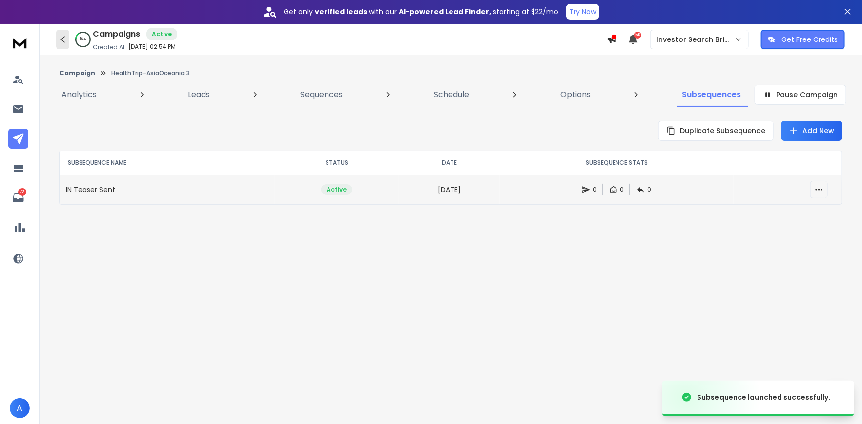
click at [60, 43] on icon at bounding box center [62, 39] width 9 height 9
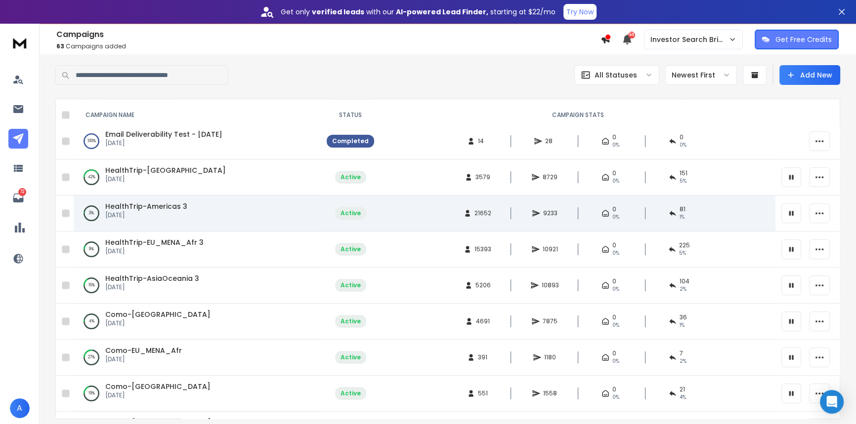
scroll to position [269, 0]
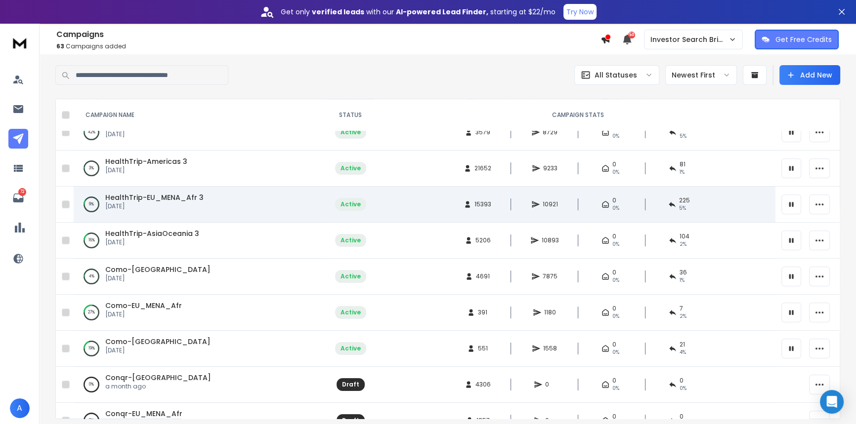
click at [233, 208] on div "9 % HealthTrip-EU_MENA_Afr 3 [DATE]" at bounding box center [197, 205] width 227 height 24
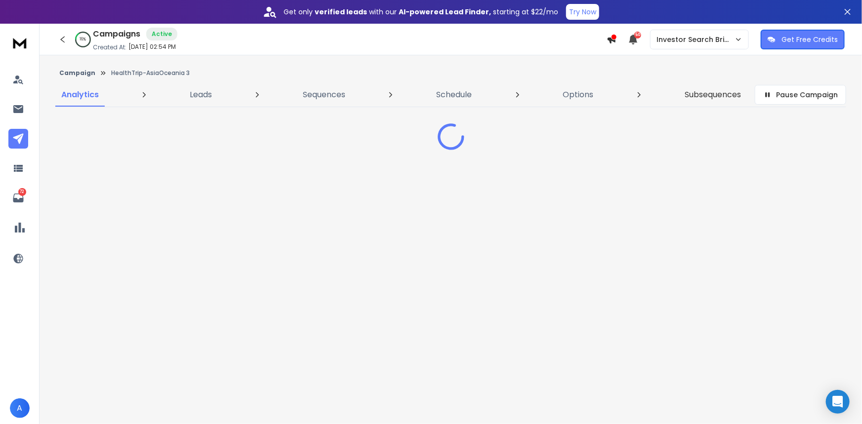
click at [689, 97] on p "Subsequences" at bounding box center [713, 95] width 56 height 12
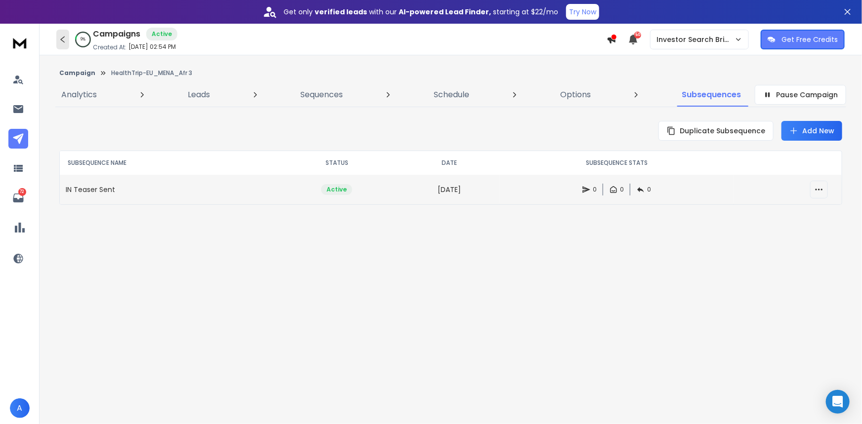
click at [66, 43] on icon at bounding box center [62, 39] width 9 height 9
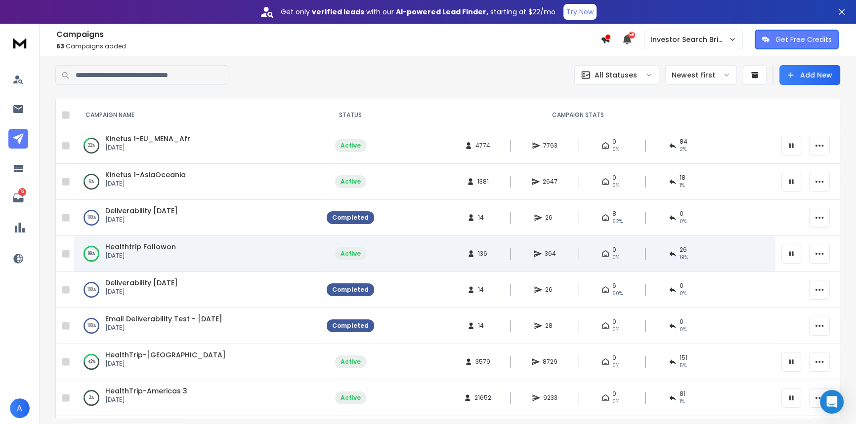
scroll to position [44, 0]
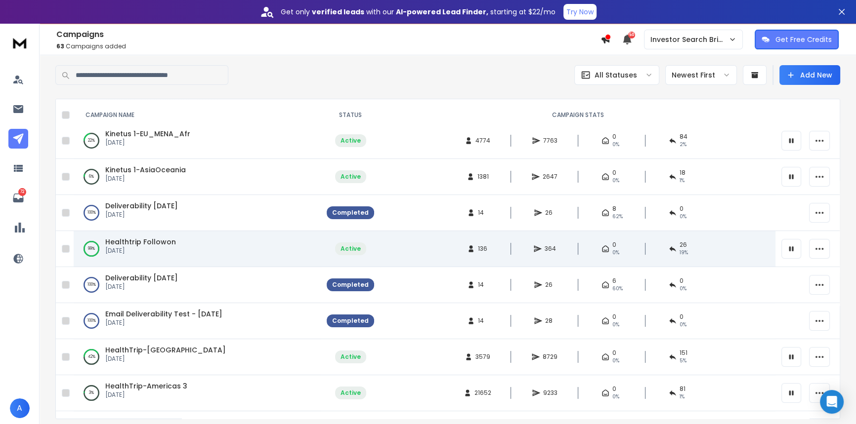
click at [199, 251] on div "99 % Healthtrip Followon [DATE]" at bounding box center [197, 249] width 227 height 24
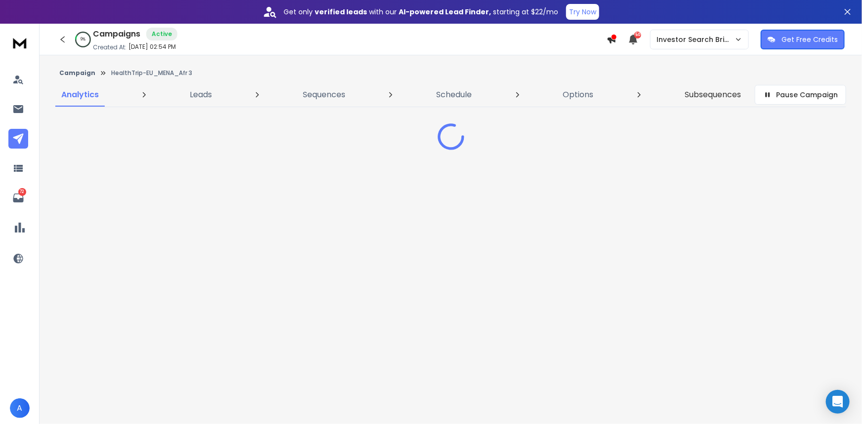
click at [695, 96] on p "Subsequences" at bounding box center [713, 95] width 56 height 12
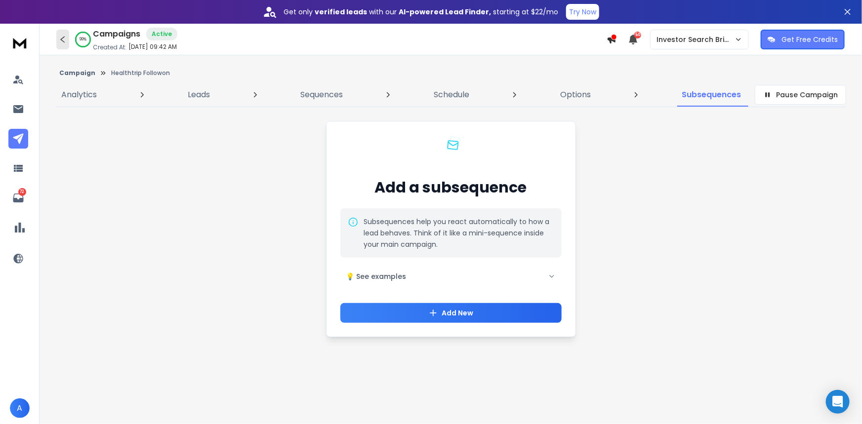
click at [59, 36] on icon at bounding box center [62, 39] width 9 height 9
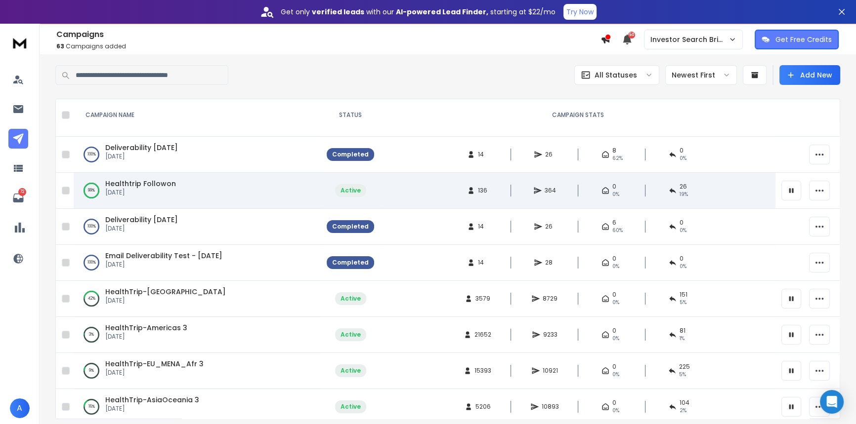
scroll to position [134, 0]
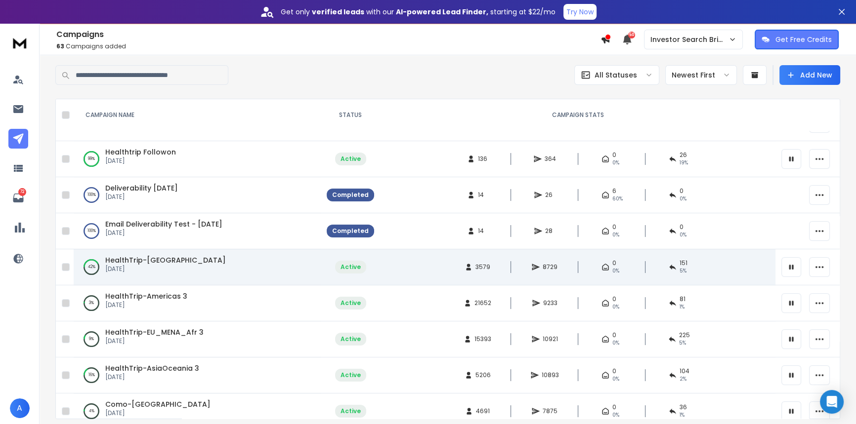
click at [162, 265] on p "[DATE]" at bounding box center [165, 269] width 121 height 8
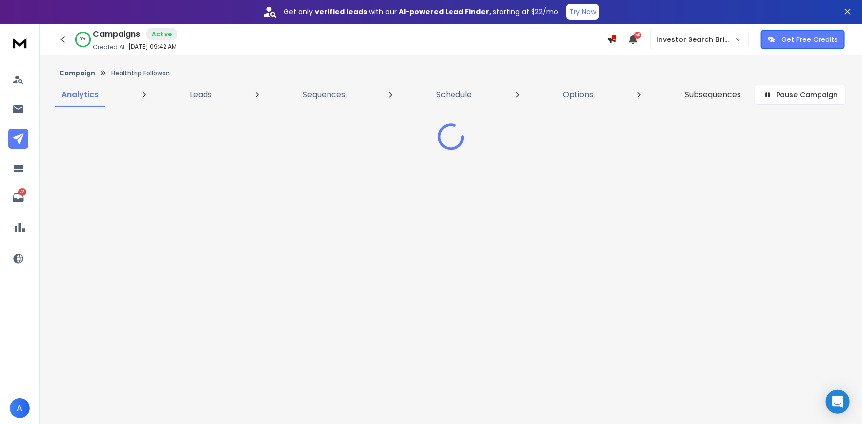
click at [688, 99] on p "Subsequences" at bounding box center [713, 95] width 56 height 12
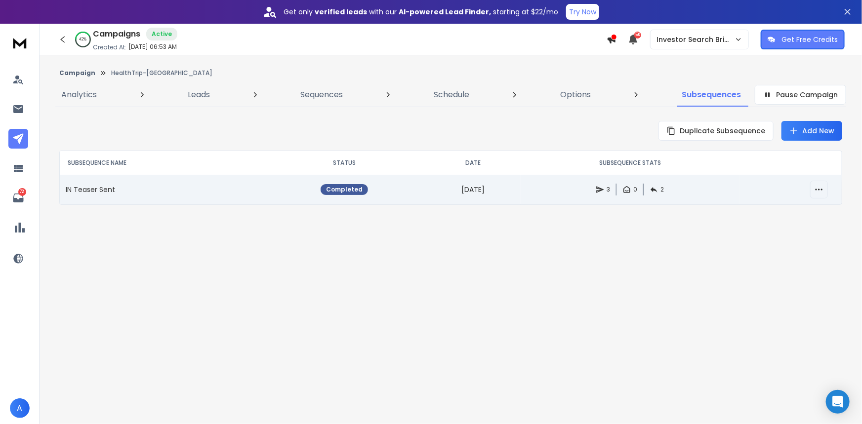
click at [425, 191] on td "[DATE]" at bounding box center [473, 190] width 96 height 30
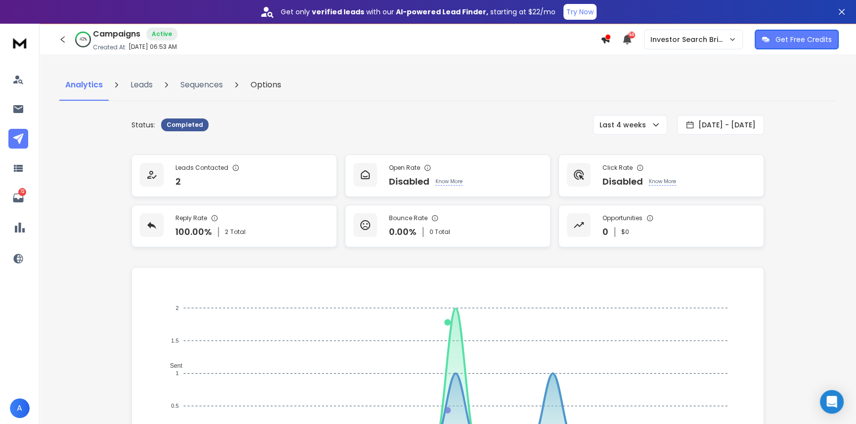
click at [257, 88] on p "Options" at bounding box center [266, 85] width 31 height 12
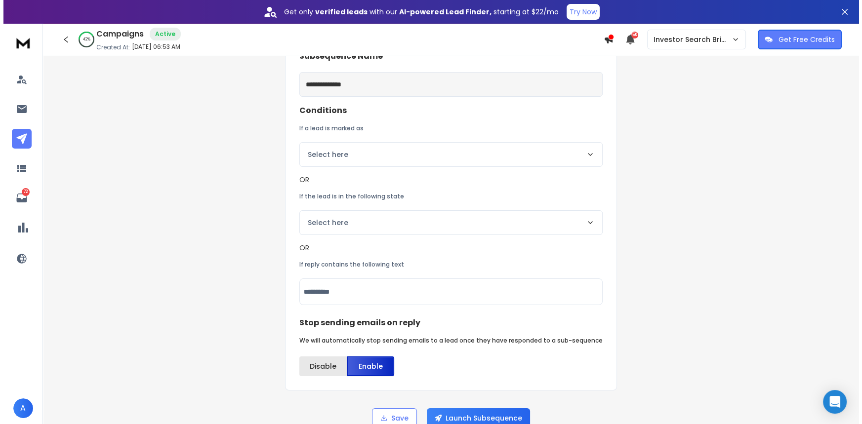
scroll to position [107, 0]
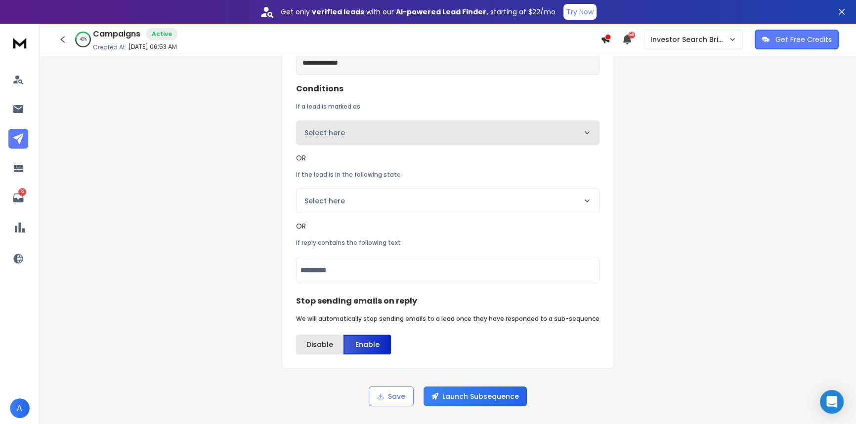
click at [366, 123] on button "Select here" at bounding box center [447, 133] width 303 height 25
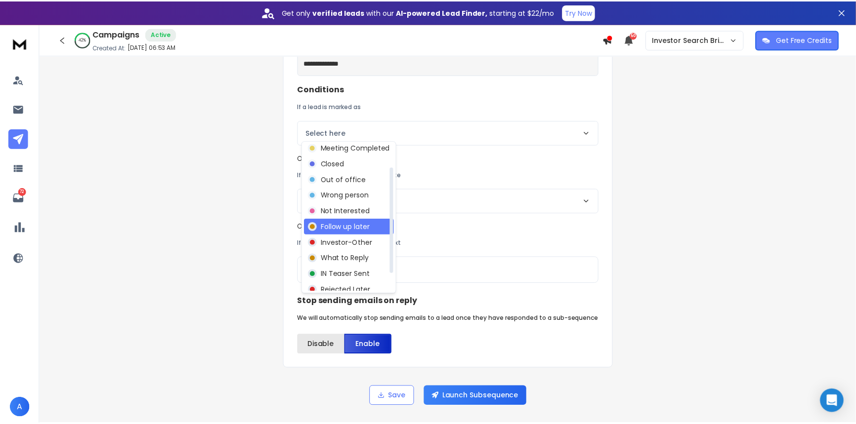
scroll to position [57, 0]
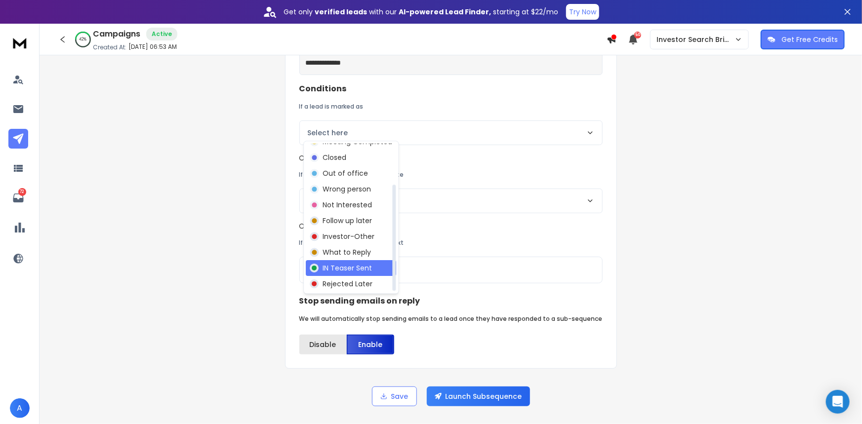
click at [352, 264] on p "IN Teaser Sent" at bounding box center [347, 268] width 49 height 10
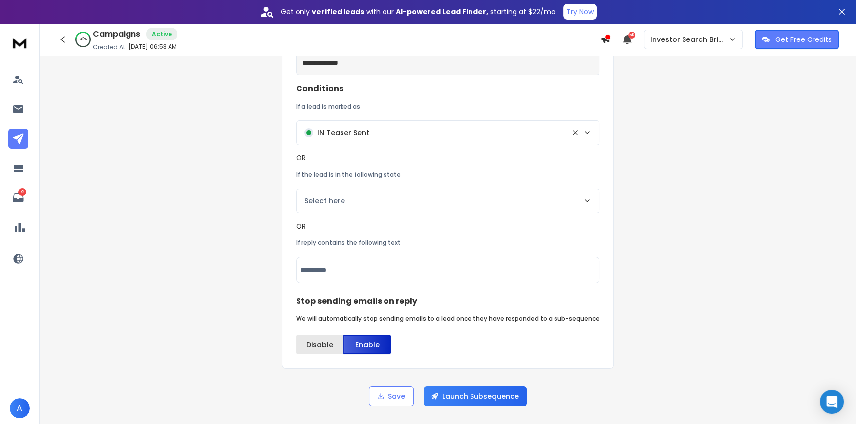
click at [403, 399] on button "Save" at bounding box center [391, 397] width 45 height 20
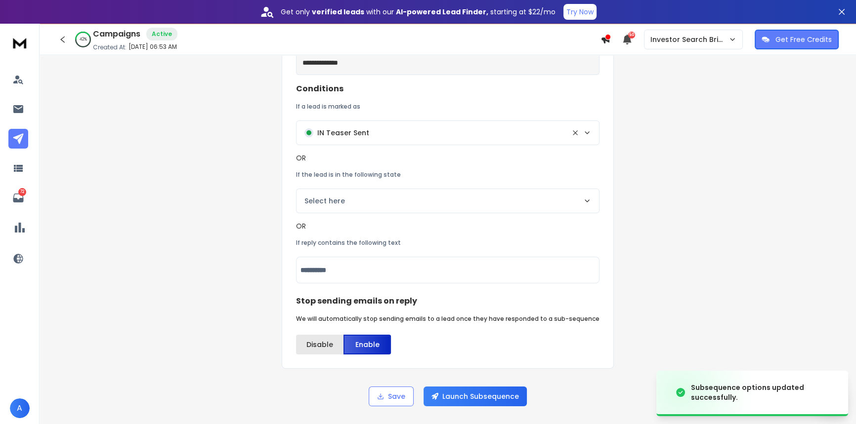
click at [473, 397] on button "Launch Subsequence" at bounding box center [474, 397] width 103 height 20
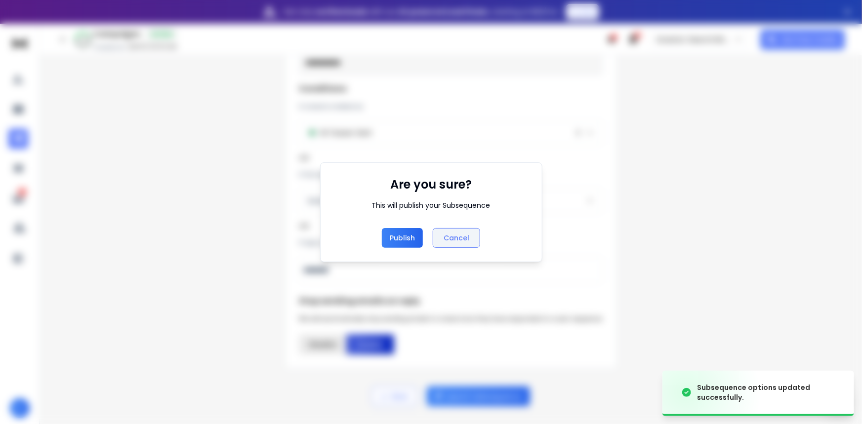
click at [415, 242] on button "Publish" at bounding box center [402, 238] width 41 height 20
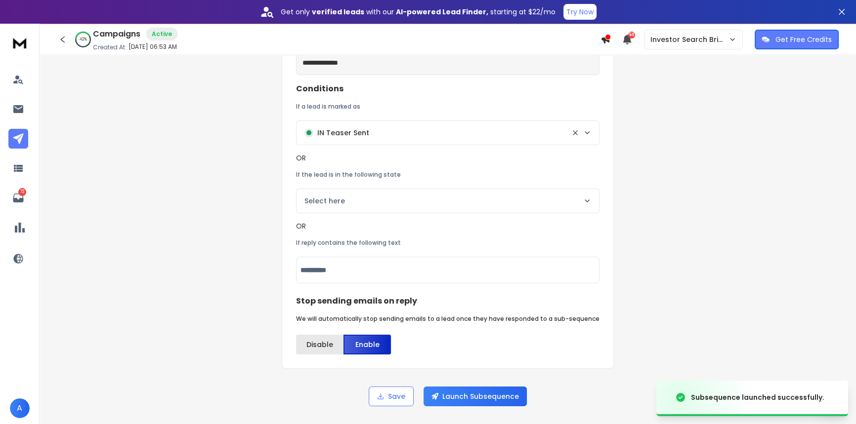
scroll to position [23, 0]
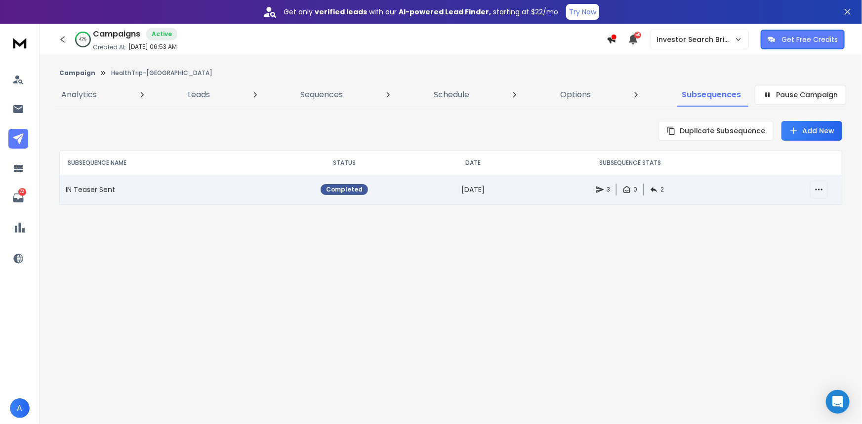
click at [822, 190] on icon "button" at bounding box center [819, 189] width 7 height 1
click at [131, 191] on td "IN Teaser Sent" at bounding box center [162, 190] width 204 height 30
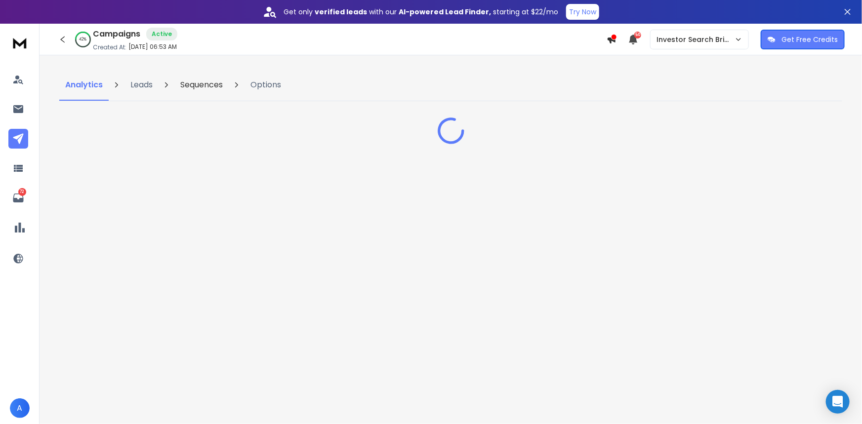
click at [198, 84] on p "Sequences" at bounding box center [201, 85] width 42 height 12
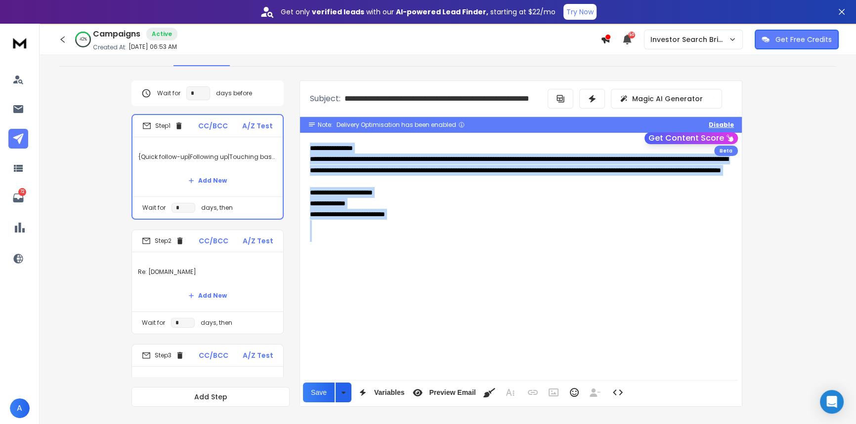
drag, startPoint x: 415, startPoint y: 232, endPoint x: 306, endPoint y: 152, distance: 135.4
click at [306, 152] on div "**********" at bounding box center [521, 256] width 442 height 246
click at [432, 213] on div "**********" at bounding box center [521, 214] width 422 height 11
drag, startPoint x: 409, startPoint y: 213, endPoint x: 299, endPoint y: 146, distance: 128.4
click at [299, 146] on div "**********" at bounding box center [520, 244] width 443 height 327
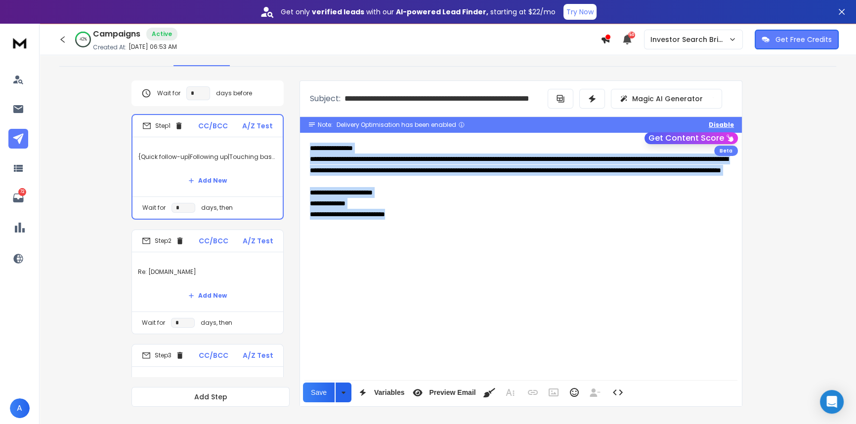
copy div "**********"
click at [230, 277] on p "Re: [DOMAIN_NAME]" at bounding box center [207, 272] width 139 height 28
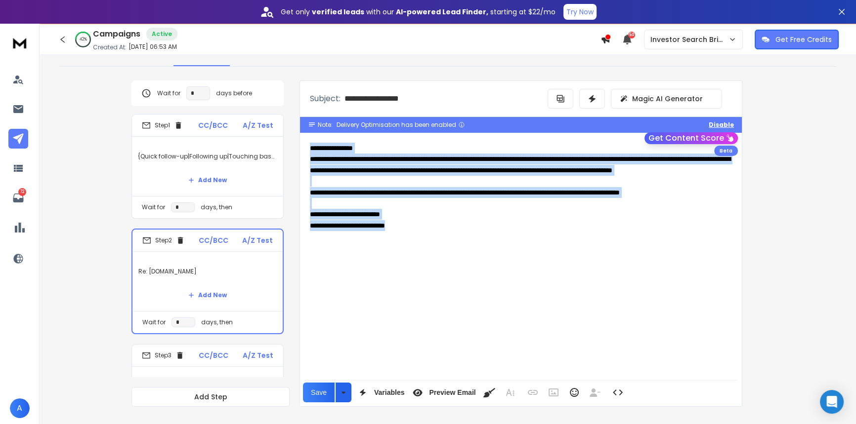
drag, startPoint x: 418, startPoint y: 239, endPoint x: 287, endPoint y: 136, distance: 166.8
click at [287, 136] on div "**********" at bounding box center [447, 244] width 633 height 327
copy div "**********"
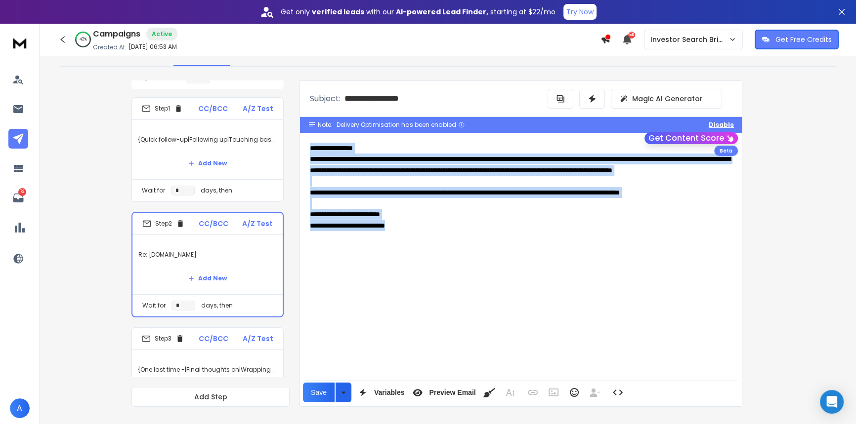
scroll to position [48, 0]
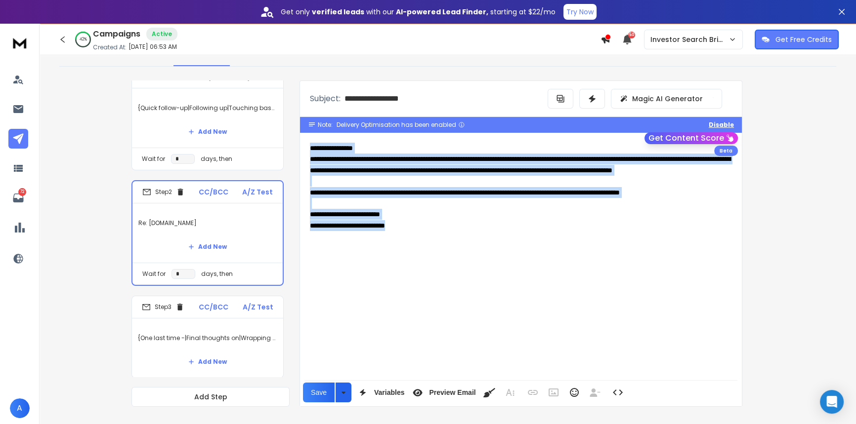
click at [235, 340] on p "{One last time -|Final thoughts on|Wrapping up} HealthTrip" at bounding box center [207, 339] width 139 height 28
type input "**********"
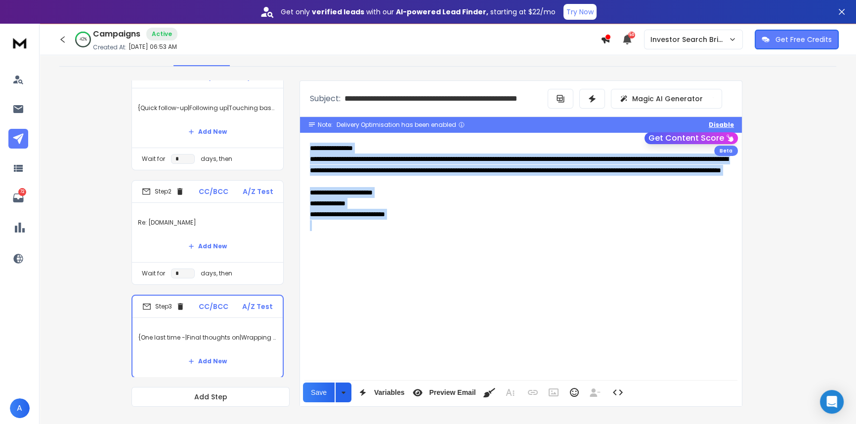
drag, startPoint x: 418, startPoint y: 222, endPoint x: 285, endPoint y: 140, distance: 155.9
click at [285, 140] on div "**********" at bounding box center [447, 244] width 633 height 327
copy div "**********"
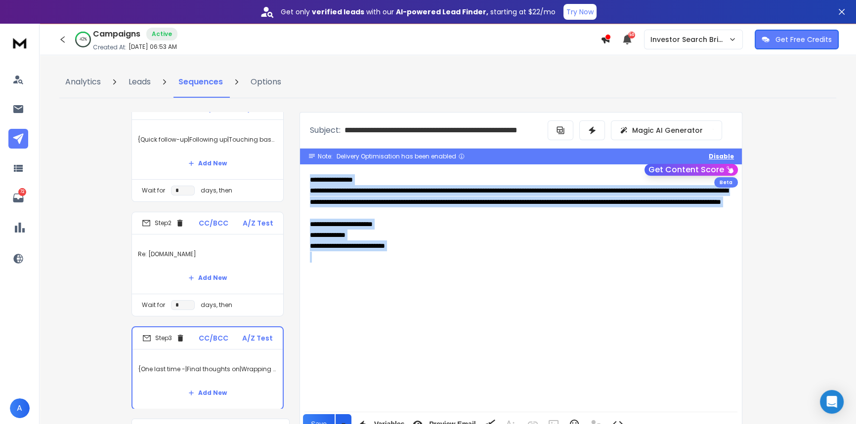
scroll to position [0, 0]
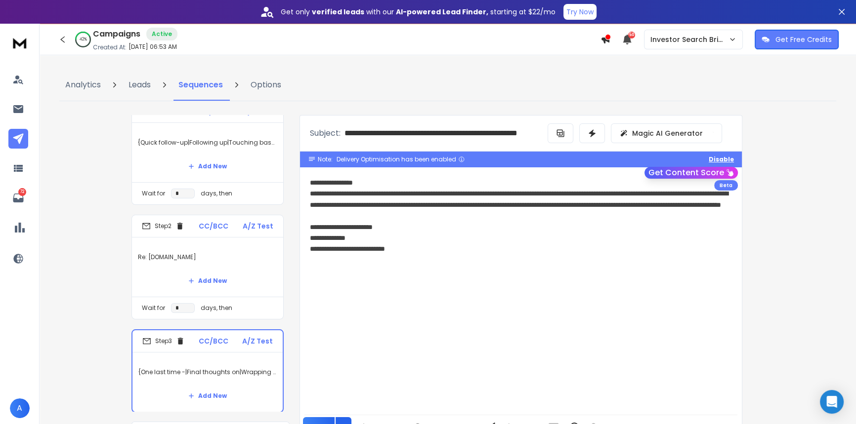
click at [386, 135] on input "**********" at bounding box center [440, 133] width 193 height 12
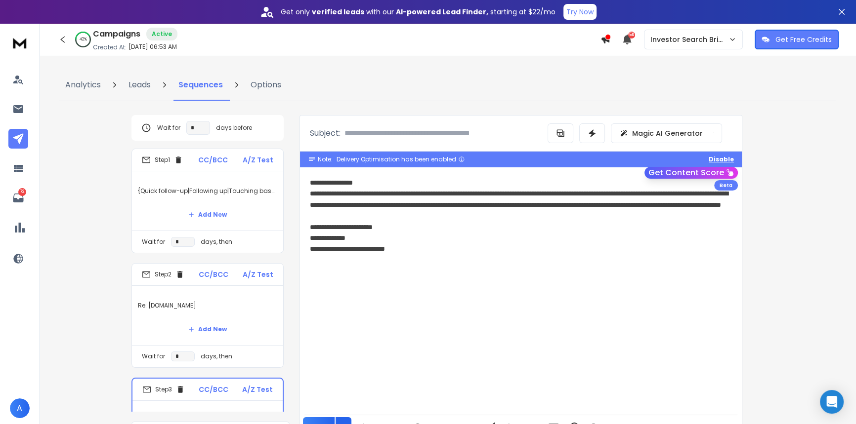
click at [206, 196] on p "{Quick follow-up|Following up|Touching base} on [DOMAIN_NAME]" at bounding box center [207, 191] width 139 height 28
type input "**********"
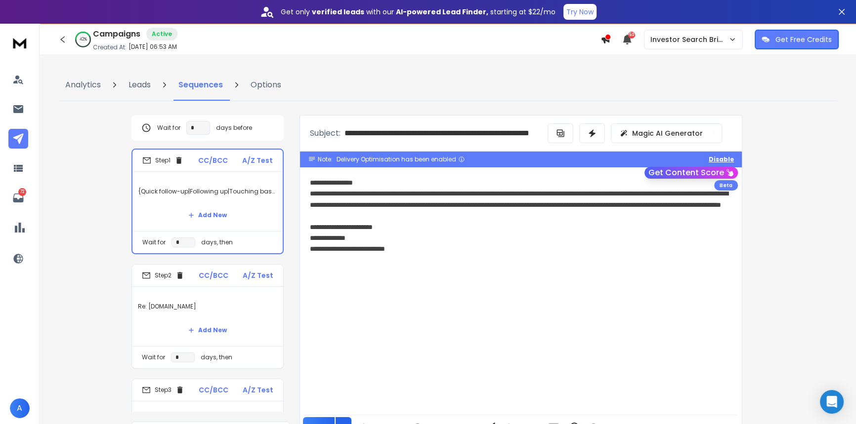
click at [423, 134] on input "**********" at bounding box center [440, 133] width 193 height 12
click at [259, 90] on p "Options" at bounding box center [266, 85] width 31 height 12
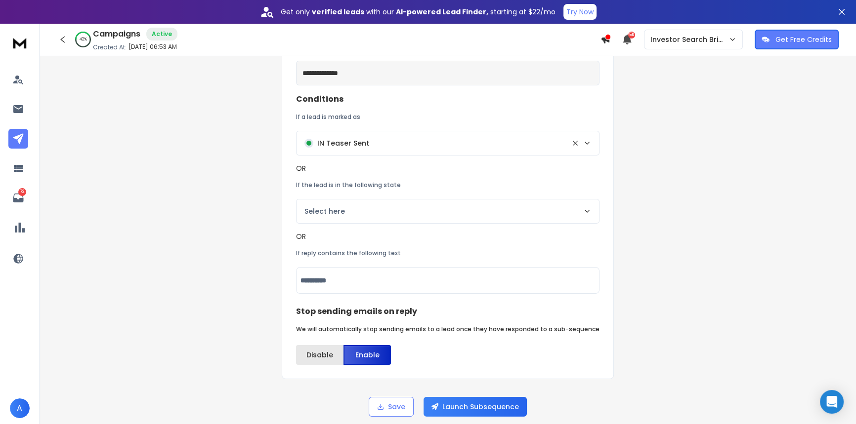
scroll to position [107, 0]
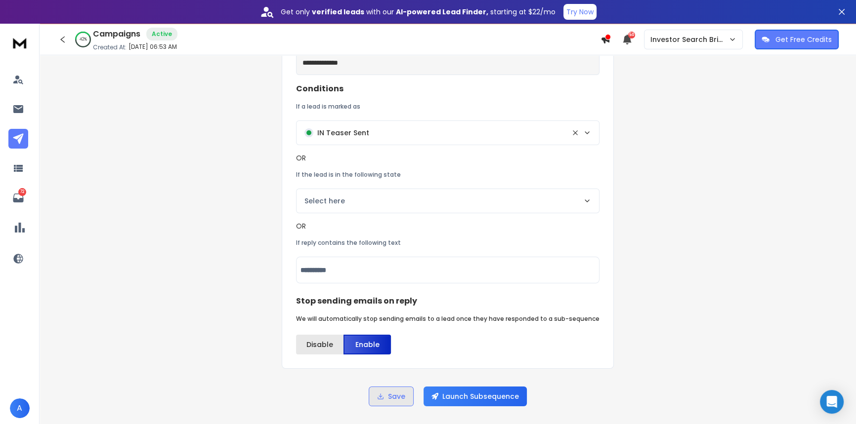
click at [401, 401] on button "Save" at bounding box center [391, 397] width 45 height 20
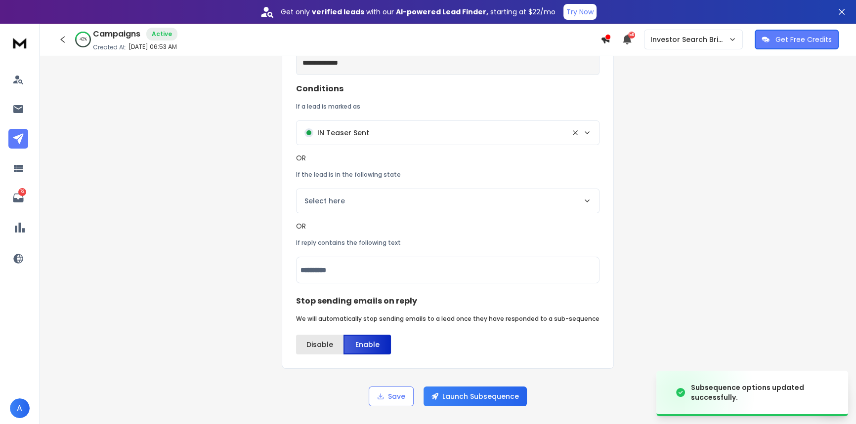
click at [467, 401] on button "Launch Subsequence" at bounding box center [474, 397] width 103 height 20
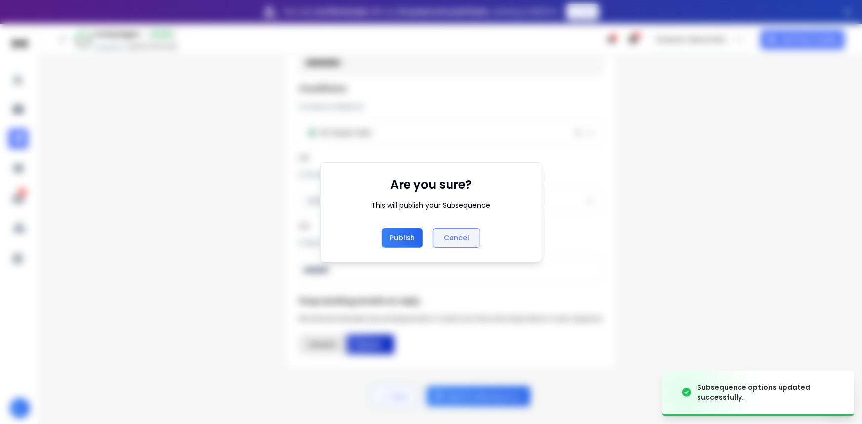
click at [394, 232] on button "Publish" at bounding box center [402, 238] width 41 height 20
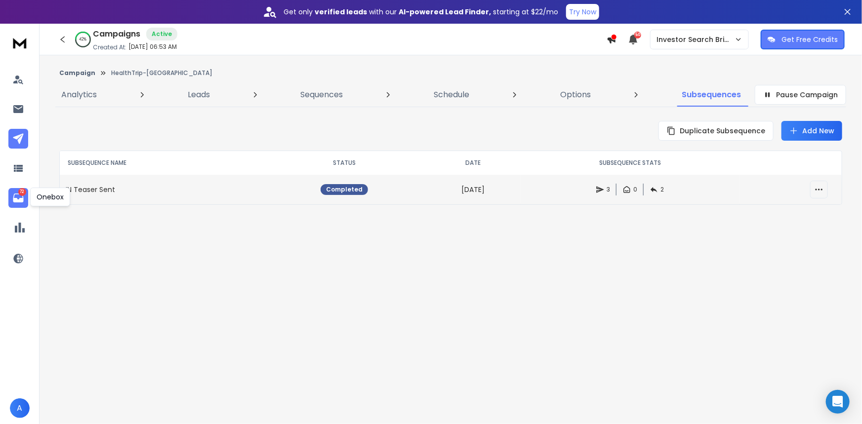
click at [19, 197] on icon at bounding box center [18, 198] width 12 height 12
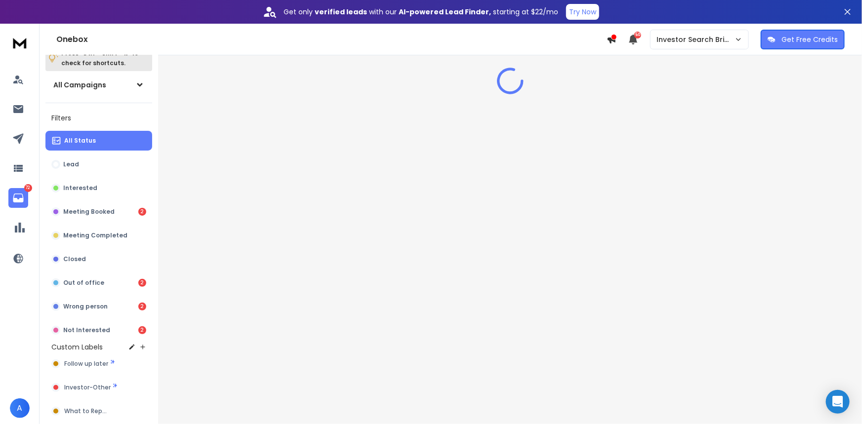
scroll to position [89, 0]
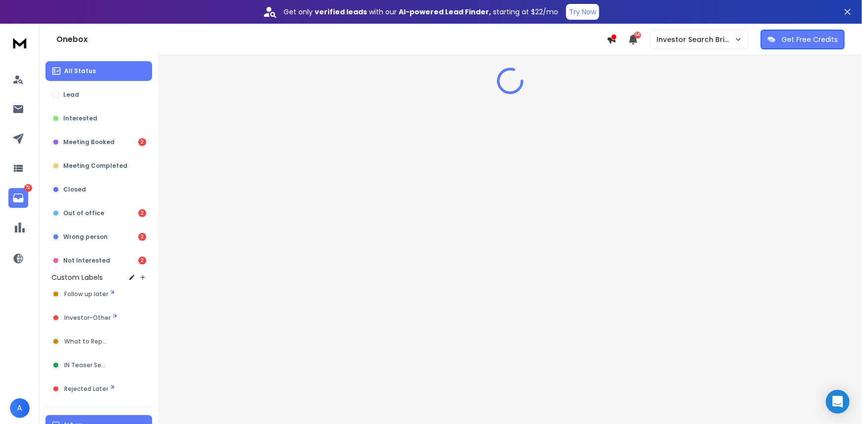
click at [94, 371] on button "IN Teaser Sent" at bounding box center [98, 366] width 107 height 20
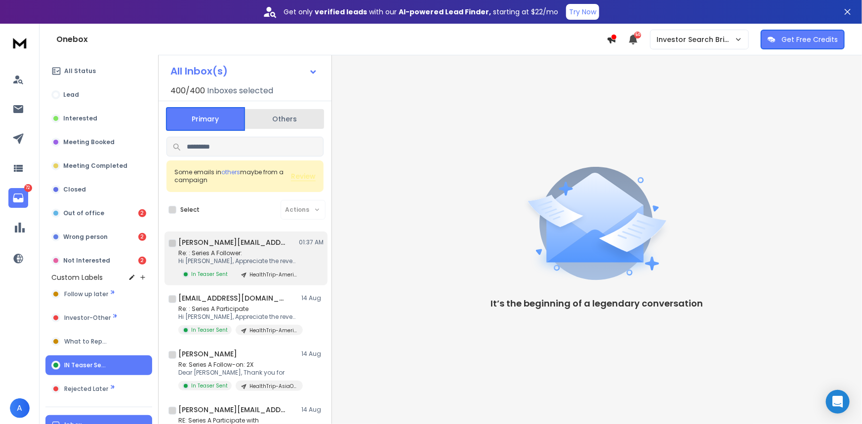
click at [287, 264] on p "Hi [PERSON_NAME], Appreciate the revert. Sure! Please" at bounding box center [237, 261] width 119 height 8
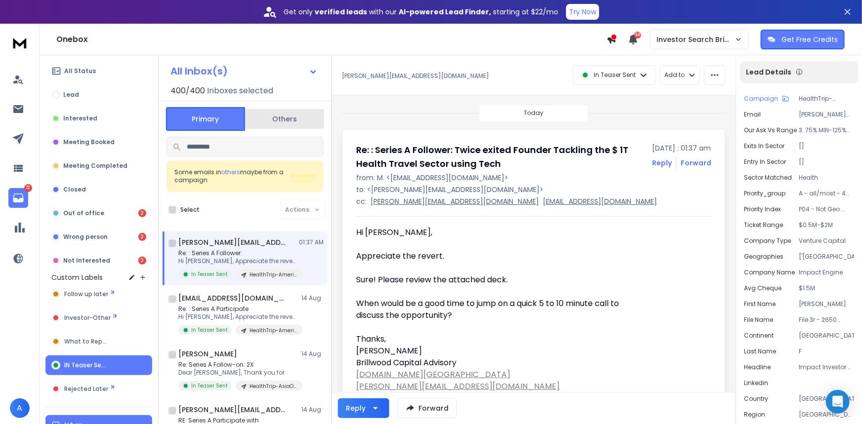
click at [627, 67] on div "In Teaser Sent" at bounding box center [614, 75] width 83 height 19
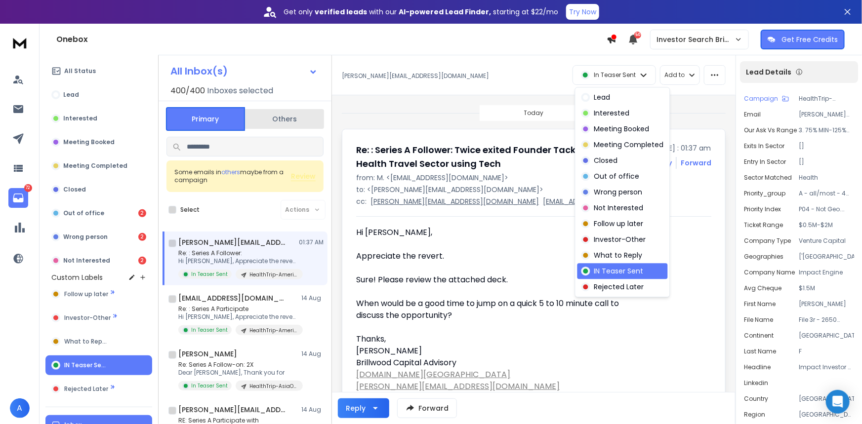
click at [610, 278] on div "IN Teaser Sent" at bounding box center [623, 271] width 90 height 16
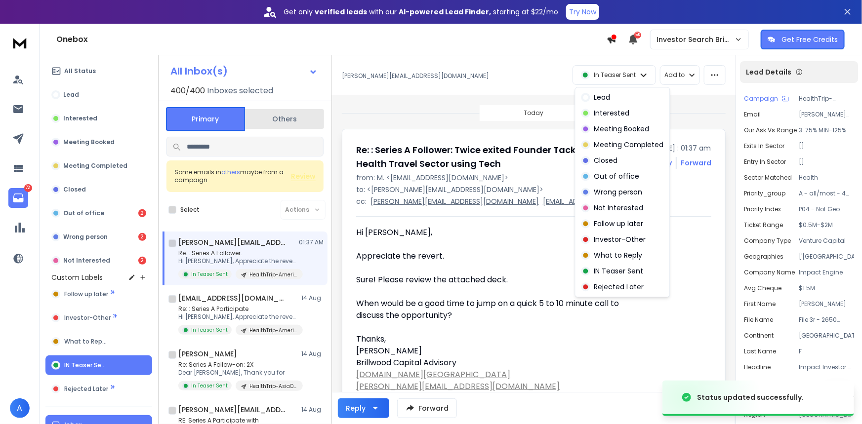
click at [638, 77] on div "In Teaser Sent" at bounding box center [614, 75] width 83 height 19
click at [626, 114] on p "Interested" at bounding box center [612, 113] width 36 height 10
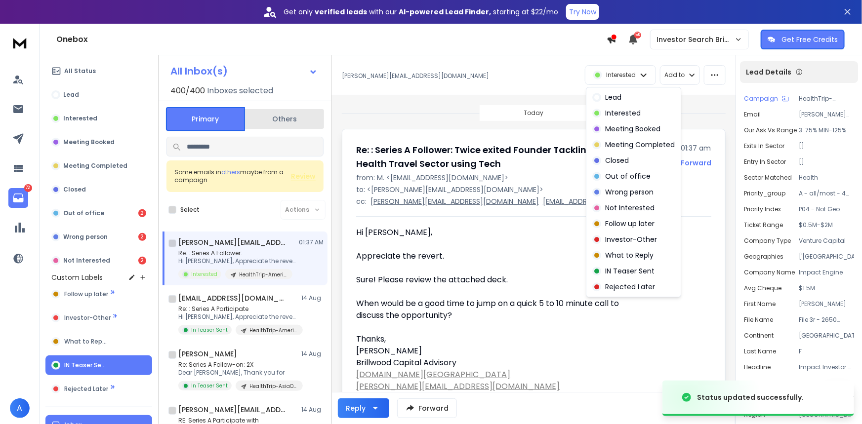
click at [612, 80] on div "Interested" at bounding box center [621, 75] width 70 height 19
drag, startPoint x: 622, startPoint y: 268, endPoint x: 504, endPoint y: 297, distance: 121.6
click at [622, 269] on p "IN Teaser Sent" at bounding box center [629, 271] width 49 height 10
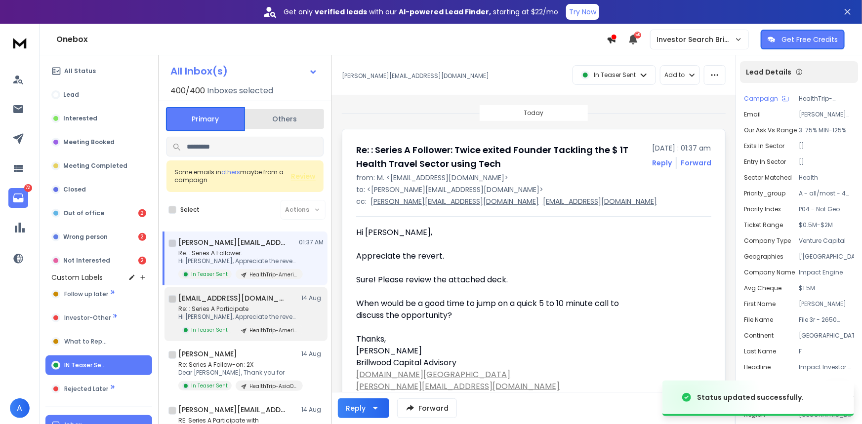
click at [267, 315] on p "Hi [PERSON_NAME], Appreciate the revert. Sure! Please" at bounding box center [237, 317] width 119 height 8
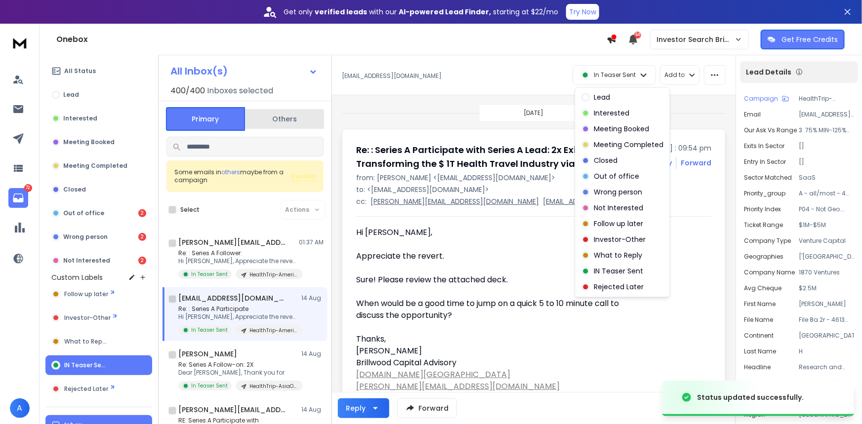
click at [615, 73] on p "In Teaser Sent" at bounding box center [615, 75] width 42 height 8
click at [612, 106] on div "Interested" at bounding box center [623, 113] width 90 height 16
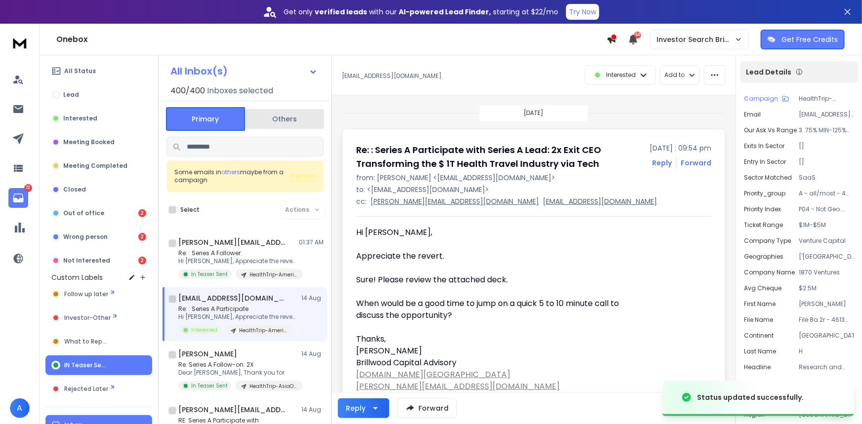
click at [622, 76] on p "Interested" at bounding box center [621, 75] width 30 height 8
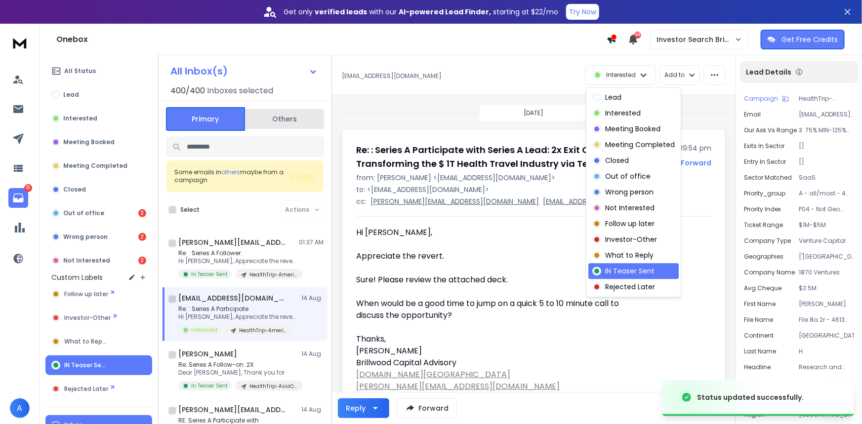
click at [632, 271] on p "IN Teaser Sent" at bounding box center [629, 271] width 49 height 10
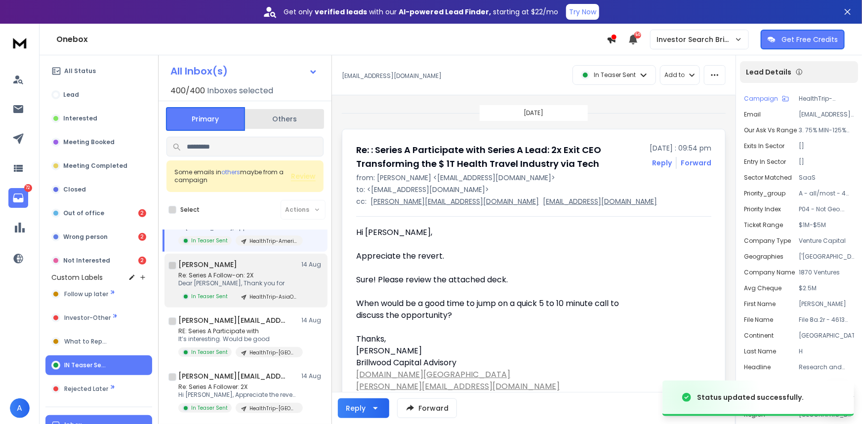
drag, startPoint x: 302, startPoint y: 277, endPoint x: 317, endPoint y: 274, distance: 15.0
click at [301, 277] on div "Re: Series A Follow-on: 2X Dear [PERSON_NAME], Thank you for In Teaser Sent Hea…" at bounding box center [250, 287] width 145 height 30
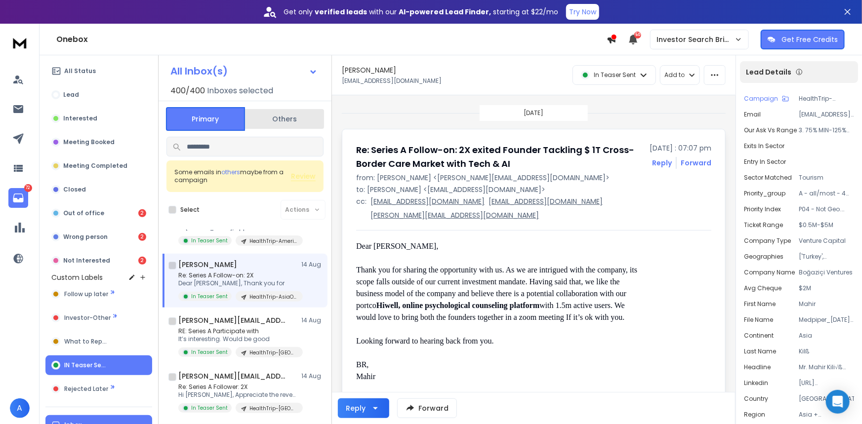
click at [609, 66] on div "In Teaser Sent" at bounding box center [614, 75] width 83 height 19
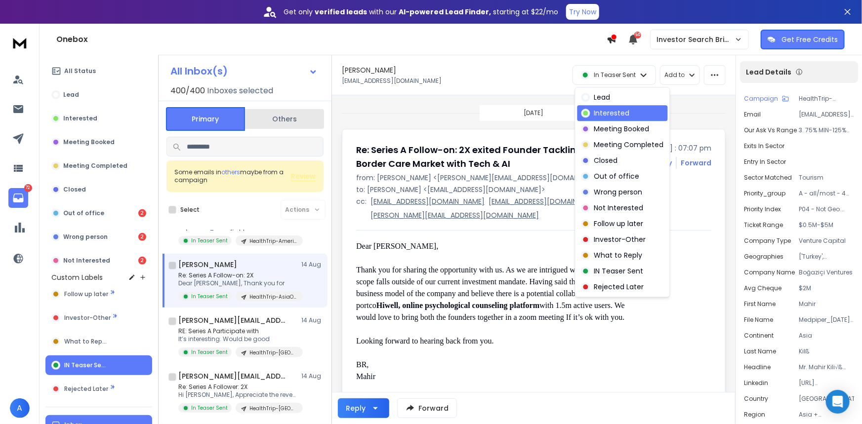
click at [620, 114] on p "Interested" at bounding box center [612, 113] width 36 height 10
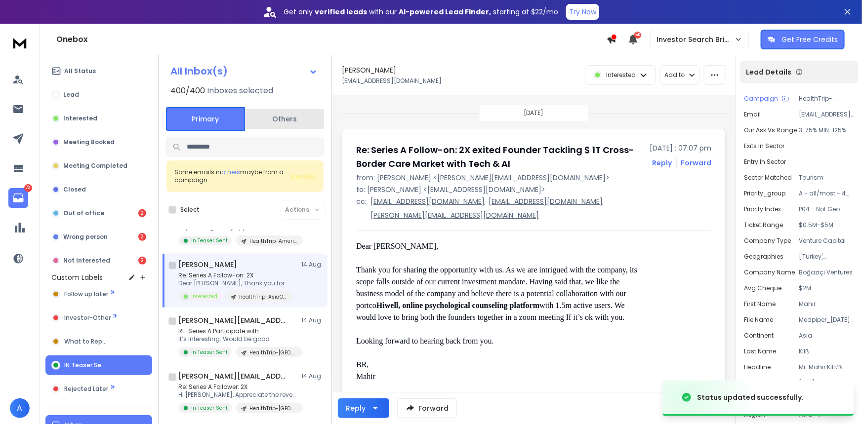
click at [633, 81] on div "Interested" at bounding box center [621, 75] width 70 height 19
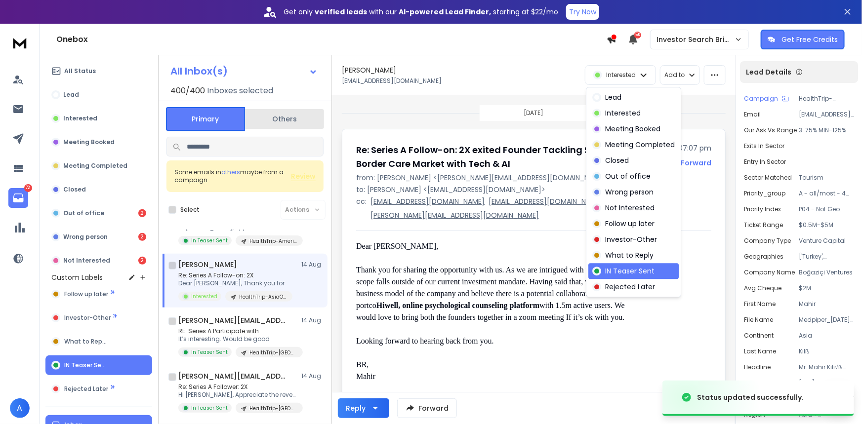
click at [642, 272] on p "IN Teaser Sent" at bounding box center [629, 271] width 49 height 10
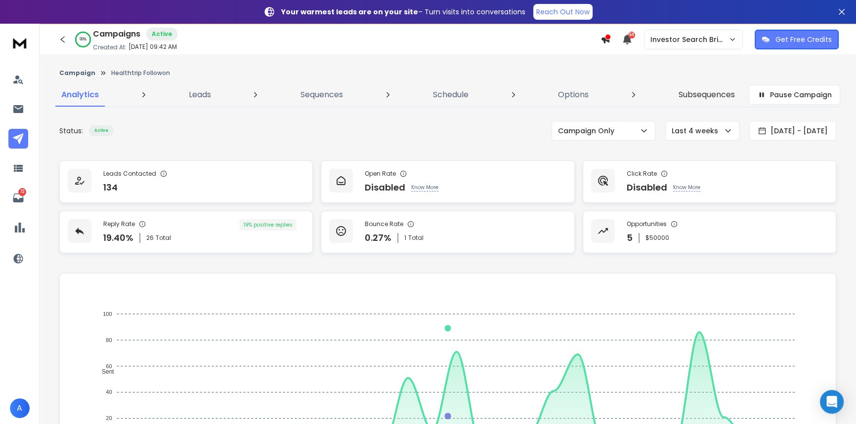
click at [727, 93] on p "Subsequences" at bounding box center [706, 95] width 56 height 12
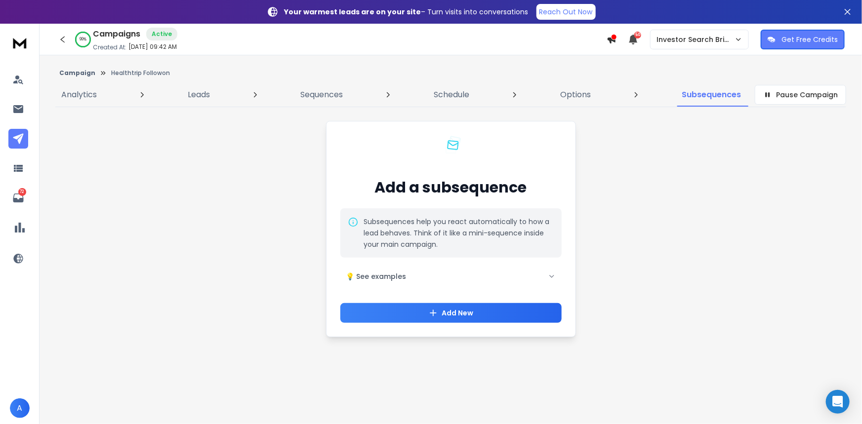
click at [430, 311] on icon at bounding box center [433, 313] width 10 height 10
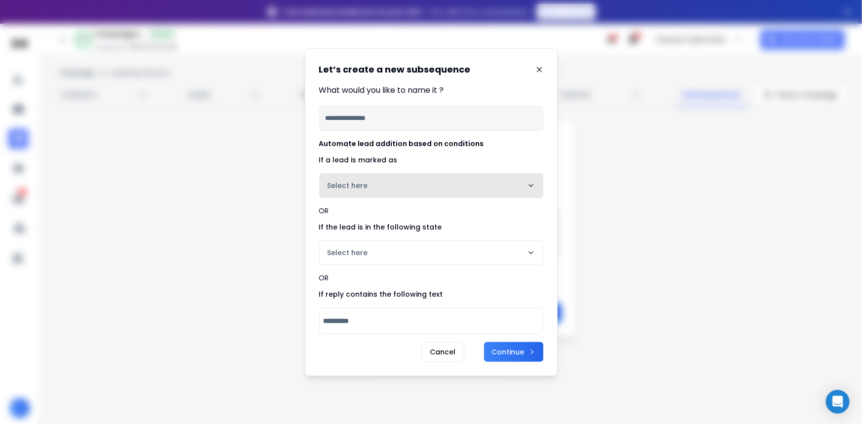
click at [376, 187] on button "Select here" at bounding box center [431, 185] width 224 height 25
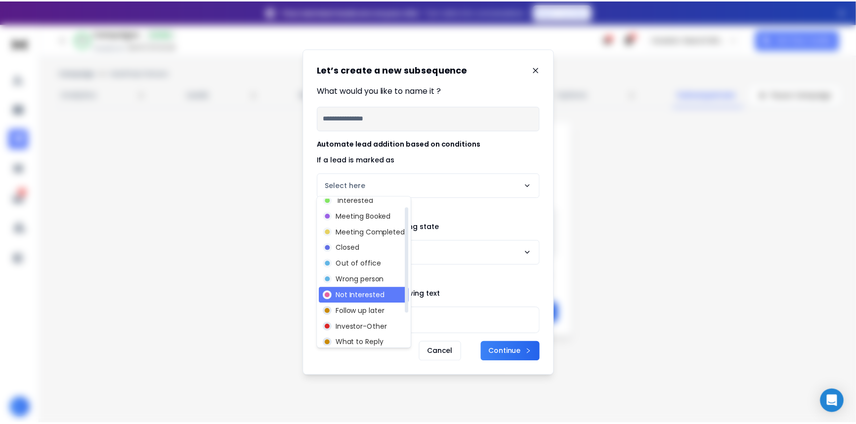
scroll to position [57, 0]
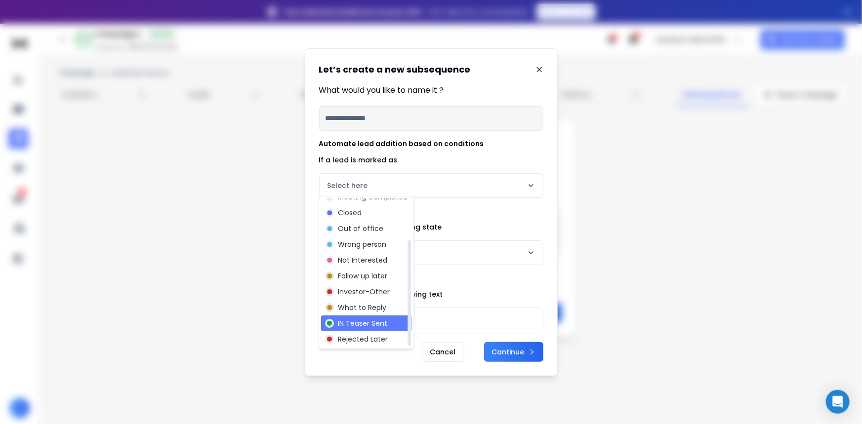
drag, startPoint x: 367, startPoint y: 323, endPoint x: 373, endPoint y: 300, distance: 23.5
click at [367, 323] on p "IN Teaser Sent" at bounding box center [362, 324] width 49 height 10
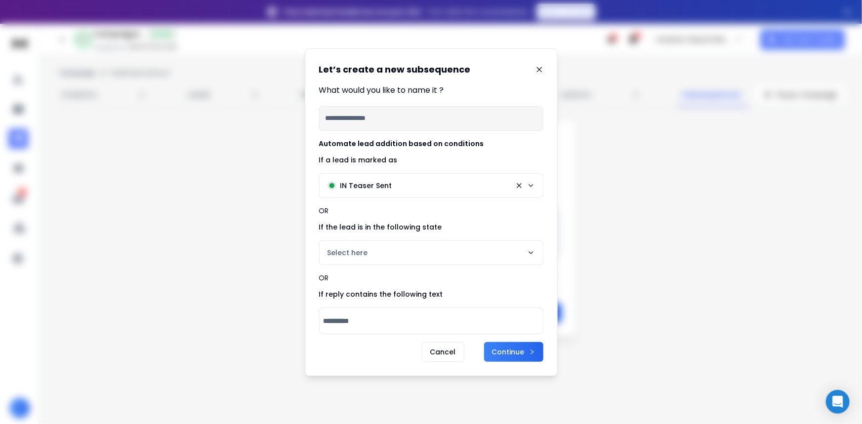
click at [384, 117] on input at bounding box center [431, 118] width 224 height 25
type input "**********"
click at [523, 355] on button "Continue" at bounding box center [513, 352] width 59 height 20
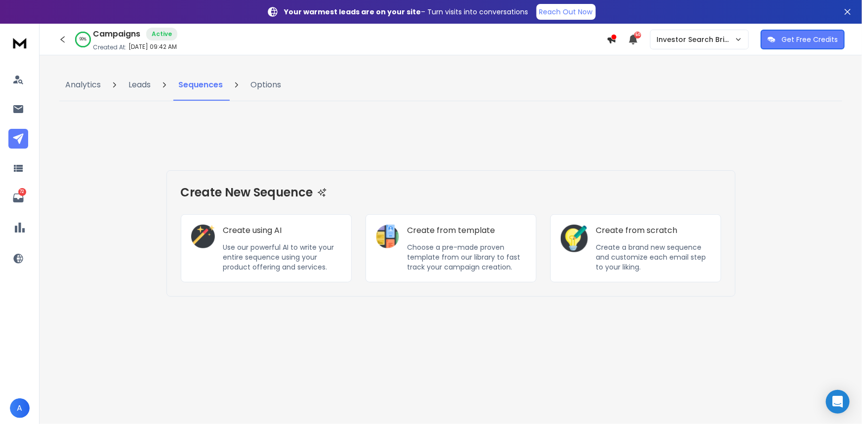
click at [618, 263] on p "Create a brand new sequence and customize each email step to your liking." at bounding box center [653, 258] width 115 height 30
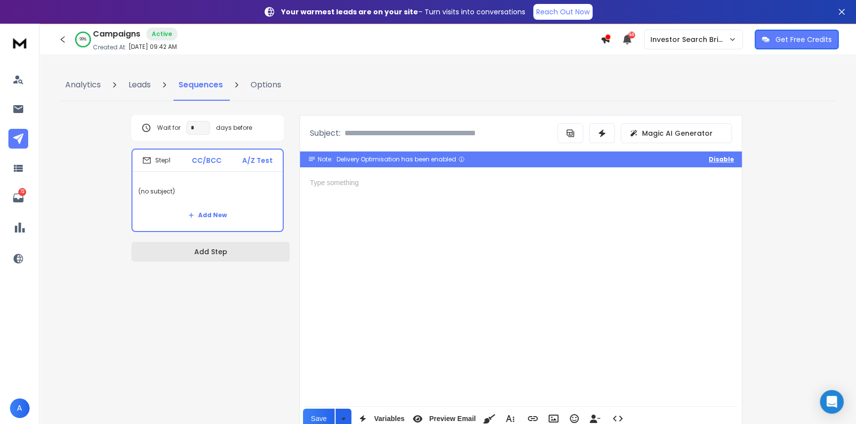
click at [234, 258] on button "Add Step" at bounding box center [210, 252] width 158 height 20
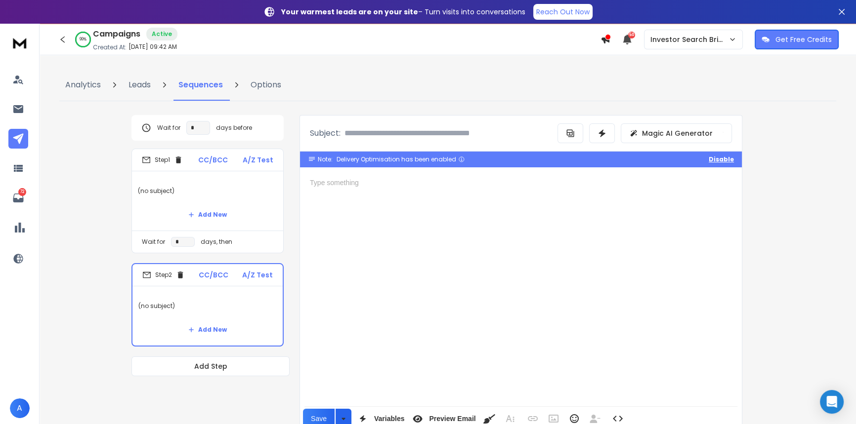
click at [246, 371] on button "Add Step" at bounding box center [210, 367] width 158 height 20
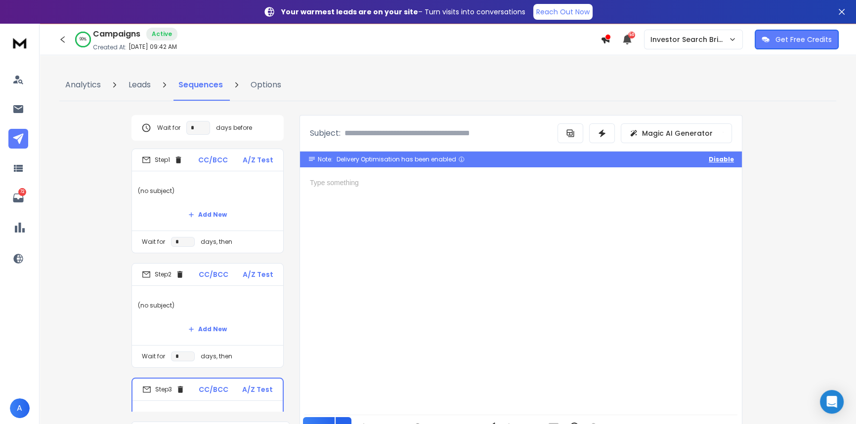
click at [184, 240] on input "*" at bounding box center [183, 242] width 24 height 10
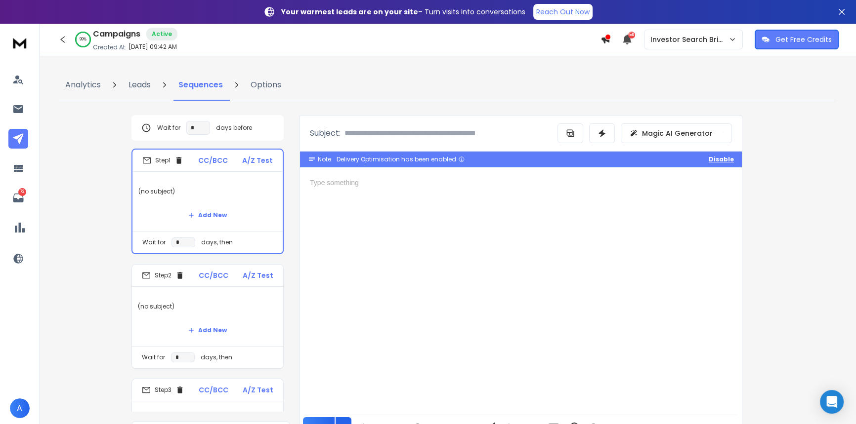
type input "*"
click at [184, 359] on input "*" at bounding box center [183, 358] width 24 height 10
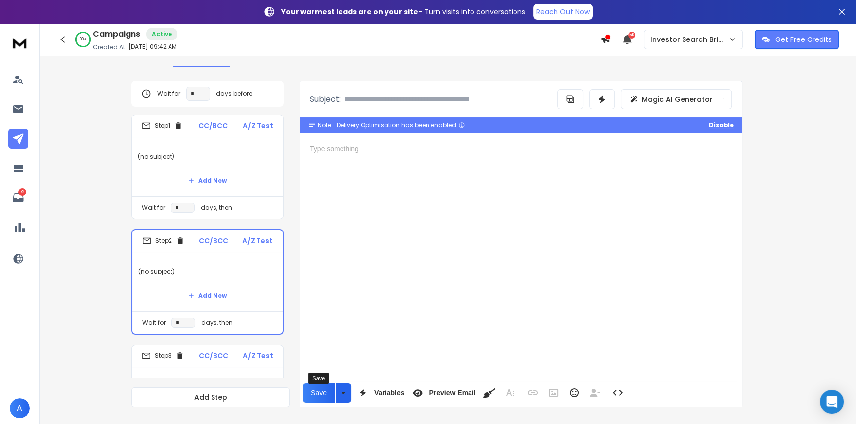
scroll to position [35, 0]
type input "*"
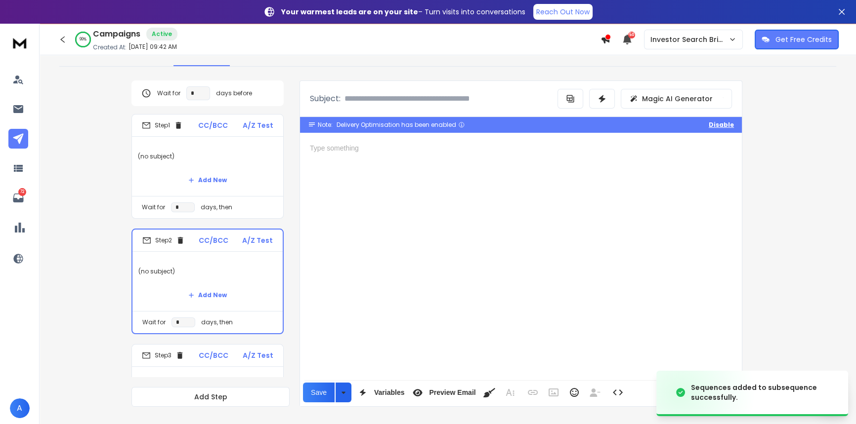
click at [236, 148] on p "(no subject)" at bounding box center [207, 157] width 139 height 28
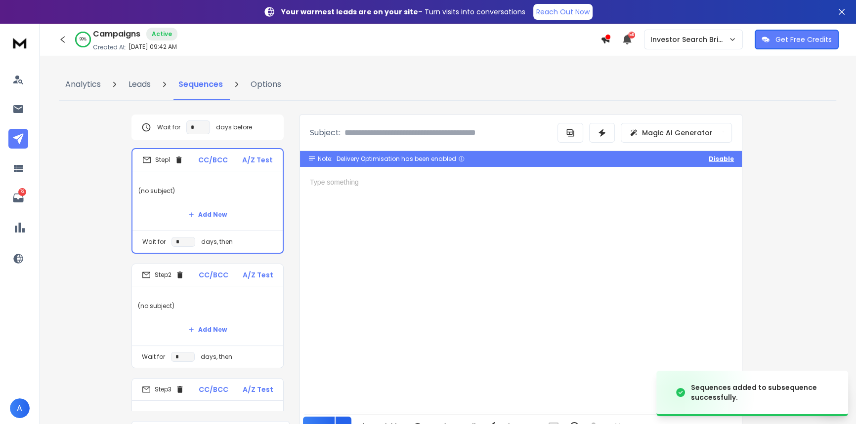
scroll to position [0, 0]
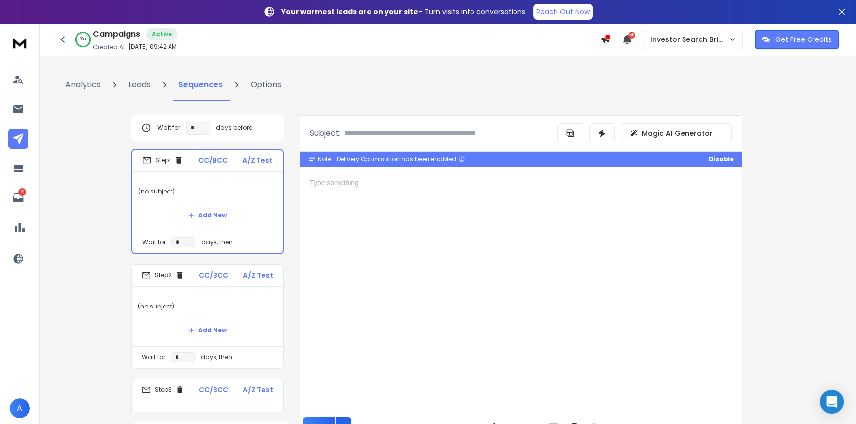
click at [362, 191] on div at bounding box center [521, 291] width 442 height 246
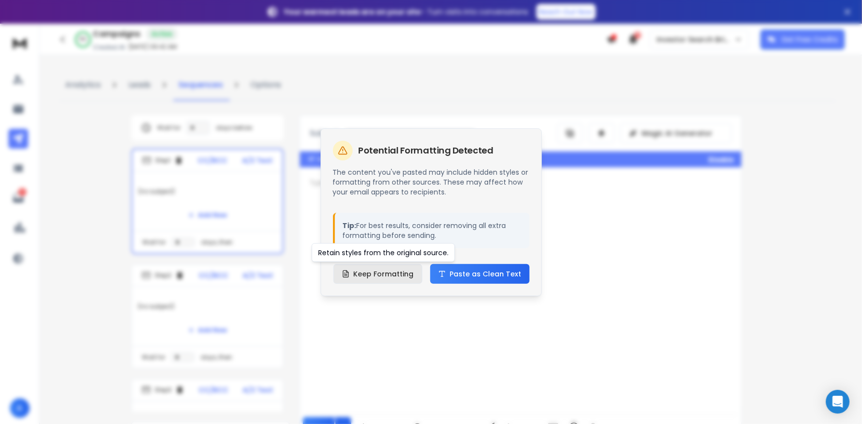
click at [401, 269] on button "Keep Formatting" at bounding box center [378, 274] width 89 height 20
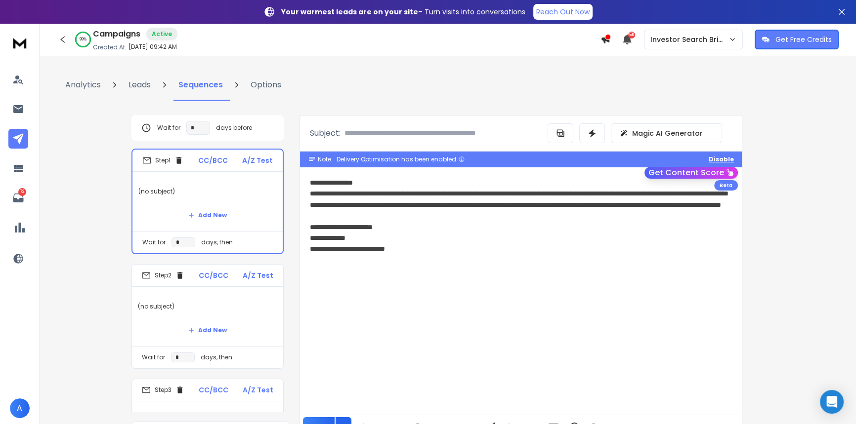
click at [271, 302] on p "(no subject)" at bounding box center [207, 307] width 139 height 28
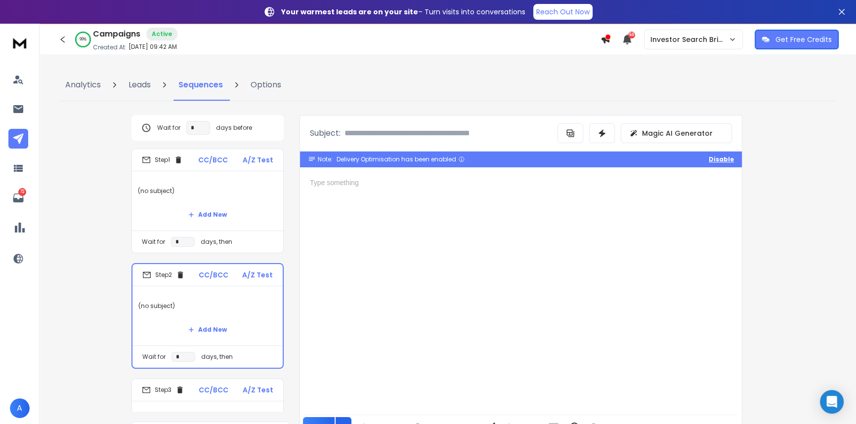
click at [365, 226] on div at bounding box center [521, 291] width 442 height 246
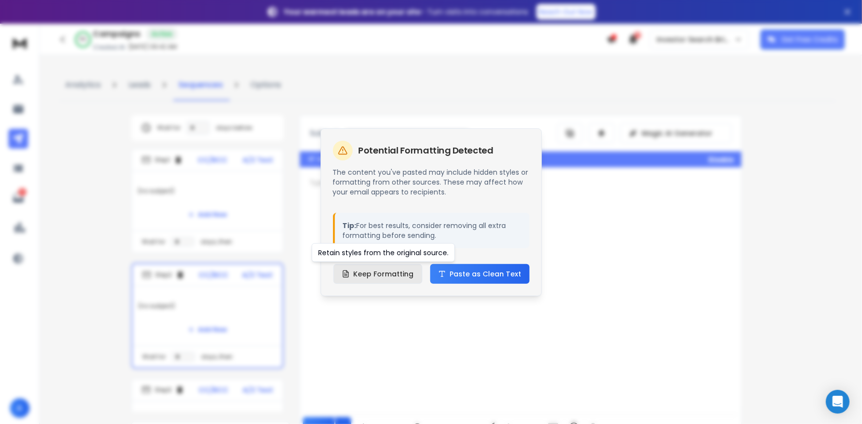
click at [393, 280] on button "Keep Formatting" at bounding box center [378, 274] width 89 height 20
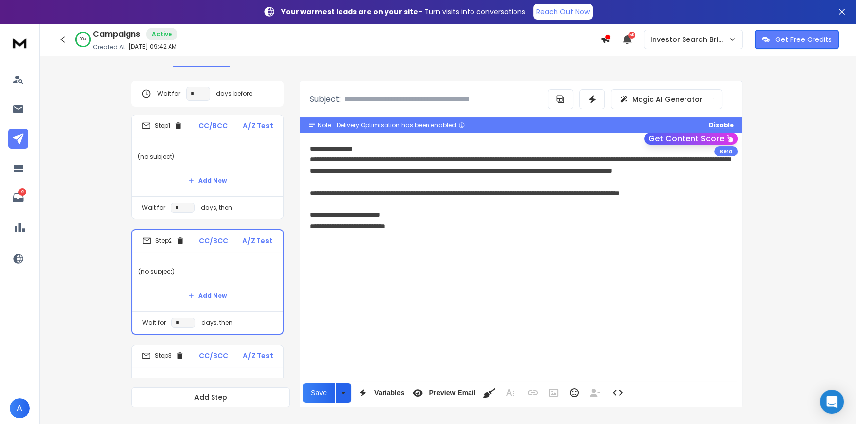
scroll to position [35, 0]
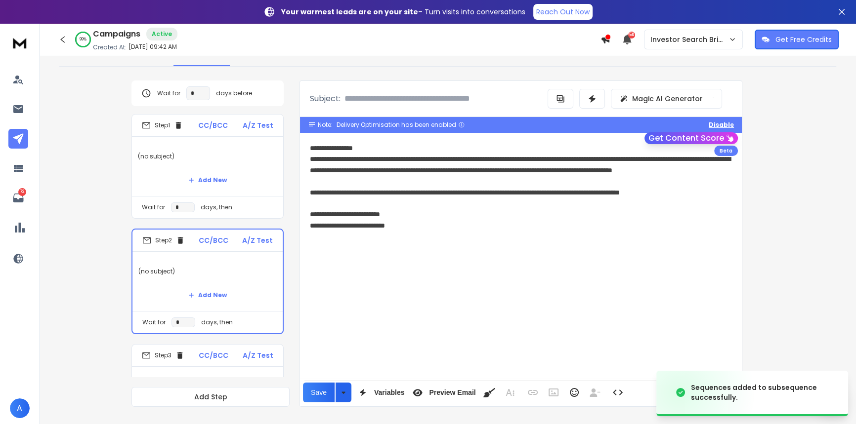
click at [237, 270] on p "(no subject)" at bounding box center [207, 272] width 138 height 28
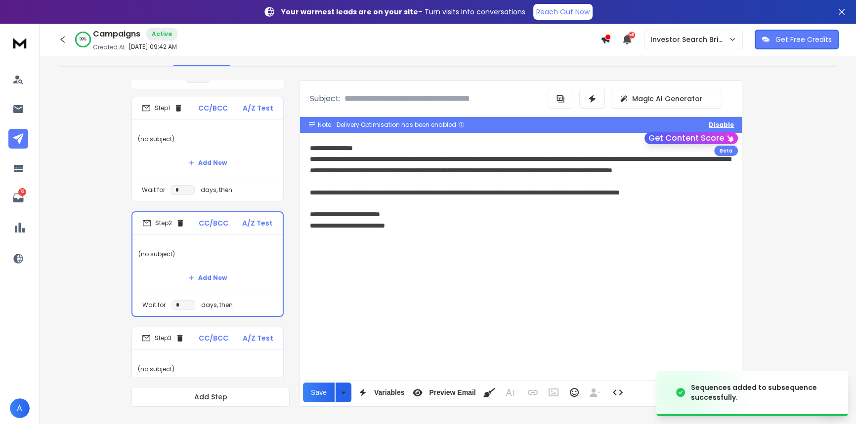
scroll to position [48, 0]
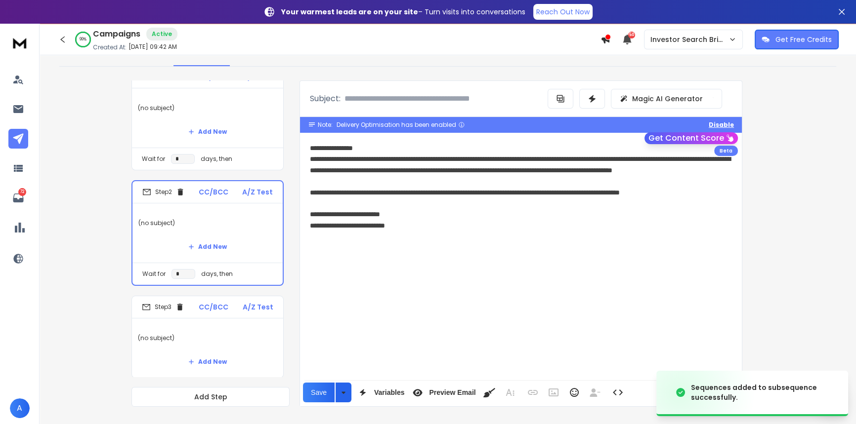
click at [253, 328] on p "(no subject)" at bounding box center [207, 339] width 139 height 28
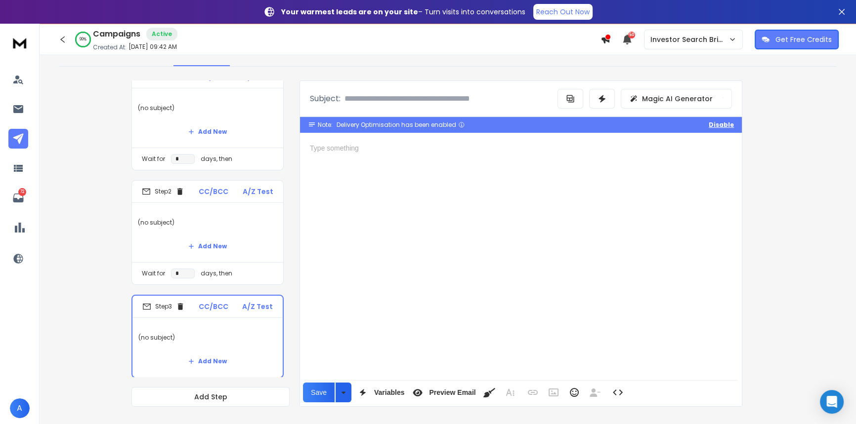
click at [361, 187] on div at bounding box center [521, 256] width 442 height 246
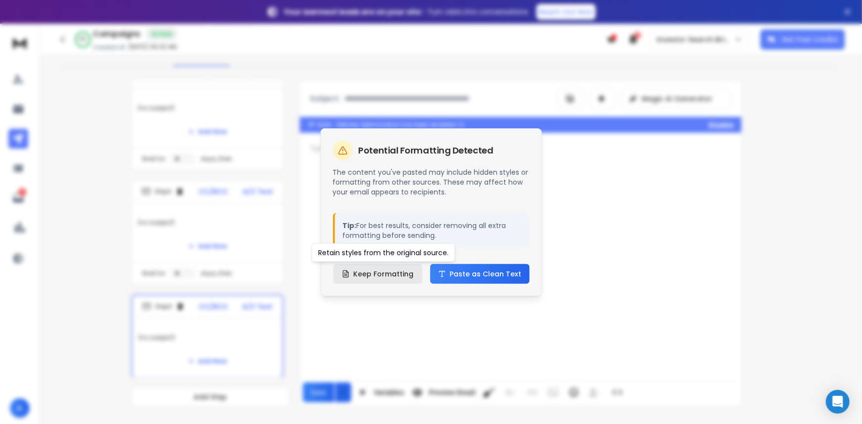
click at [385, 275] on button "Keep Formatting" at bounding box center [378, 274] width 89 height 20
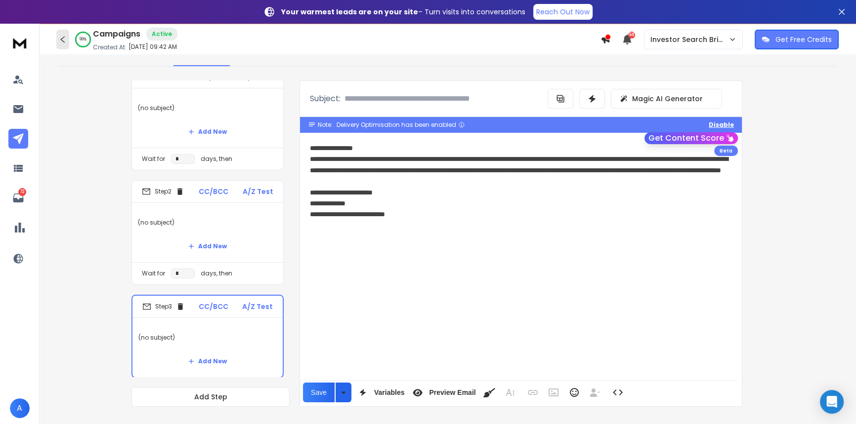
click at [56, 44] on button at bounding box center [62, 40] width 13 height 20
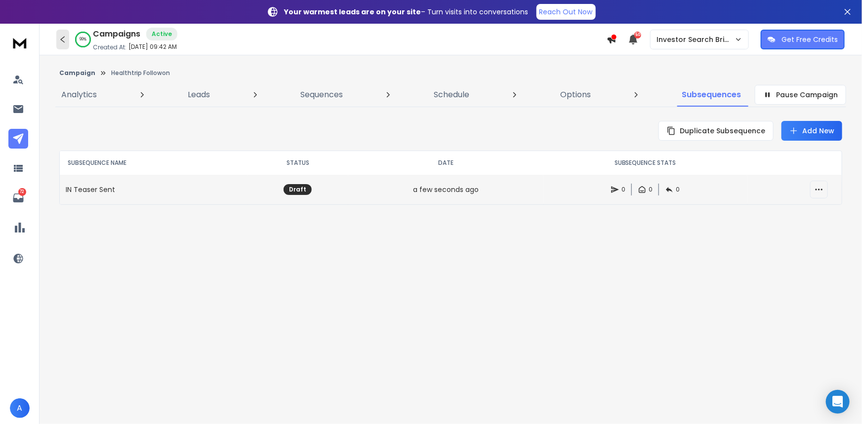
click at [56, 44] on button at bounding box center [62, 40] width 13 height 20
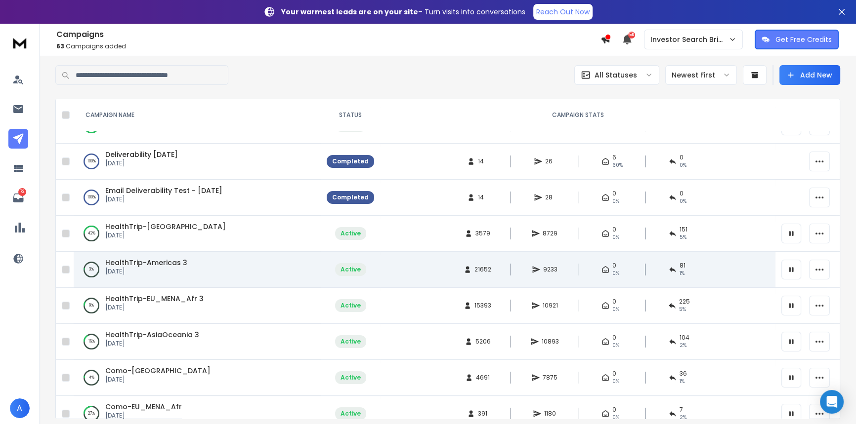
scroll to position [179, 0]
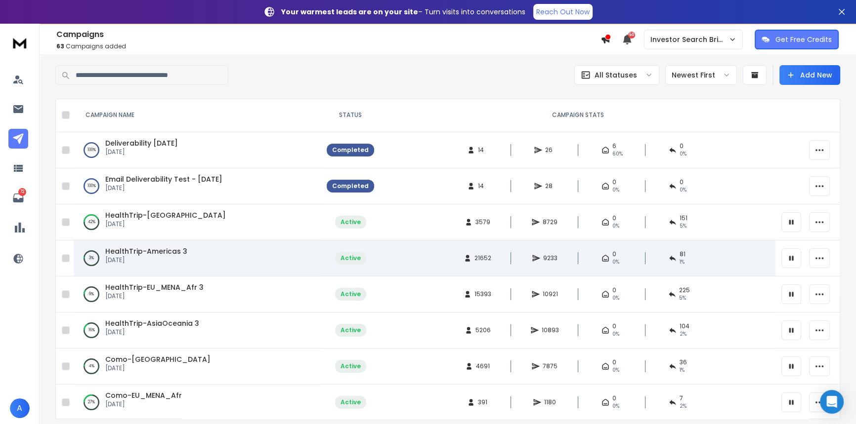
click at [158, 259] on p "[DATE]" at bounding box center [146, 260] width 82 height 8
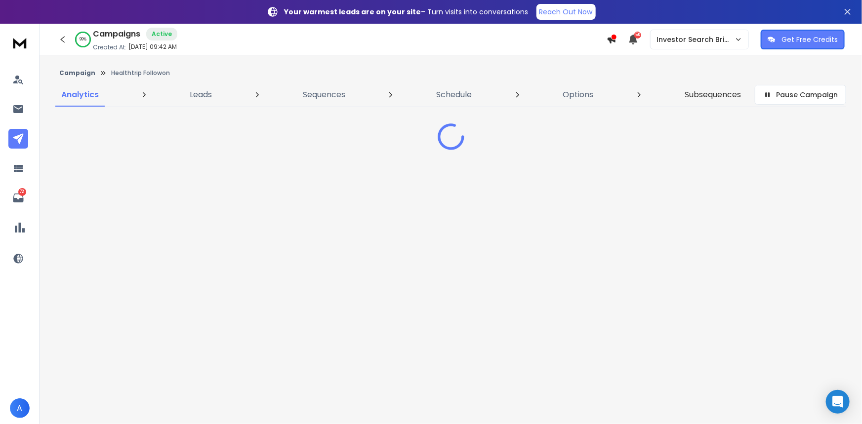
click at [707, 97] on p "Subsequences" at bounding box center [713, 95] width 56 height 12
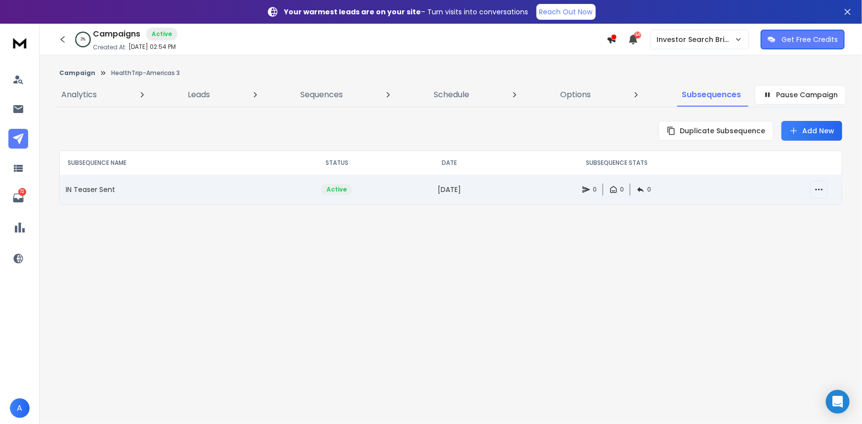
click at [819, 193] on icon "button" at bounding box center [819, 189] width 9 height 9
click at [778, 210] on div "Edit Subsequence" at bounding box center [775, 211] width 75 height 10
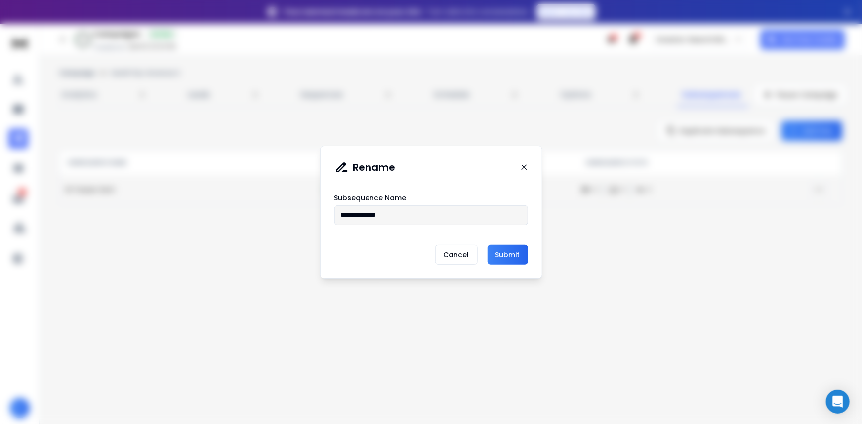
click at [528, 164] on icon at bounding box center [524, 168] width 8 height 8
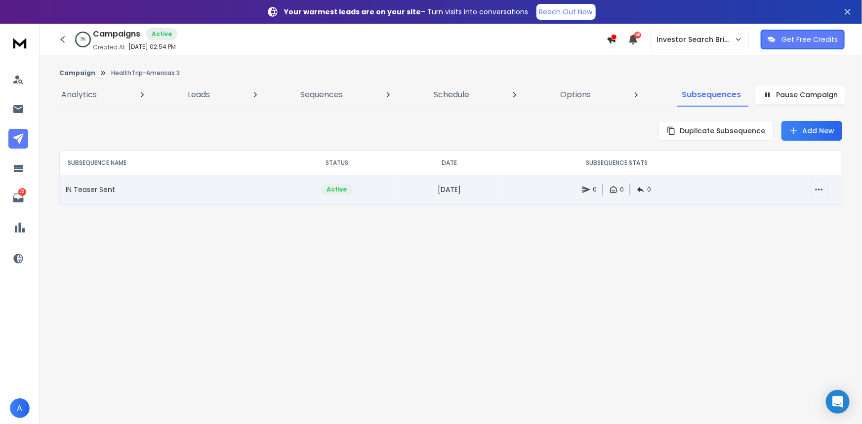
click at [210, 192] on td "IN Teaser Sent" at bounding box center [167, 190] width 215 height 30
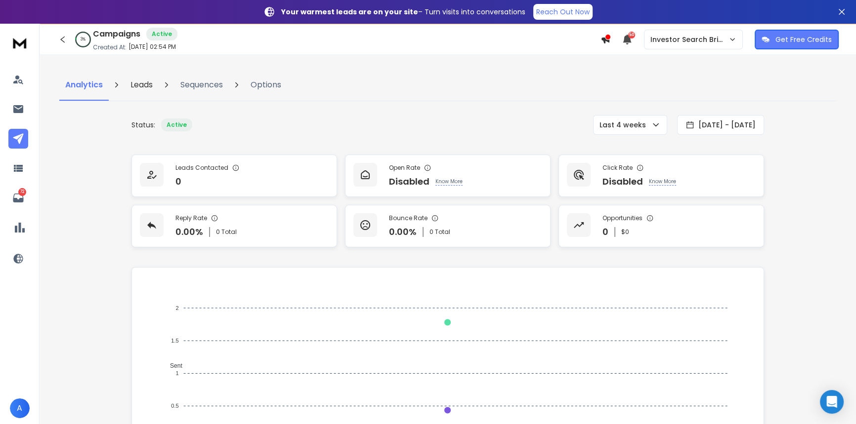
click at [146, 84] on p "Leads" at bounding box center [141, 85] width 22 height 12
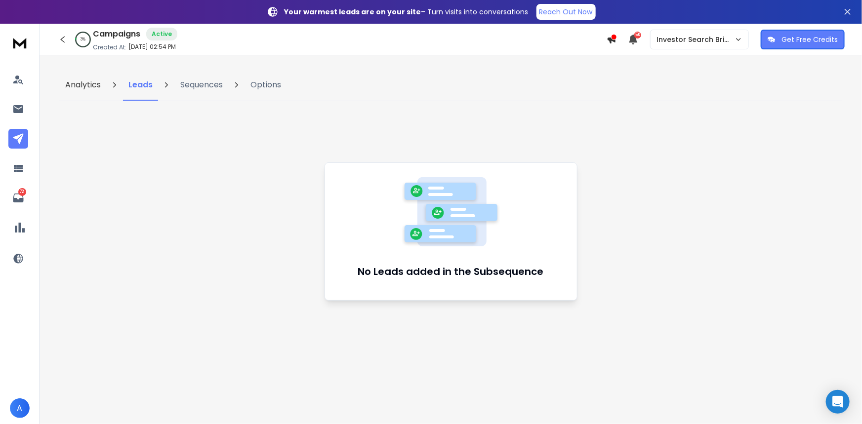
click at [89, 85] on p "Analytics" at bounding box center [83, 85] width 36 height 12
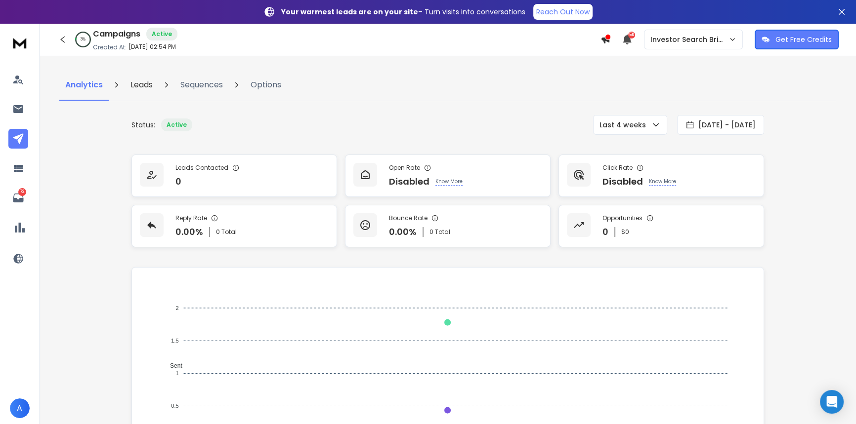
click at [128, 86] on link "Leads" at bounding box center [142, 85] width 34 height 32
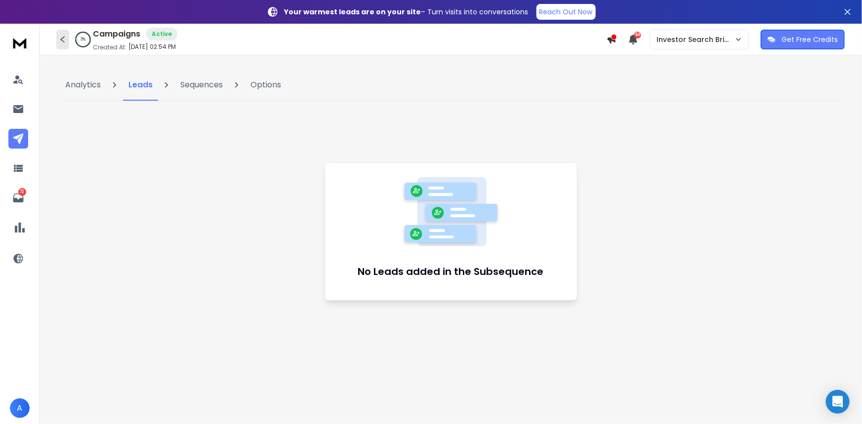
click at [62, 38] on icon at bounding box center [62, 39] width 4 height 6
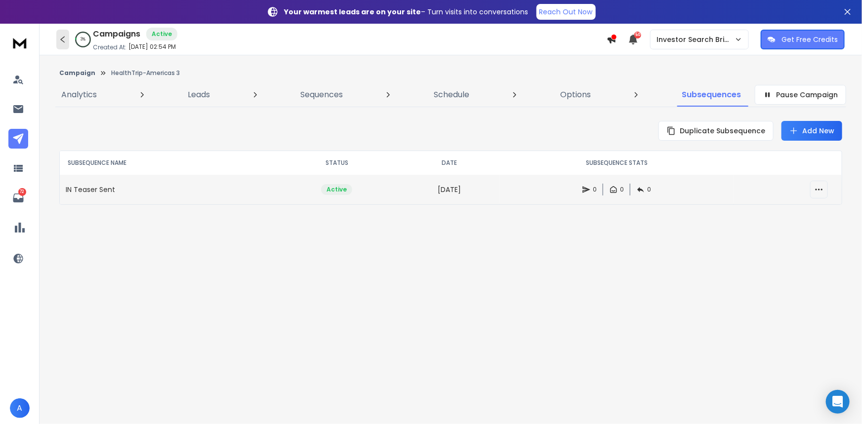
click at [60, 44] on button at bounding box center [62, 40] width 13 height 20
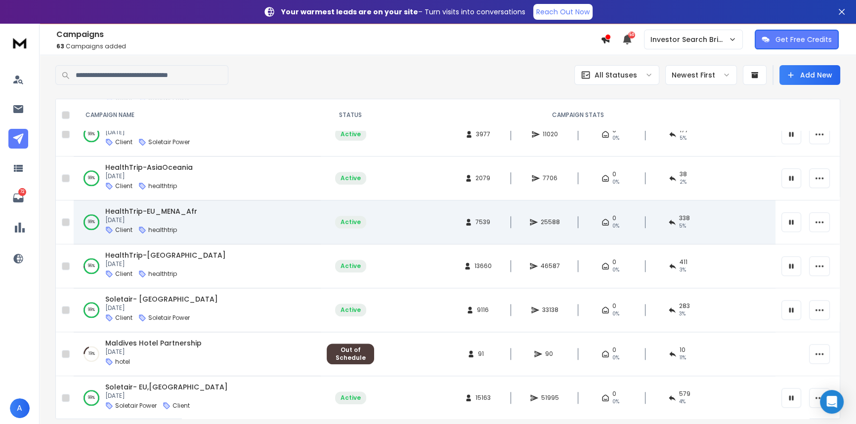
scroll to position [1033, 0]
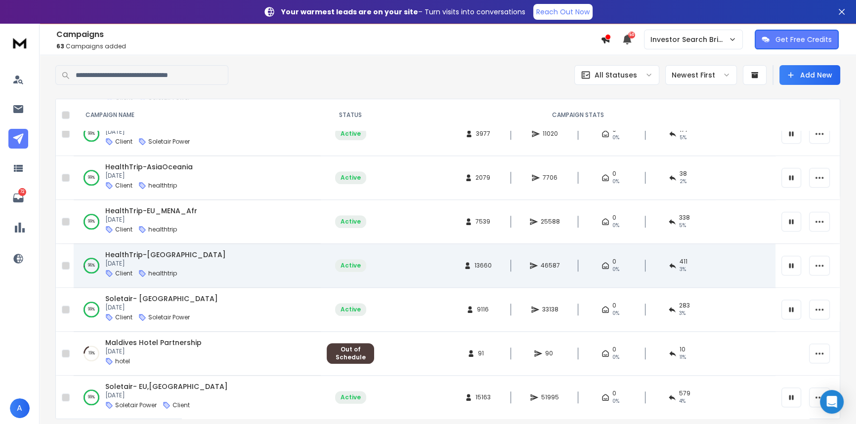
click at [181, 262] on div "96 % HealthTrip-Americas 3 months ago Client healthtrip" at bounding box center [197, 266] width 227 height 32
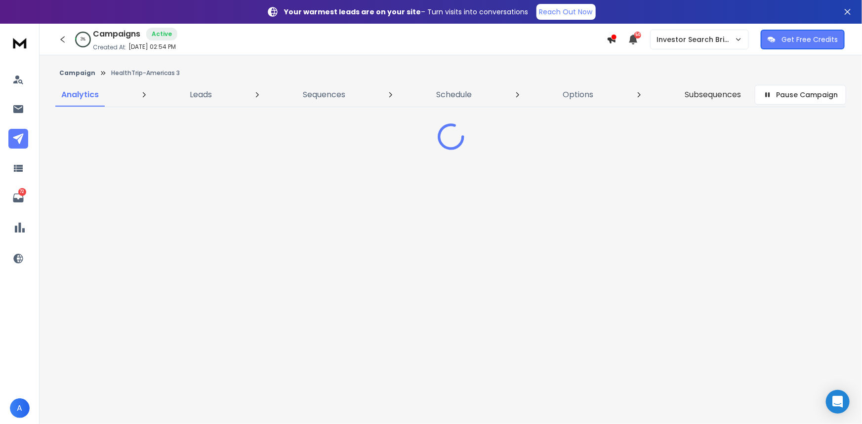
click at [712, 101] on link "Subsequences" at bounding box center [713, 95] width 68 height 24
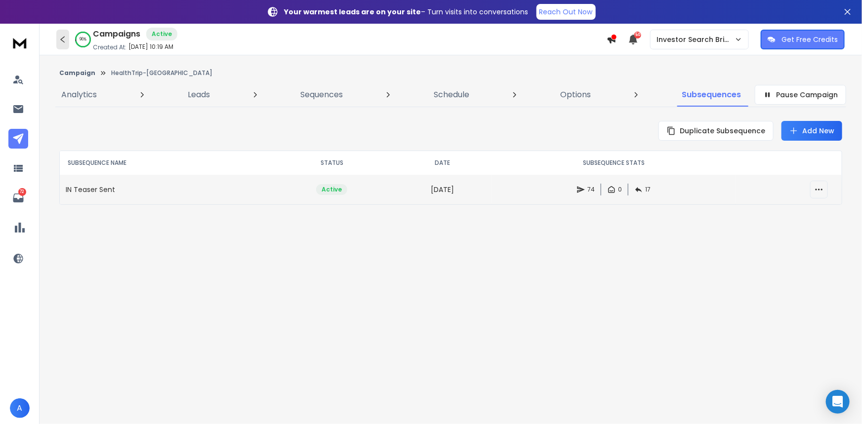
click at [61, 37] on icon at bounding box center [62, 39] width 9 height 9
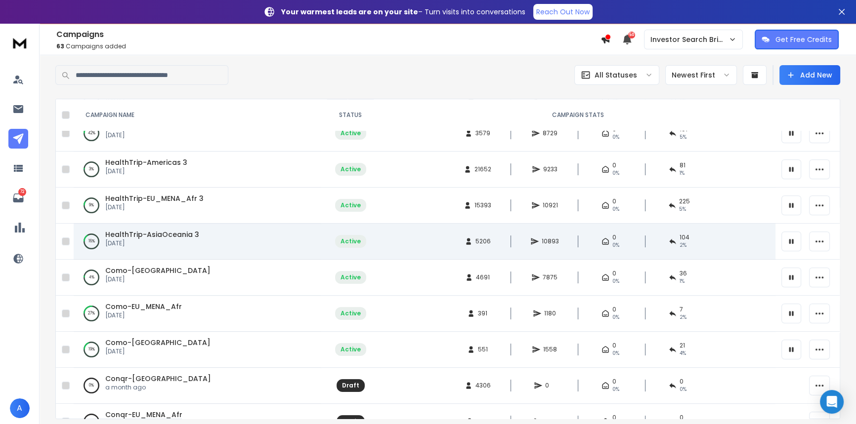
scroll to position [269, 0]
click at [171, 237] on link "HealthTrip-AsiaOceania 3" at bounding box center [152, 234] width 94 height 10
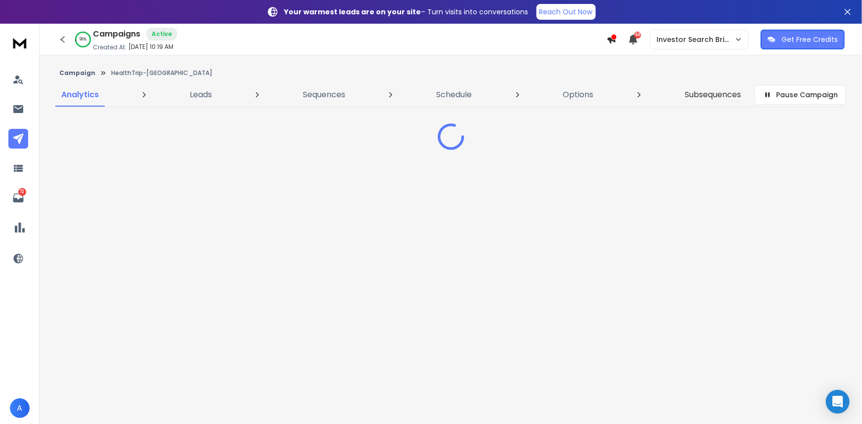
click at [687, 97] on p "Subsequences" at bounding box center [713, 95] width 56 height 12
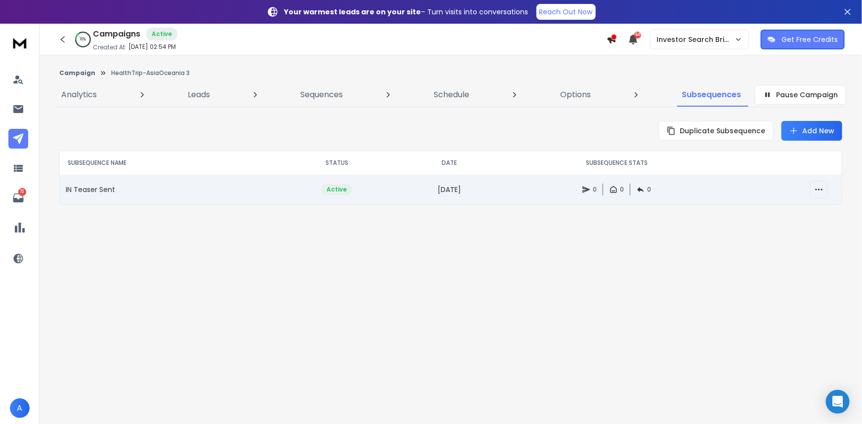
click at [543, 197] on td "0 0 0" at bounding box center [617, 190] width 234 height 30
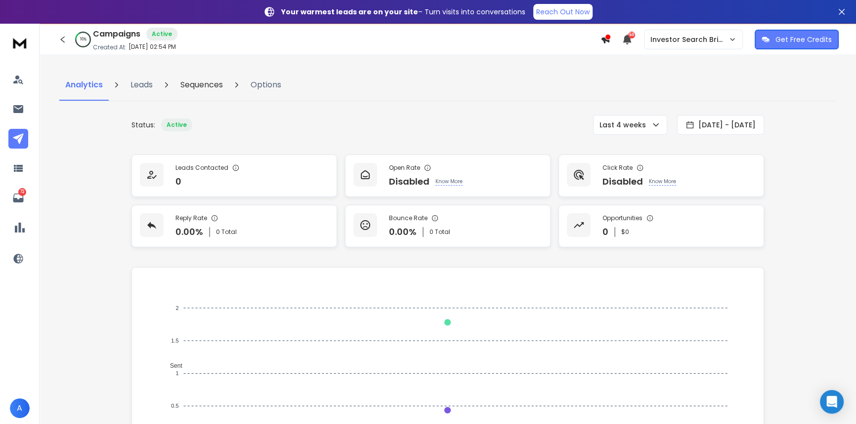
click at [192, 94] on link "Sequences" at bounding box center [201, 85] width 54 height 32
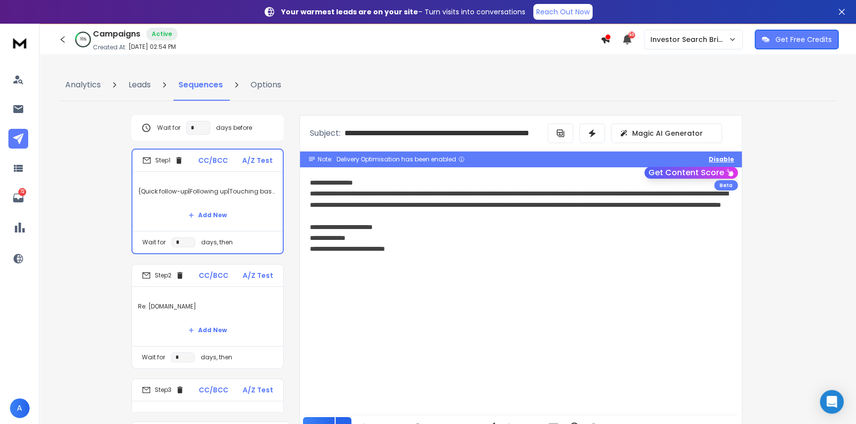
click at [354, 126] on div "**********" at bounding box center [521, 134] width 442 height 36
click at [354, 133] on input "**********" at bounding box center [440, 133] width 193 height 12
click at [251, 306] on p "Re: [DOMAIN_NAME]" at bounding box center [207, 307] width 139 height 28
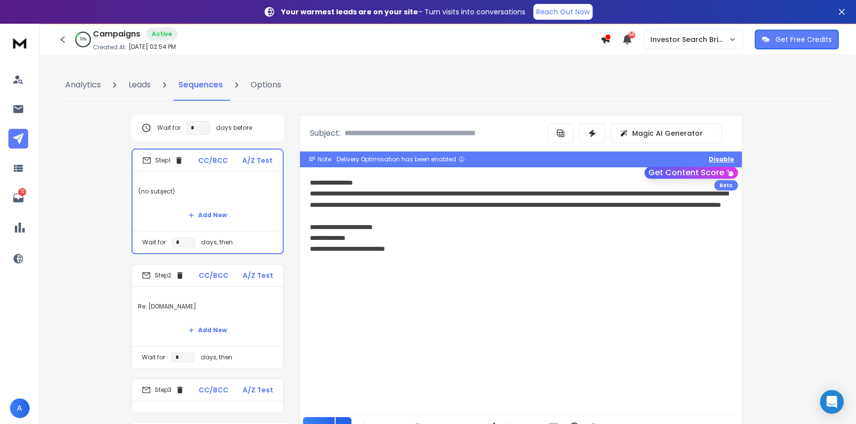
type input "**********"
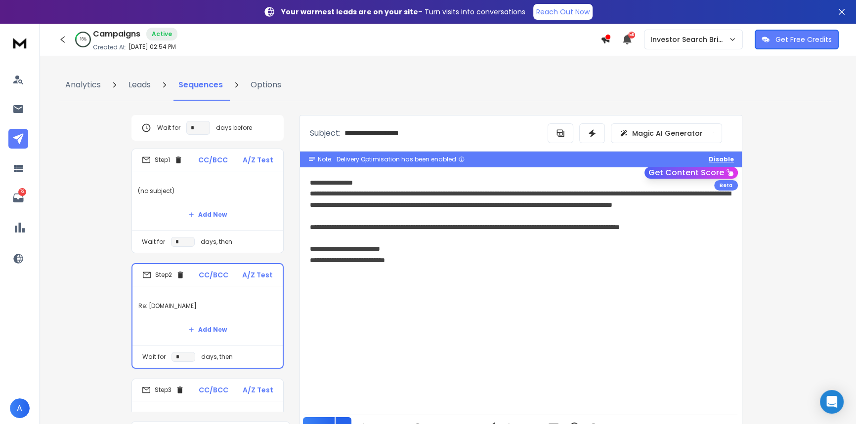
click at [393, 132] on input "**********" at bounding box center [440, 133] width 193 height 12
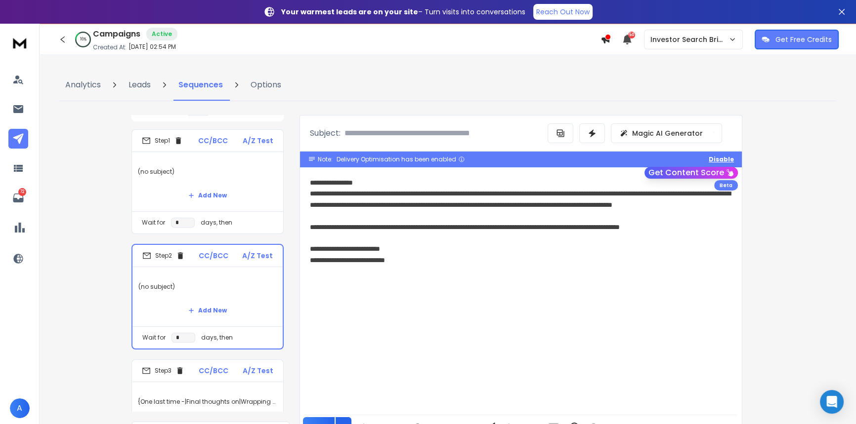
scroll to position [48, 0]
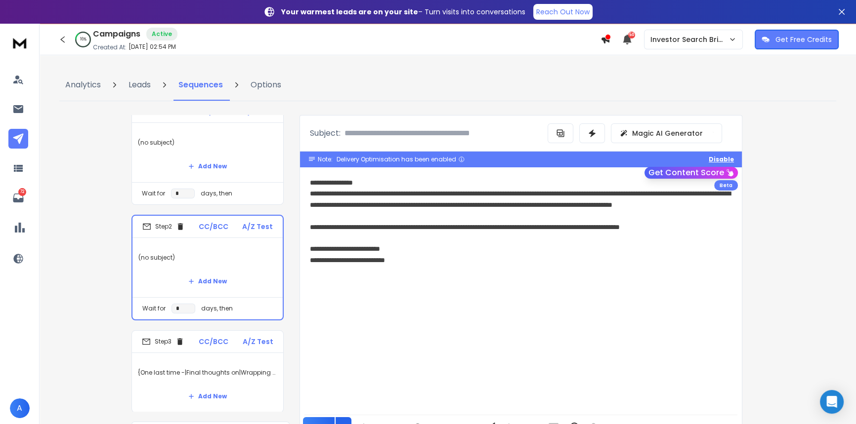
click at [219, 375] on p "{One last time -|Final thoughts on|Wrapping up} HealthTrip" at bounding box center [207, 373] width 139 height 28
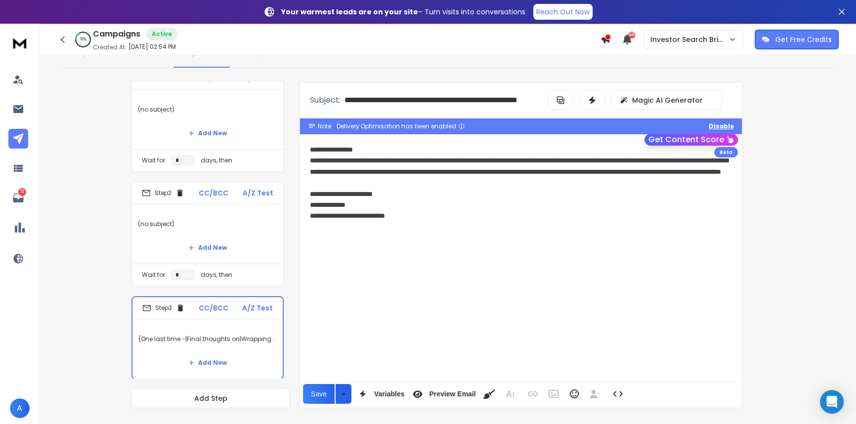
scroll to position [35, 0]
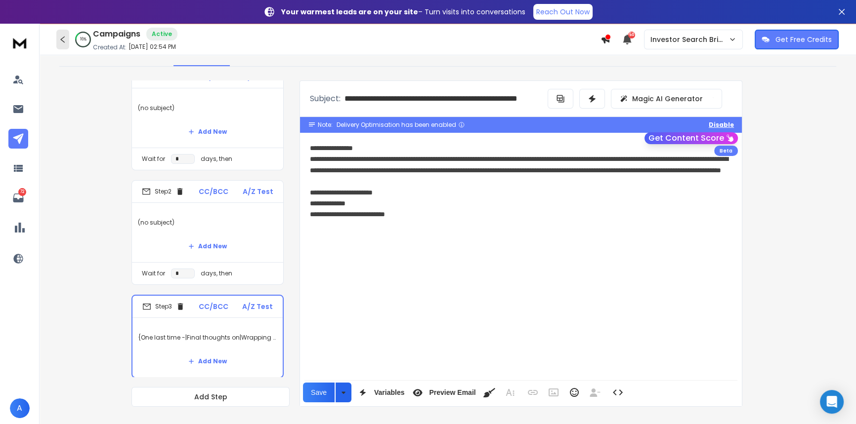
type input "**********"
click at [64, 43] on icon at bounding box center [62, 39] width 9 height 9
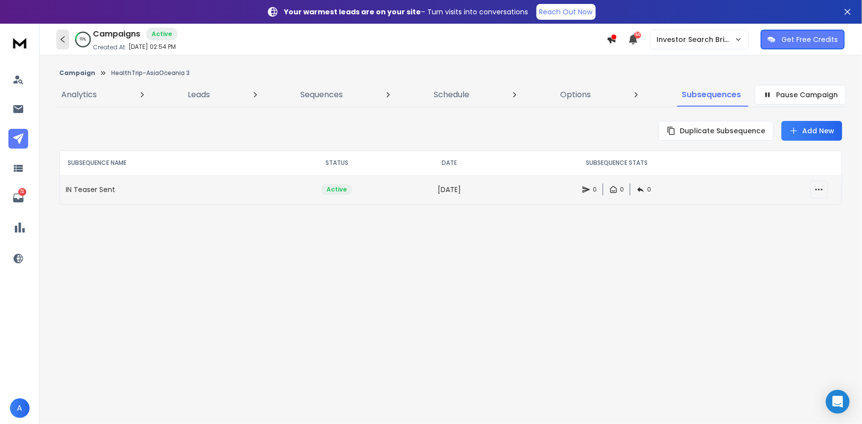
click at [63, 44] on button at bounding box center [62, 40] width 13 height 20
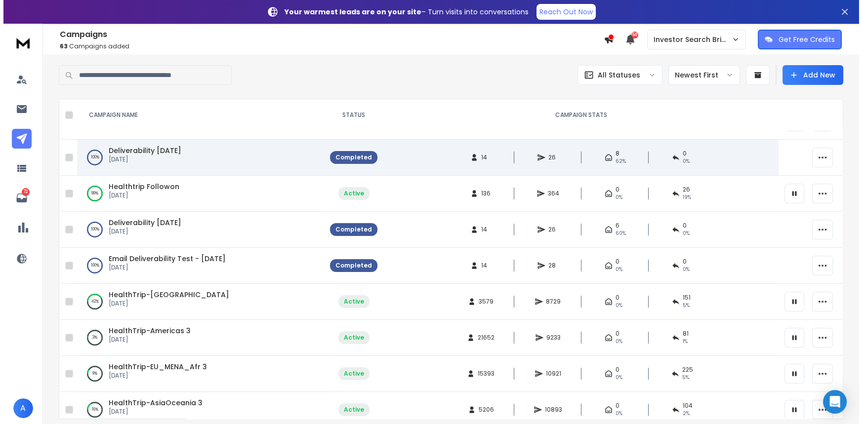
scroll to position [134, 0]
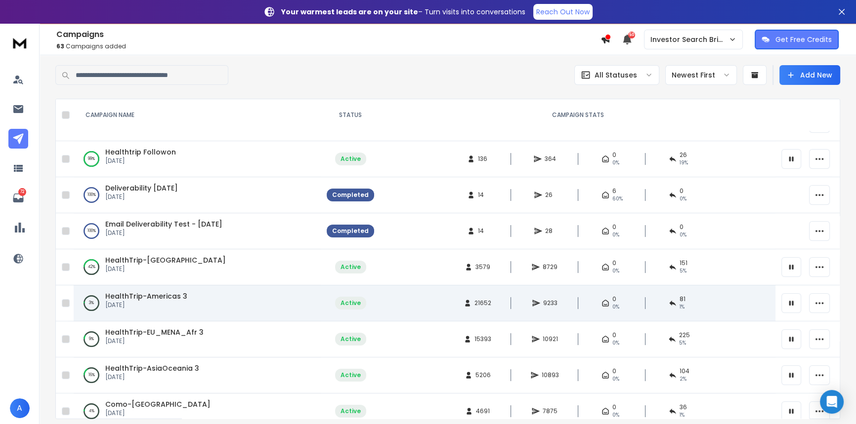
click at [163, 309] on div "HealthTrip-Americas 3 22 days ago" at bounding box center [146, 304] width 82 height 24
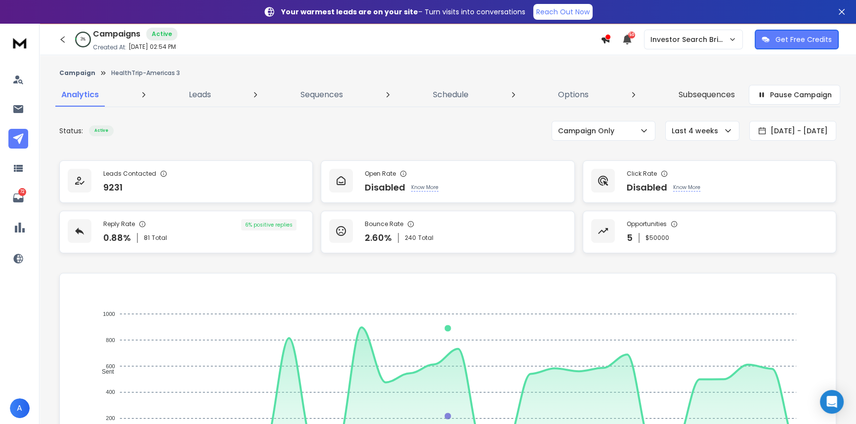
click at [707, 94] on p "Subsequences" at bounding box center [706, 95] width 56 height 12
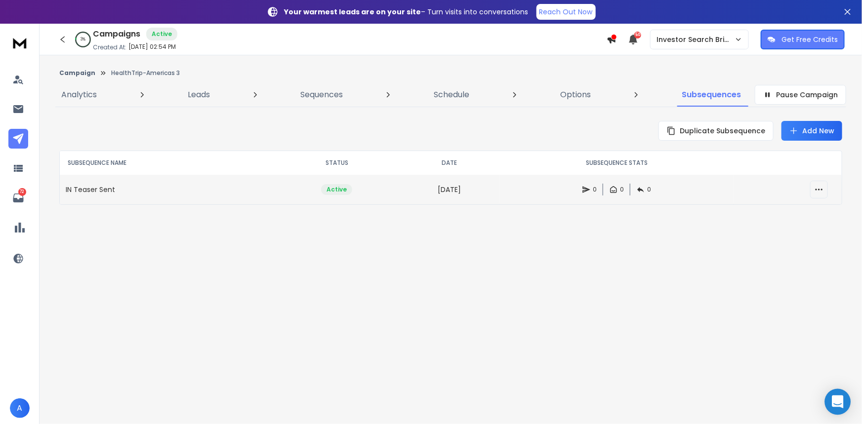
click at [836, 395] on div "Open Intercom Messenger" at bounding box center [838, 402] width 26 height 26
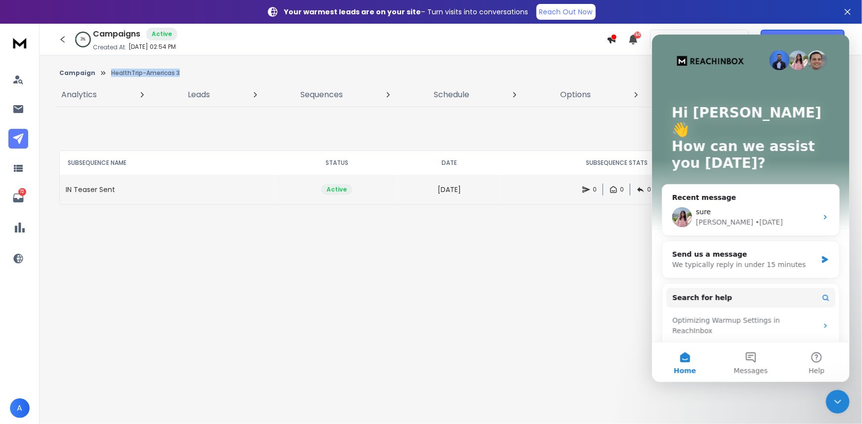
drag, startPoint x: 173, startPoint y: 74, endPoint x: 104, endPoint y: 74, distance: 68.7
click at [104, 74] on div "Campaign HealthTrip-Americas 3" at bounding box center [450, 73] width 791 height 16
copy p "HealthTrip-Americas 3"
click at [62, 43] on icon at bounding box center [62, 39] width 9 height 9
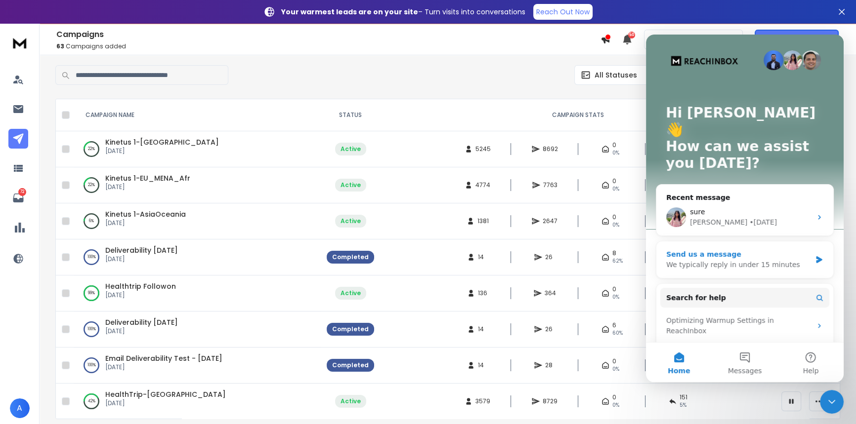
click at [770, 250] on div "Send us a message" at bounding box center [738, 255] width 145 height 10
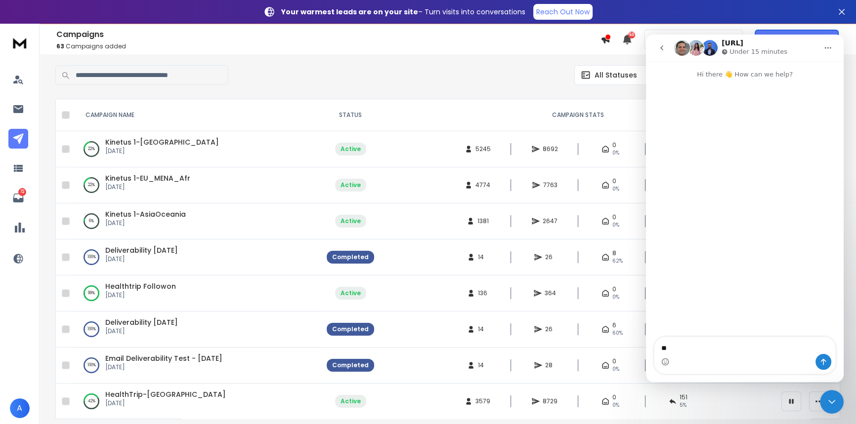
type textarea "*"
type textarea "**********"
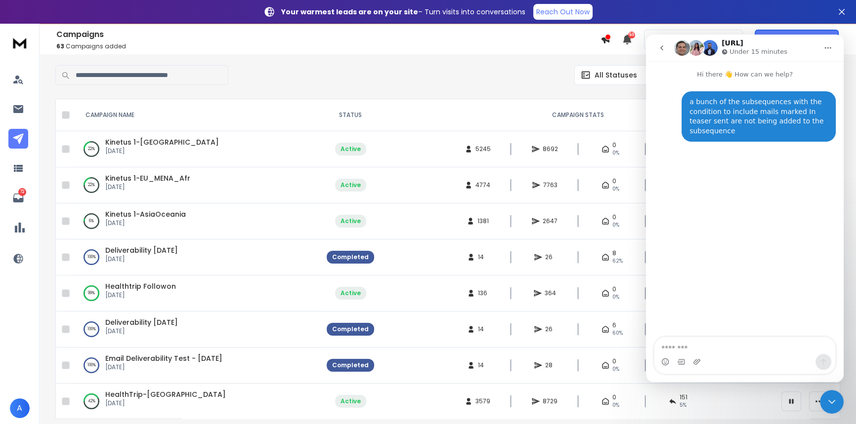
type textarea "**********"
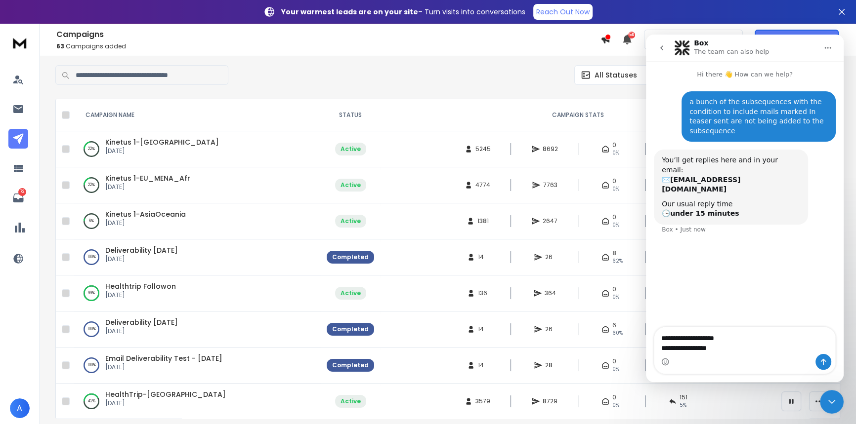
type textarea "**********"
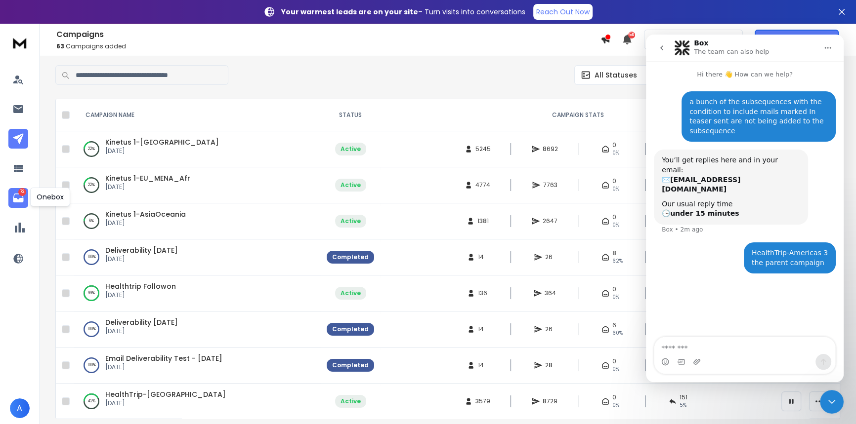
click at [21, 202] on icon at bounding box center [18, 198] width 12 height 12
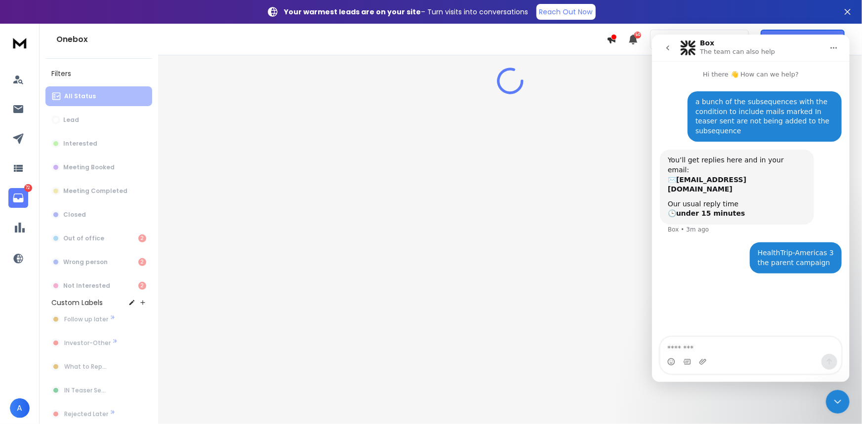
scroll to position [89, 0]
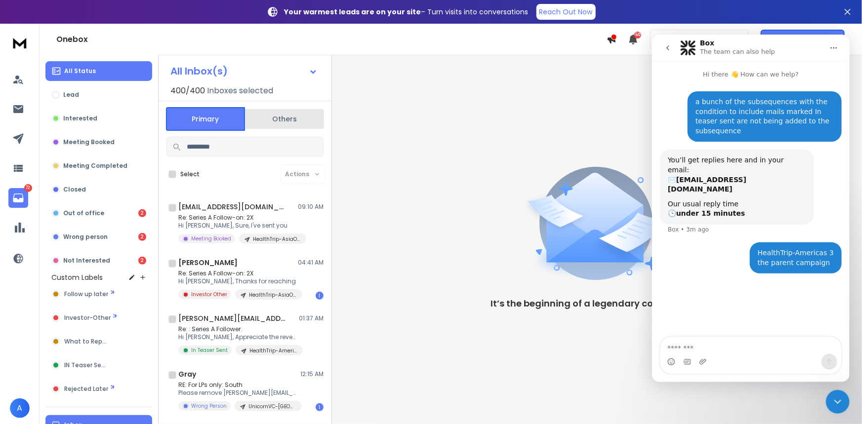
click at [88, 366] on span "IN Teaser Sent" at bounding box center [85, 366] width 43 height 8
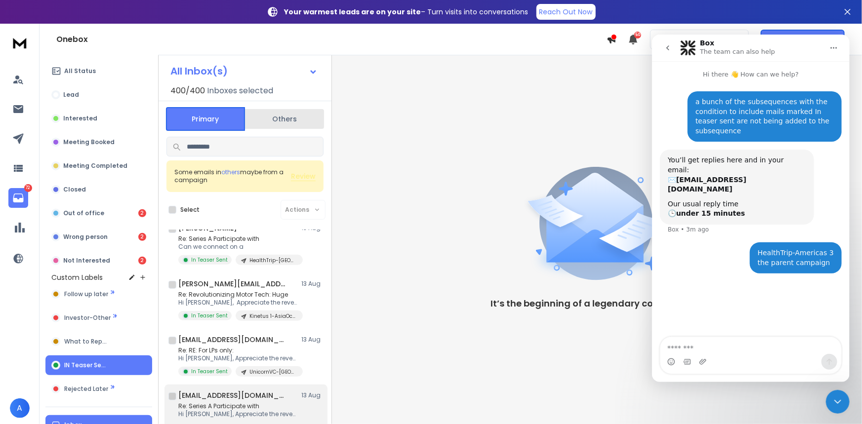
scroll to position [808, 0]
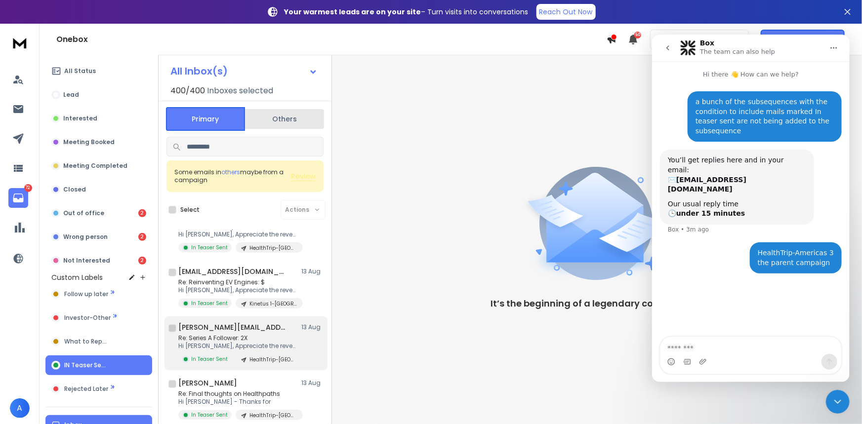
click at [245, 339] on p "Re: Series A Follower: 2X" at bounding box center [237, 339] width 119 height 8
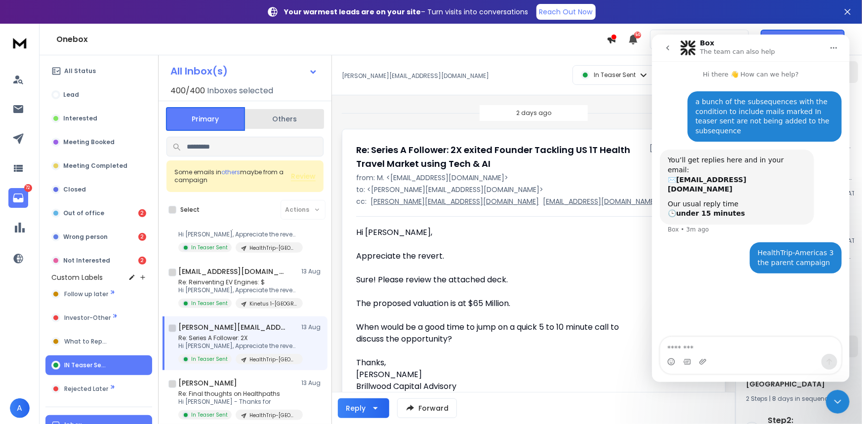
click at [839, 408] on div "Close Intercom Messenger" at bounding box center [838, 402] width 24 height 24
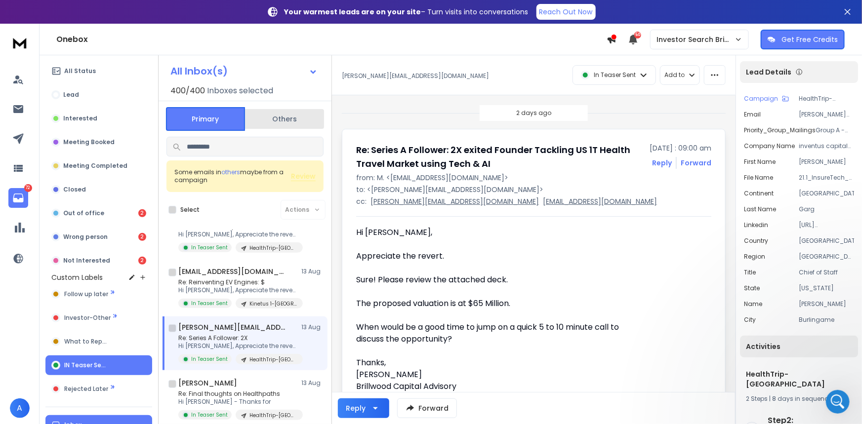
scroll to position [0, 0]
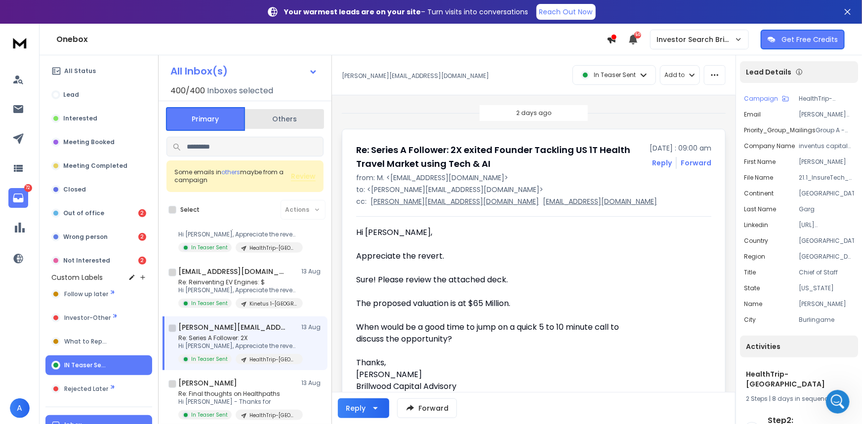
click at [689, 80] on div "Add to" at bounding box center [680, 75] width 39 height 19
click at [692, 100] on div "Subsequence" at bounding box center [697, 97] width 59 height 10
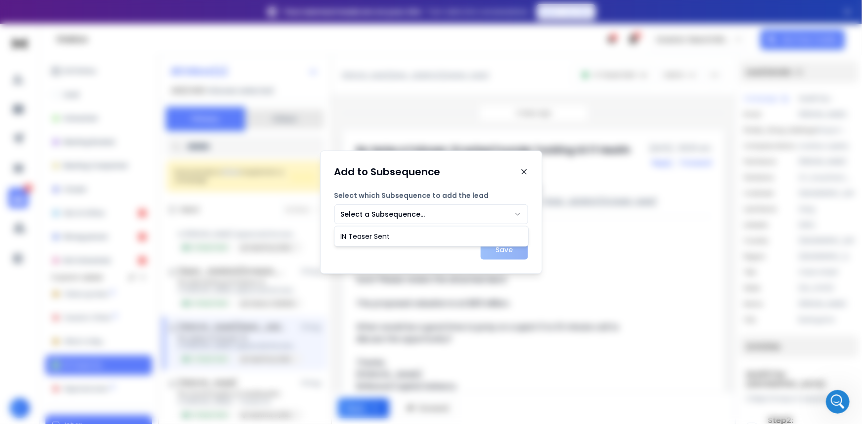
click at [468, 222] on button "Select a Subsequence..." at bounding box center [432, 215] width 194 height 20
drag, startPoint x: 416, startPoint y: 237, endPoint x: 421, endPoint y: 237, distance: 5.0
click at [500, 246] on button "Save" at bounding box center [504, 250] width 47 height 20
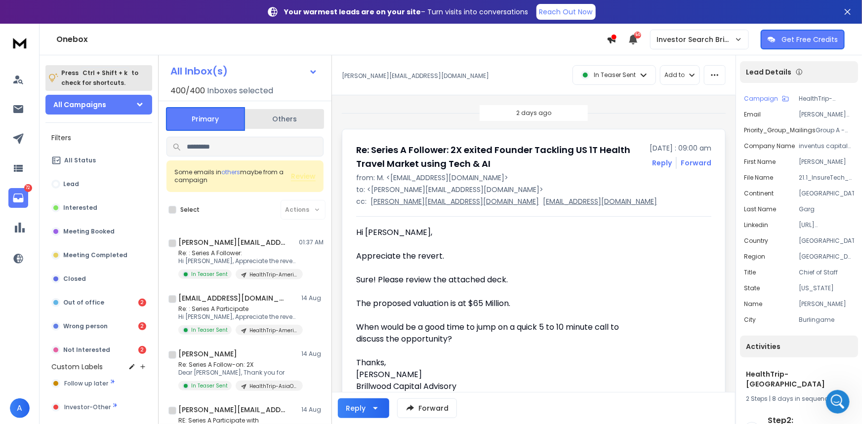
click at [113, 111] on button "All Campaigns" at bounding box center [98, 105] width 107 height 20
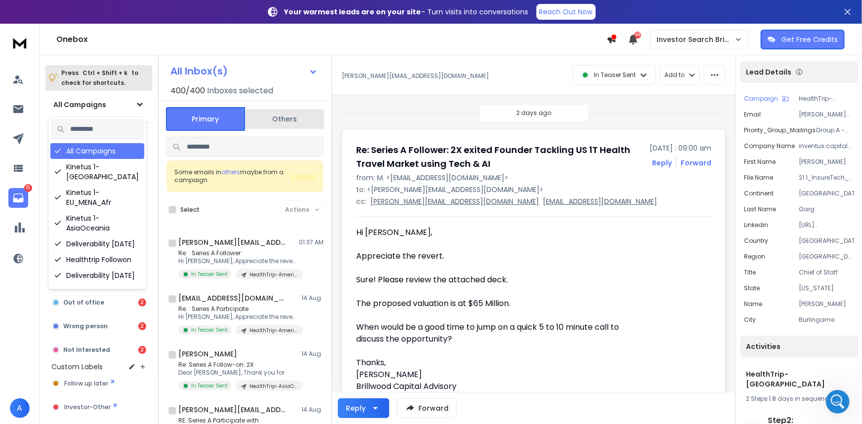
click at [87, 144] on div "All Campaigns" at bounding box center [97, 151] width 94 height 16
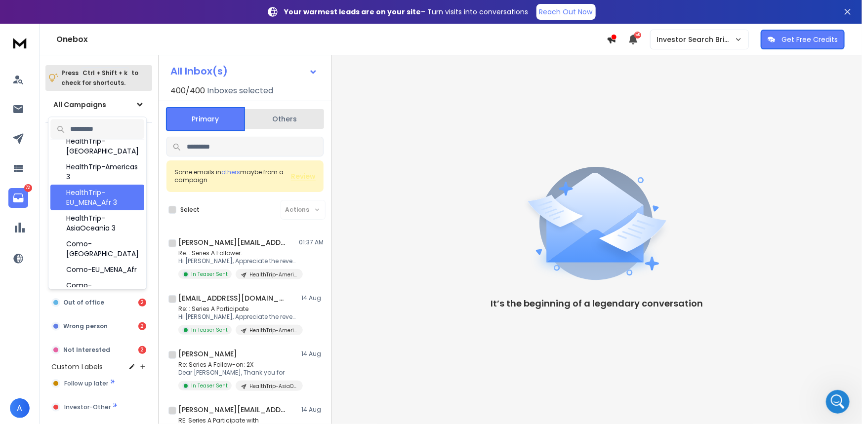
scroll to position [134, 0]
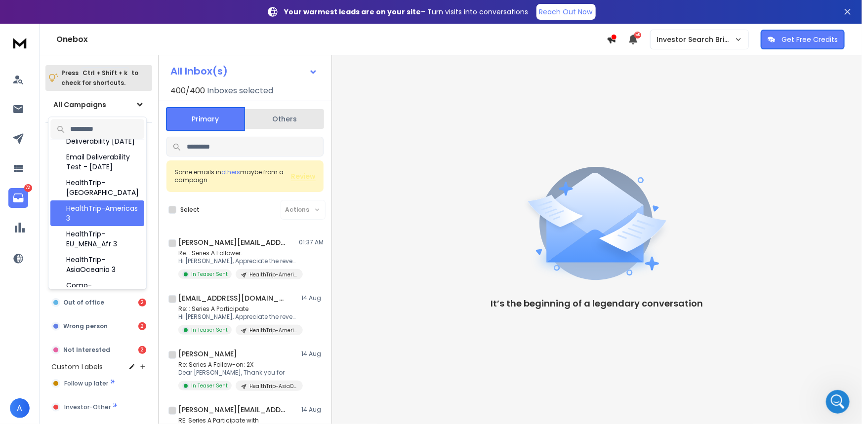
click at [109, 215] on div "HealthTrip-Americas 3" at bounding box center [97, 214] width 94 height 26
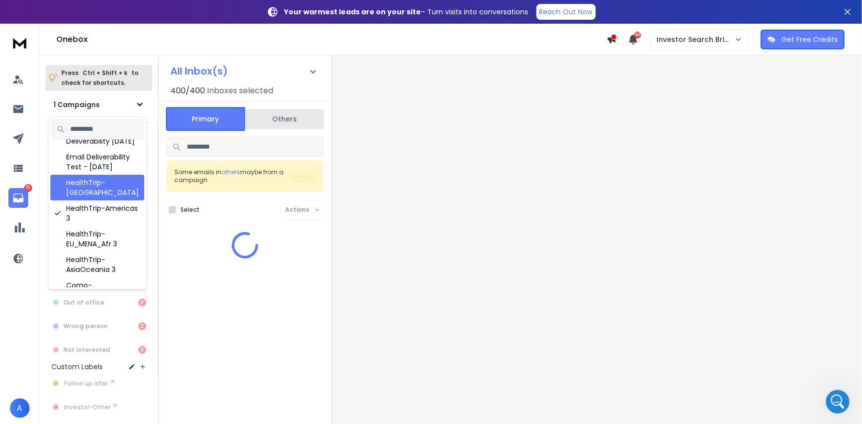
click at [114, 192] on div "HealthTrip-[GEOGRAPHIC_DATA]" at bounding box center [97, 188] width 94 height 26
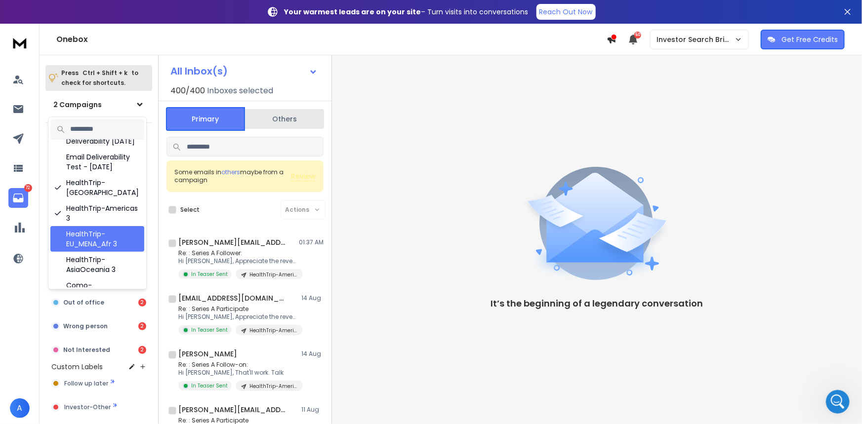
click at [110, 237] on div "HealthTrip-EU_MENA_Afr 3" at bounding box center [97, 239] width 94 height 26
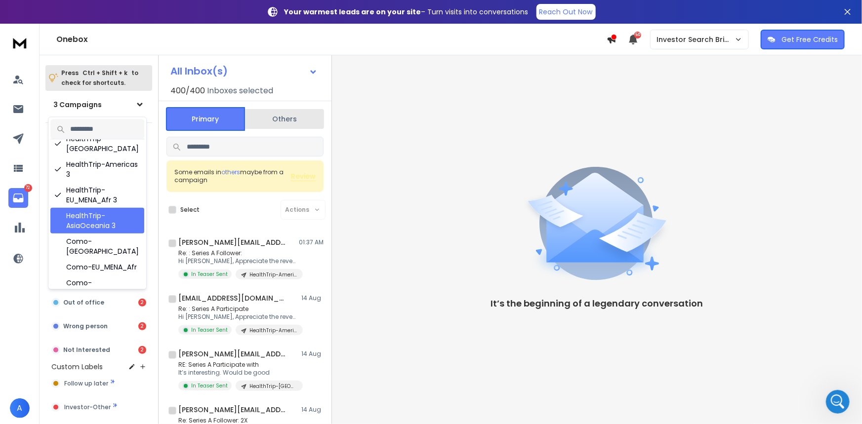
scroll to position [179, 0]
click at [102, 226] on div "HealthTrip-AsiaOceania 3" at bounding box center [97, 220] width 94 height 26
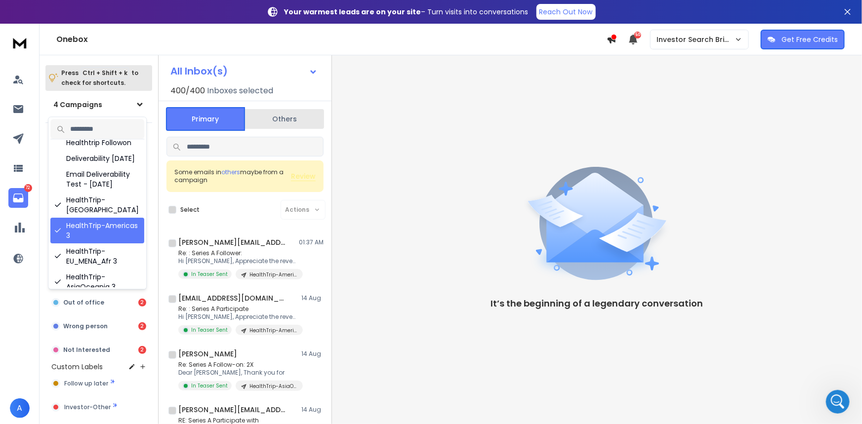
scroll to position [89, 0]
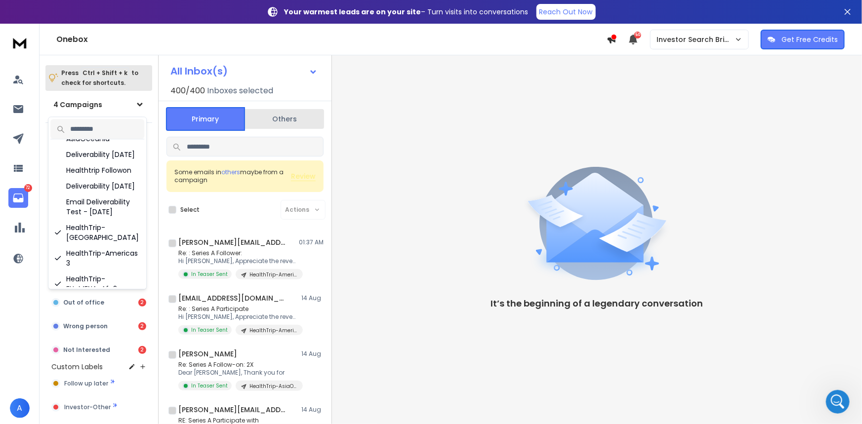
click at [208, 203] on div "Select Actions" at bounding box center [245, 208] width 173 height 24
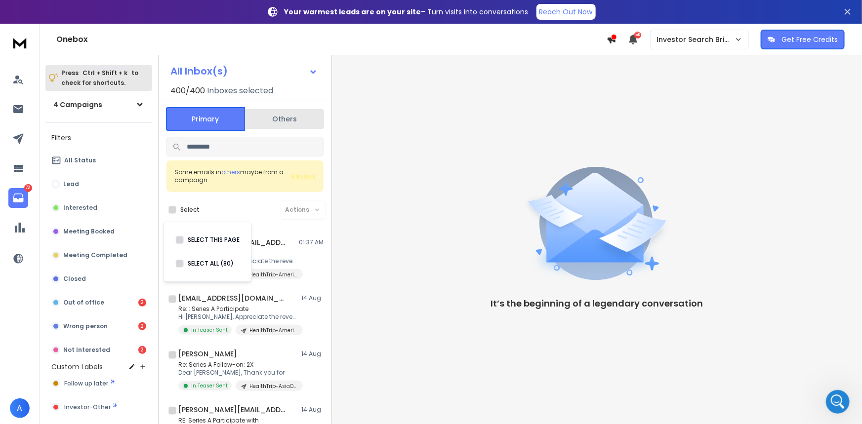
click at [178, 262] on button "SELECT THIS PAGE" at bounding box center [180, 264] width 8 height 8
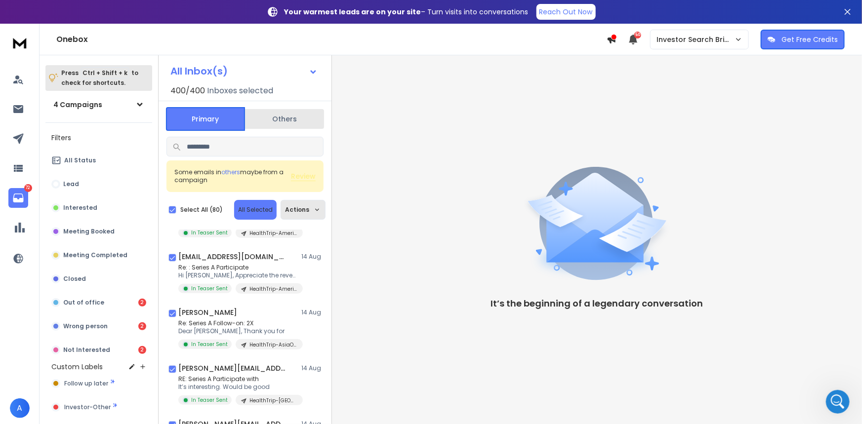
scroll to position [44, 0]
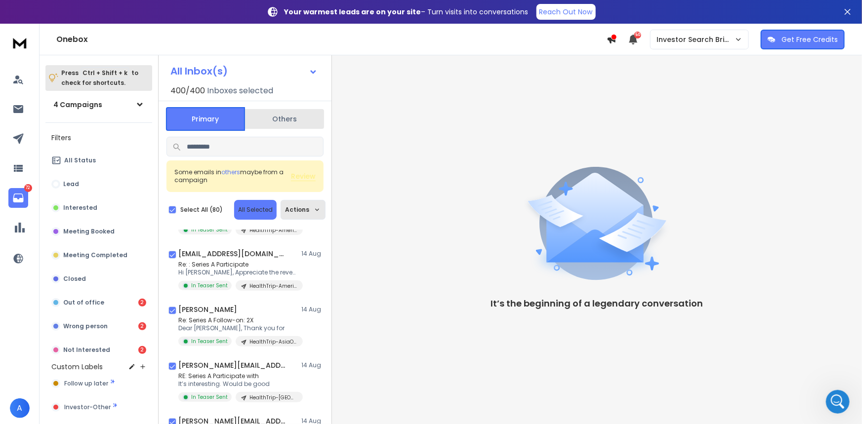
click at [307, 206] on p "Actions" at bounding box center [297, 210] width 24 height 8
click at [312, 216] on button "Actions" at bounding box center [303, 210] width 45 height 20
click at [260, 214] on div "All Selected" at bounding box center [255, 210] width 42 height 20
click at [188, 211] on label "Select All (80)" at bounding box center [201, 210] width 42 height 8
click at [168, 210] on div "Select All (80) All Selected Actions" at bounding box center [245, 208] width 173 height 24
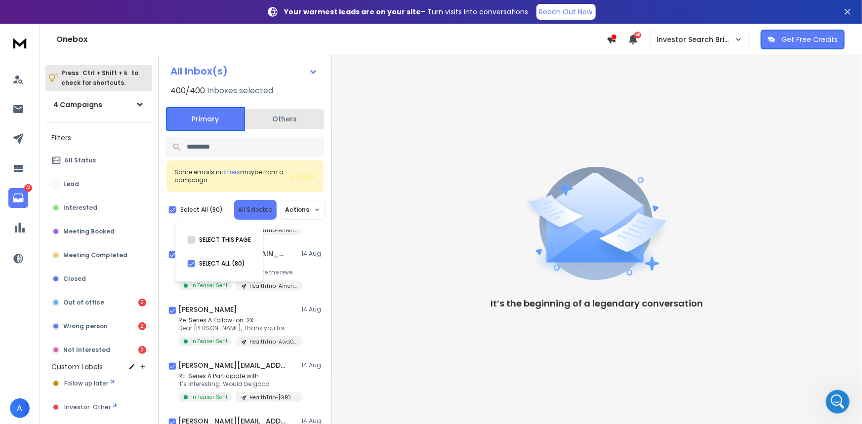
click at [169, 211] on button "SELECT THIS PAGE" at bounding box center [173, 210] width 8 height 8
click at [171, 211] on button "Select All (80)" at bounding box center [173, 210] width 8 height 8
